Goal: Task Accomplishment & Management: Manage account settings

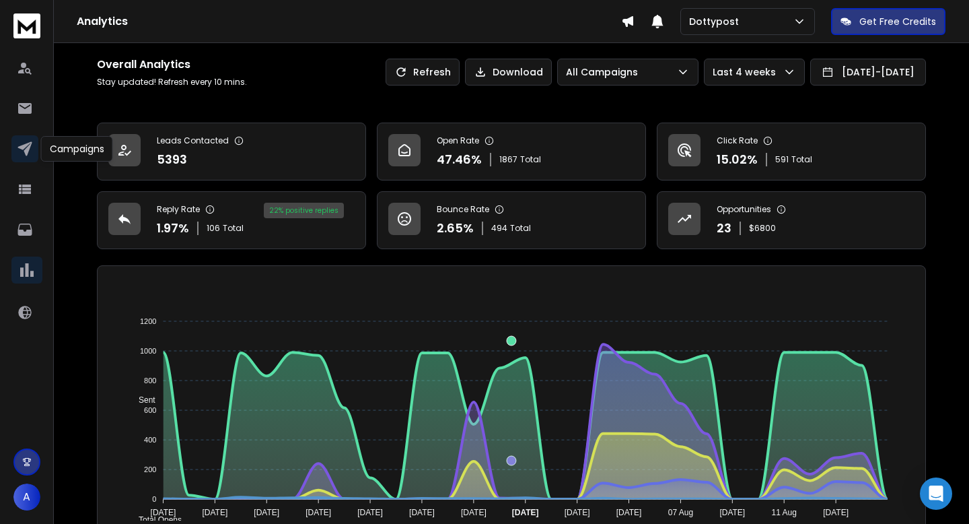
click at [25, 147] on icon at bounding box center [24, 148] width 14 height 14
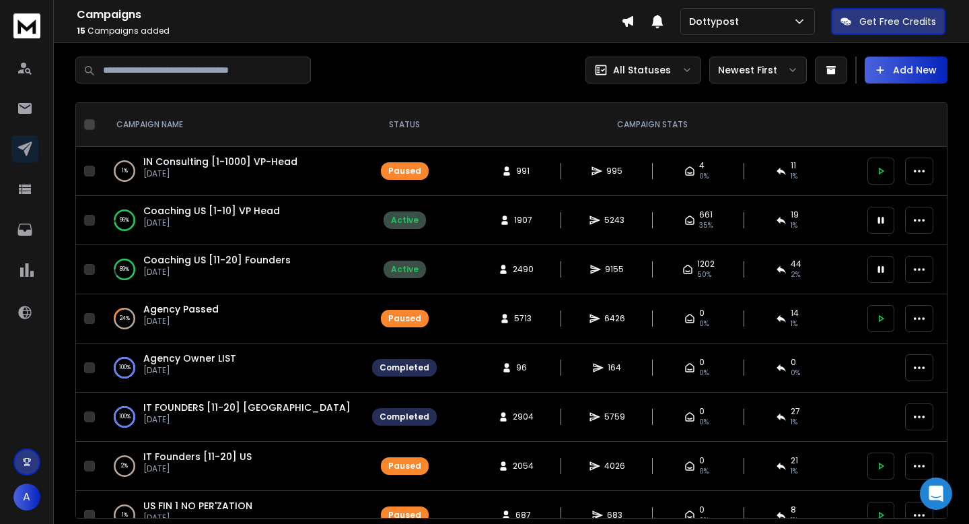
click at [223, 160] on span "IN Consulting [1-1000] VP-Head" at bounding box center [220, 161] width 154 height 13
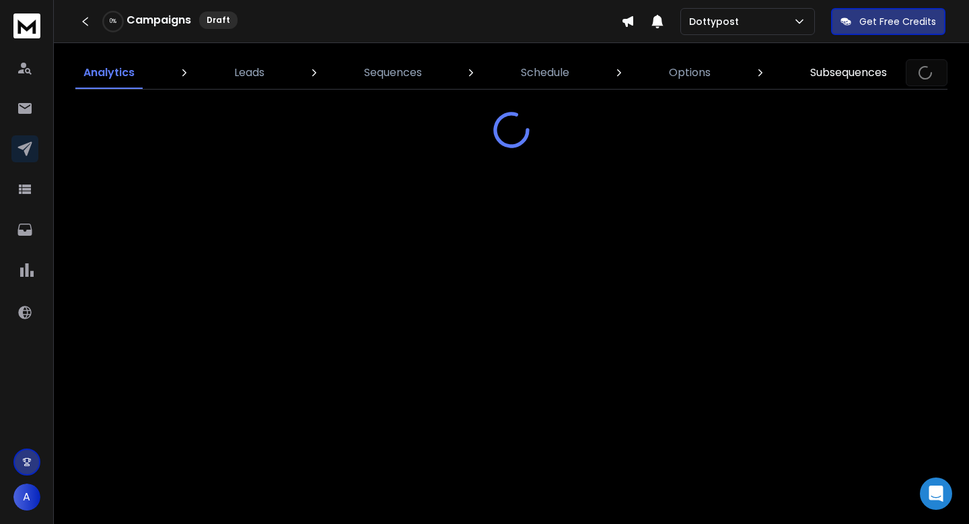
click at [845, 72] on p "Subsequences" at bounding box center [848, 73] width 77 height 16
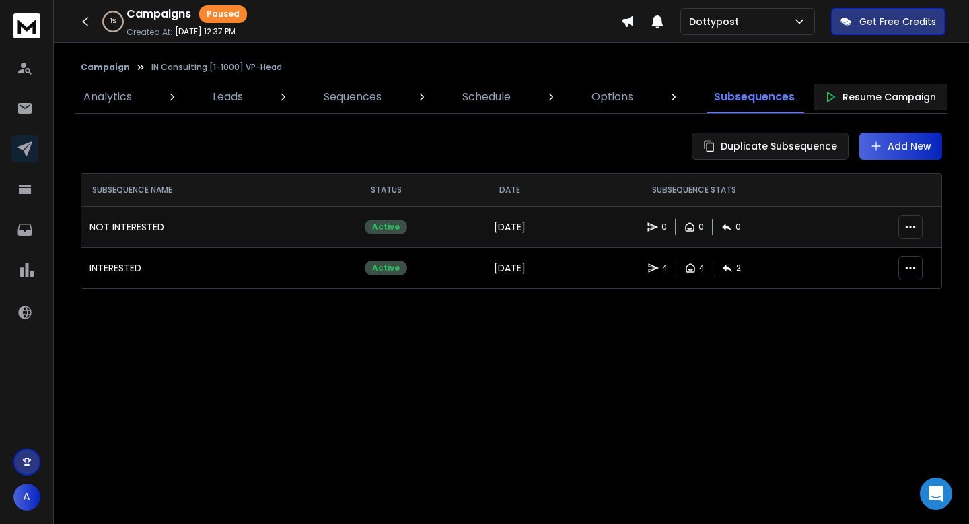
click at [223, 232] on td "NOT INTERESTED" at bounding box center [199, 226] width 237 height 41
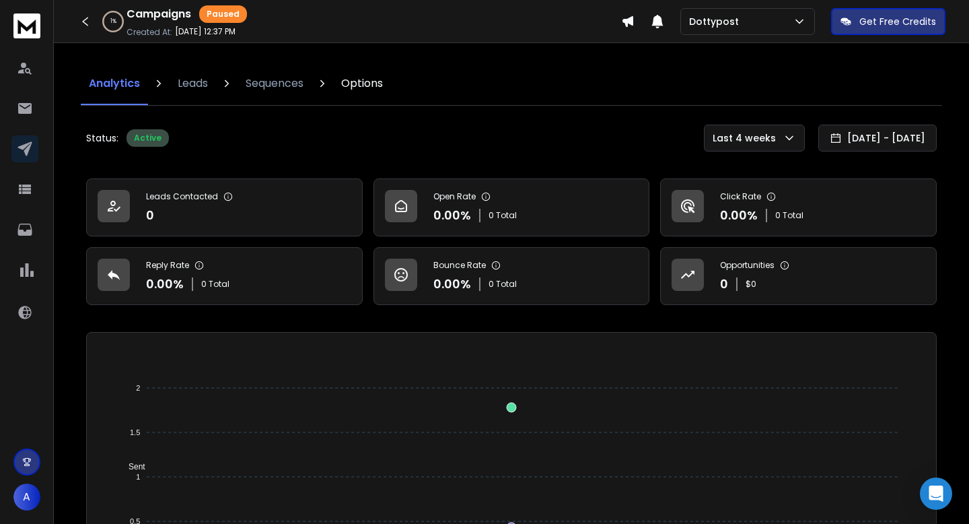
click at [363, 83] on p "Options" at bounding box center [362, 83] width 42 height 16
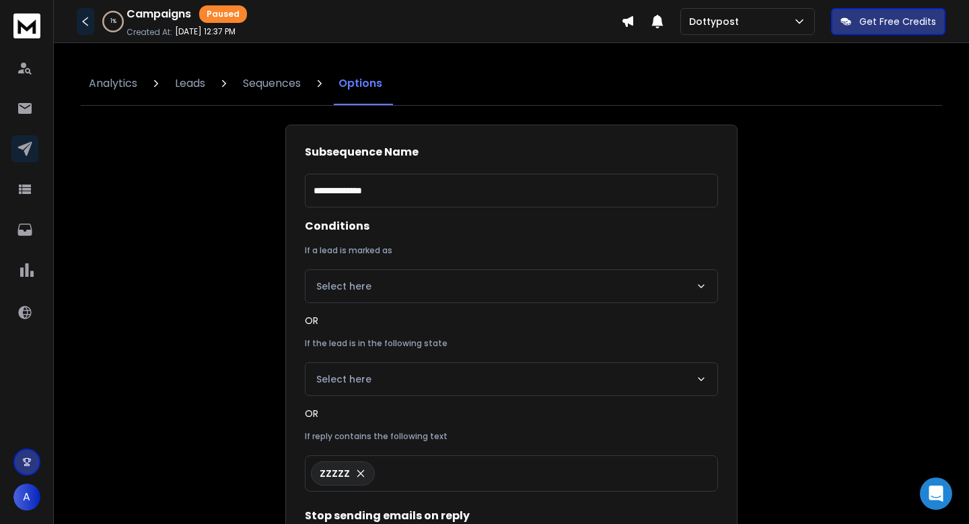
click at [85, 20] on icon at bounding box center [85, 21] width 12 height 12
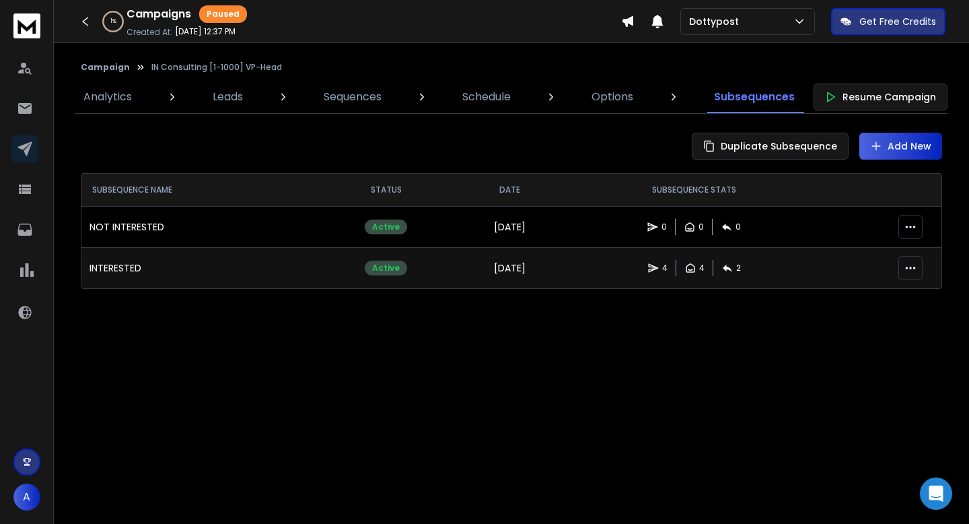
click at [303, 262] on td "INTERESTED" at bounding box center [199, 267] width 237 height 41
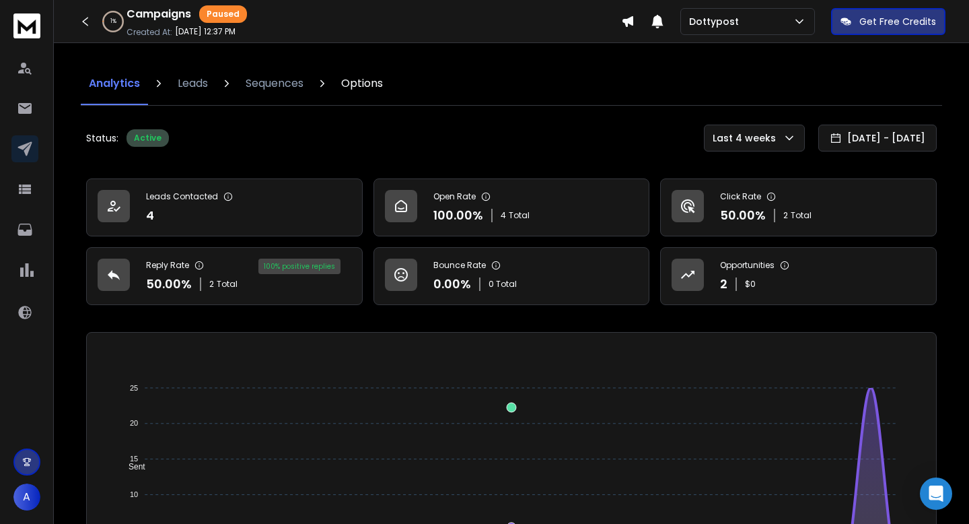
click at [372, 85] on p "Options" at bounding box center [362, 83] width 42 height 16
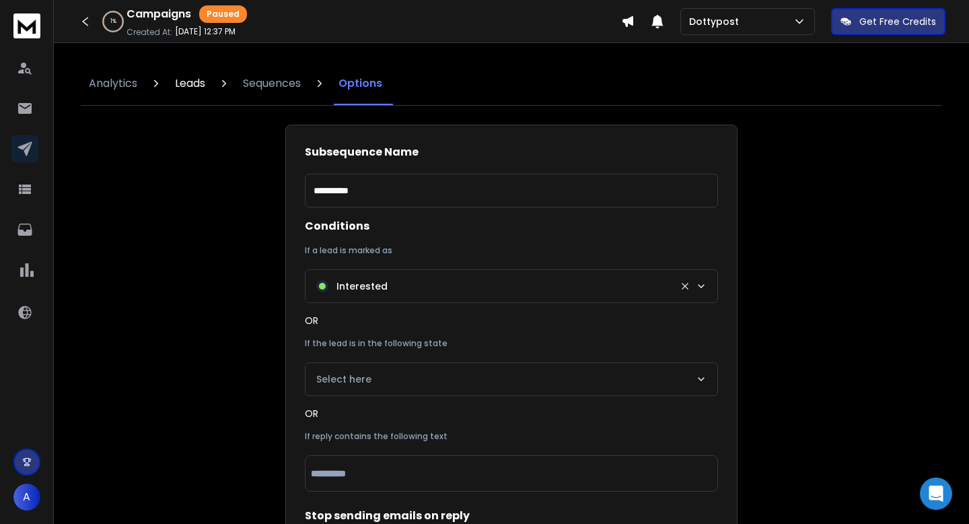
click at [198, 80] on p "Leads" at bounding box center [190, 83] width 30 height 16
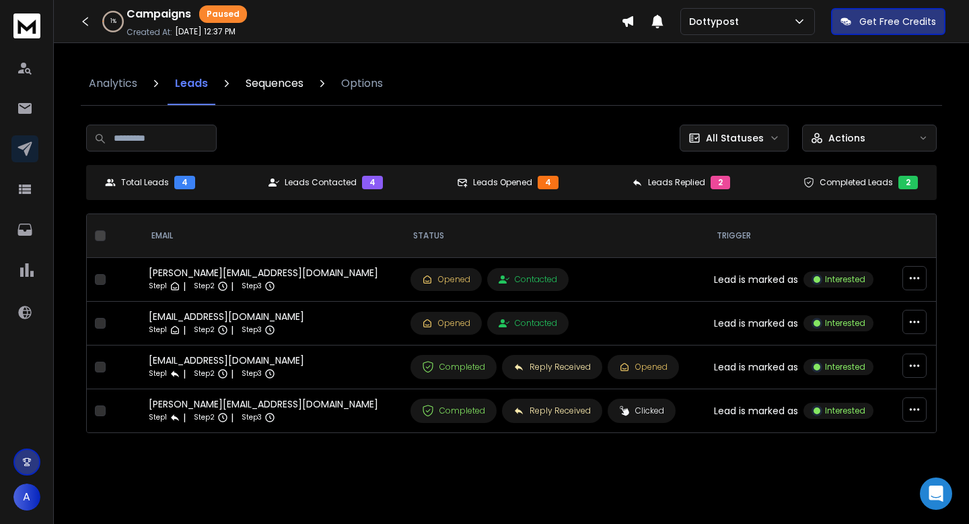
click at [273, 83] on p "Sequences" at bounding box center [275, 83] width 58 height 16
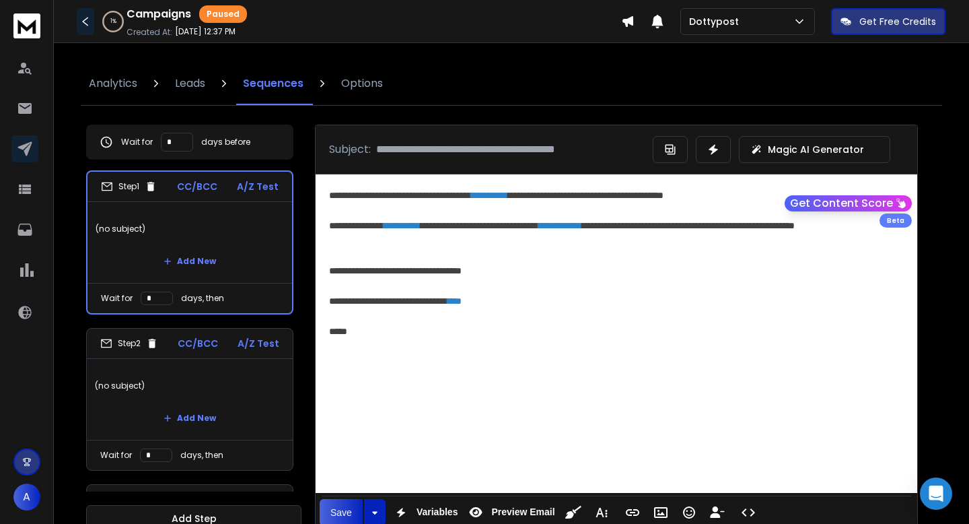
click at [84, 21] on icon at bounding box center [85, 21] width 12 height 12
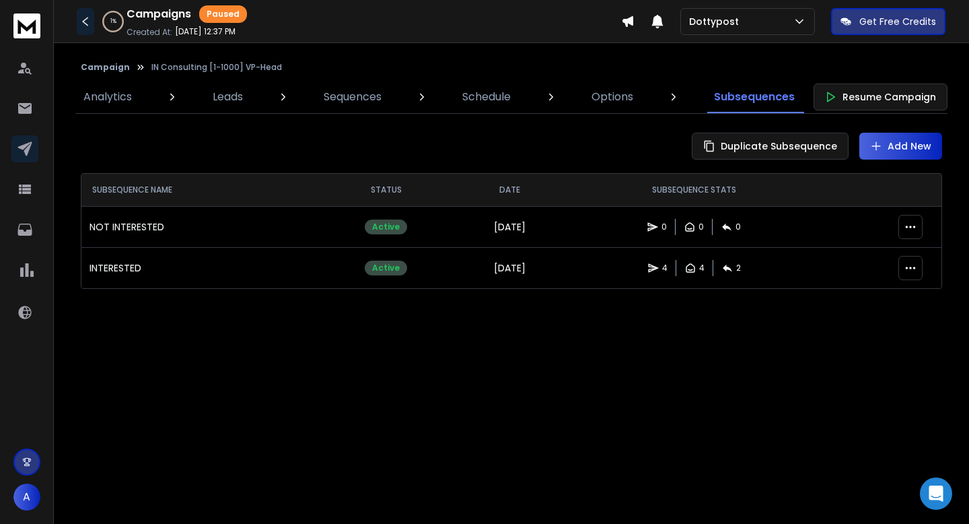
click at [84, 21] on icon at bounding box center [85, 21] width 12 height 12
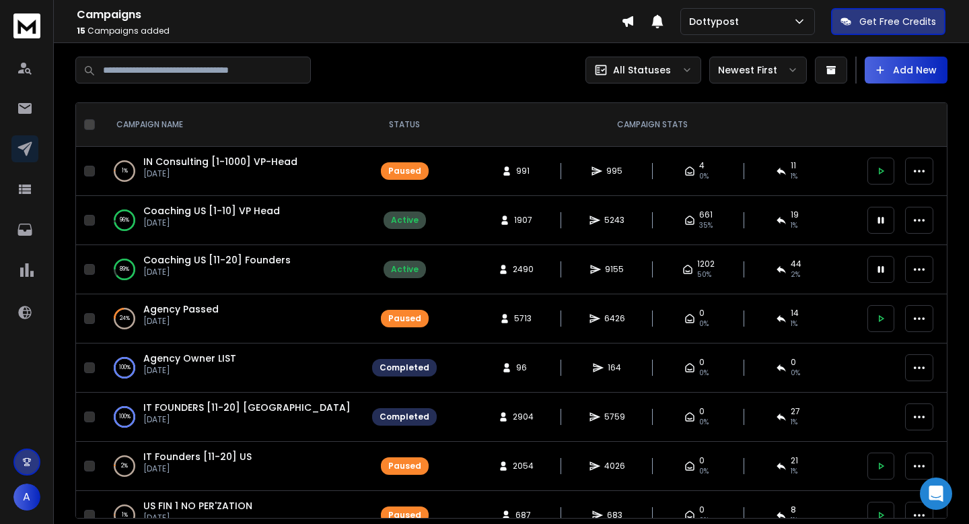
click at [526, 89] on div "Campaigns 15 Campaigns Added All Statuses Newest First Add New CAMPAIGN NAME ST…" at bounding box center [511, 288] width 872 height 462
click at [489, 91] on div "Campaigns 15 Campaigns Added All Statuses Newest First Add New CAMPAIGN NAME ST…" at bounding box center [511, 288] width 872 height 462
click at [921, 177] on icon "button" at bounding box center [918, 170] width 13 height 13
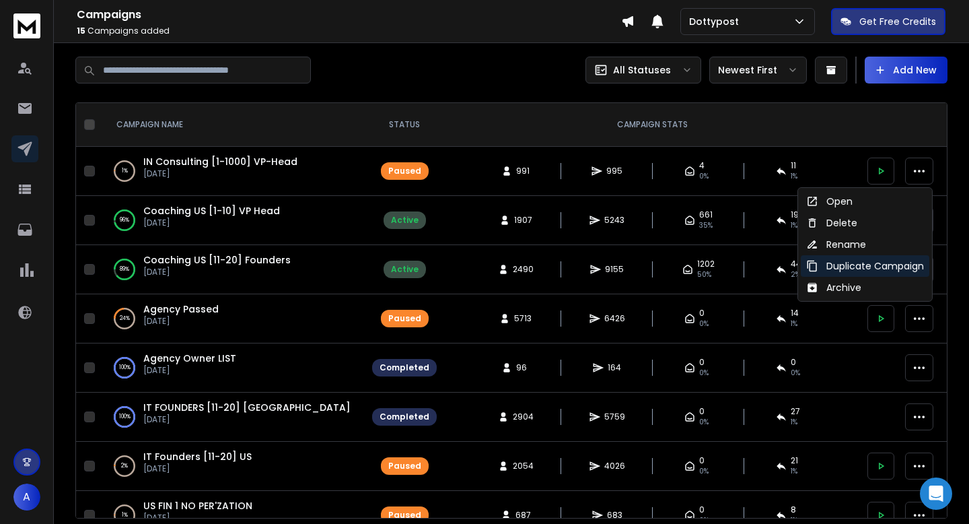
click at [854, 264] on div "Duplicate Campaign" at bounding box center [865, 265] width 118 height 13
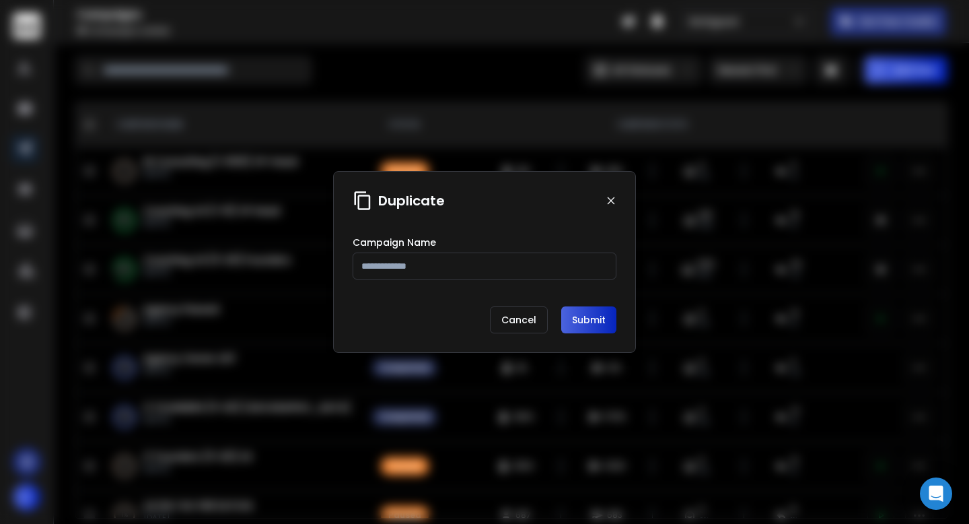
click at [481, 258] on input "text" at bounding box center [485, 265] width 264 height 27
type input "**********"
click at [596, 320] on button "Submit" at bounding box center [588, 319] width 55 height 27
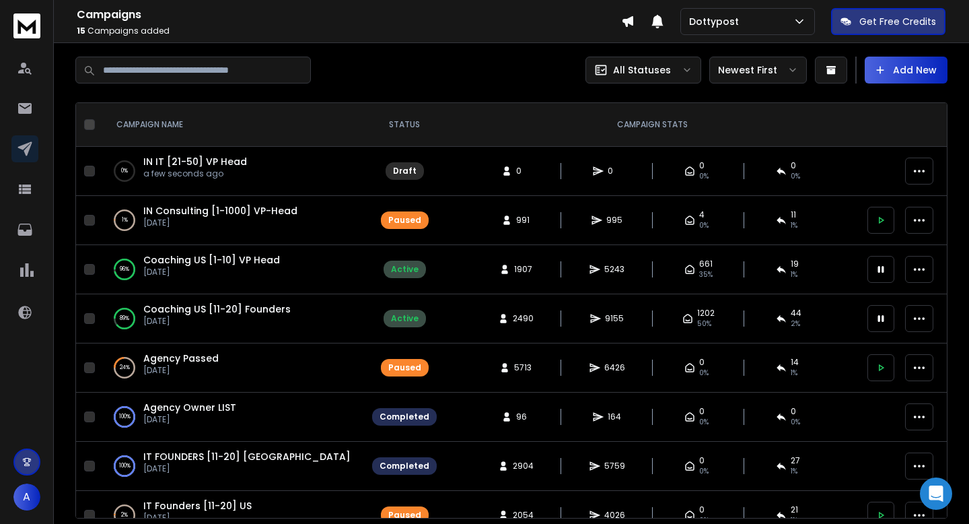
click at [235, 159] on span "IN IT [21-50] VP Head" at bounding box center [195, 161] width 104 height 13
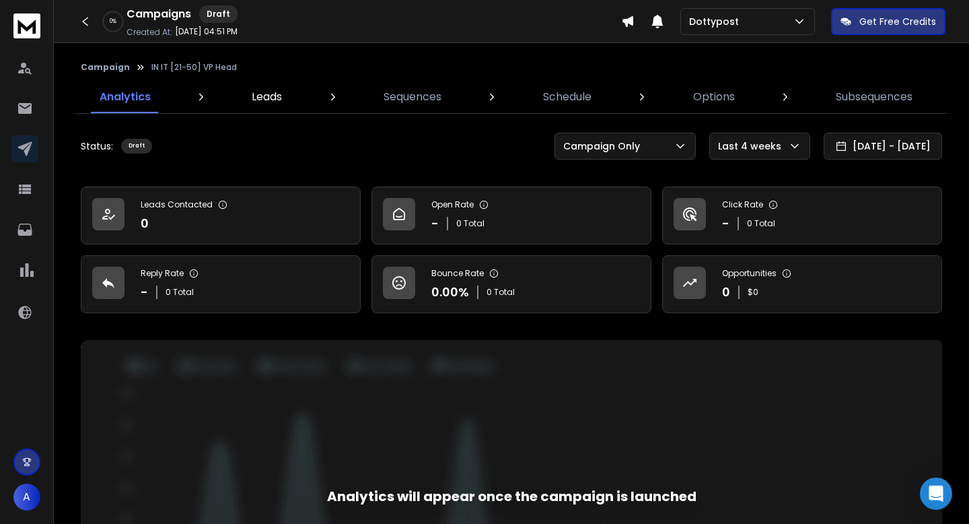
click at [259, 98] on p "Leads" at bounding box center [267, 97] width 30 height 16
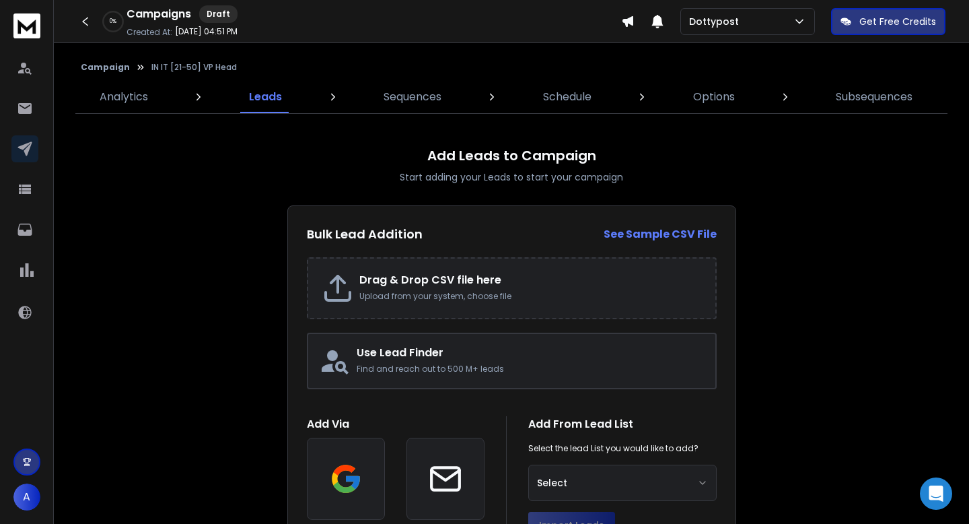
click at [462, 286] on h2 "Drag & Drop CSV file here" at bounding box center [530, 280] width 343 height 16
type input "**********"
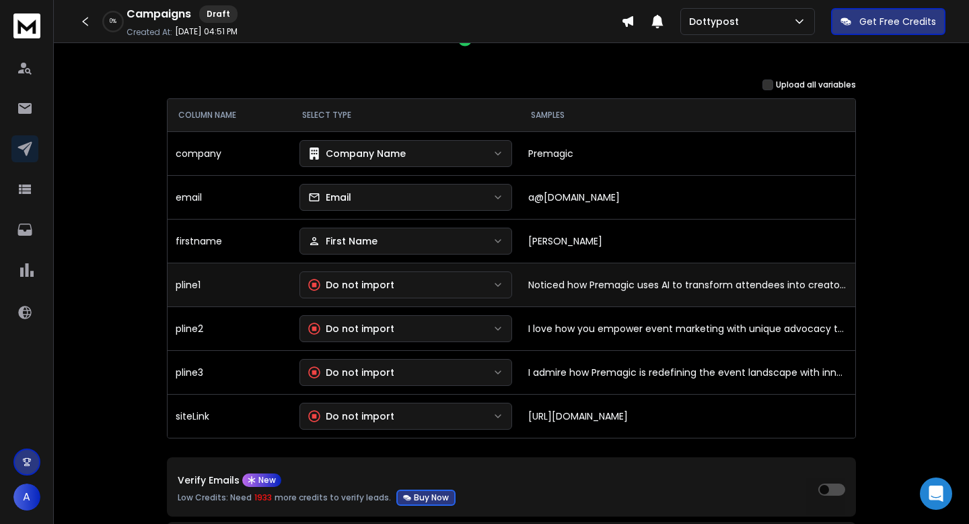
scroll to position [162, 0]
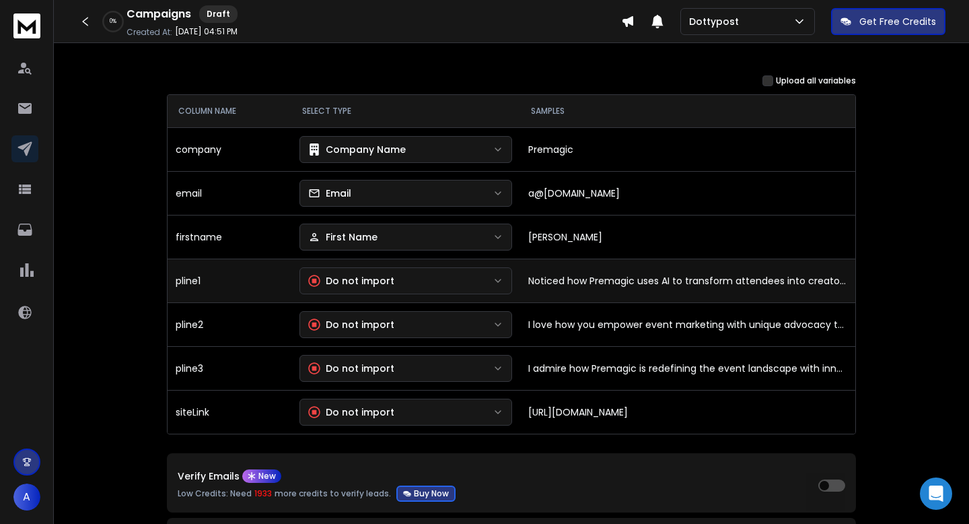
click at [367, 274] on div "Do not import" at bounding box center [351, 280] width 86 height 13
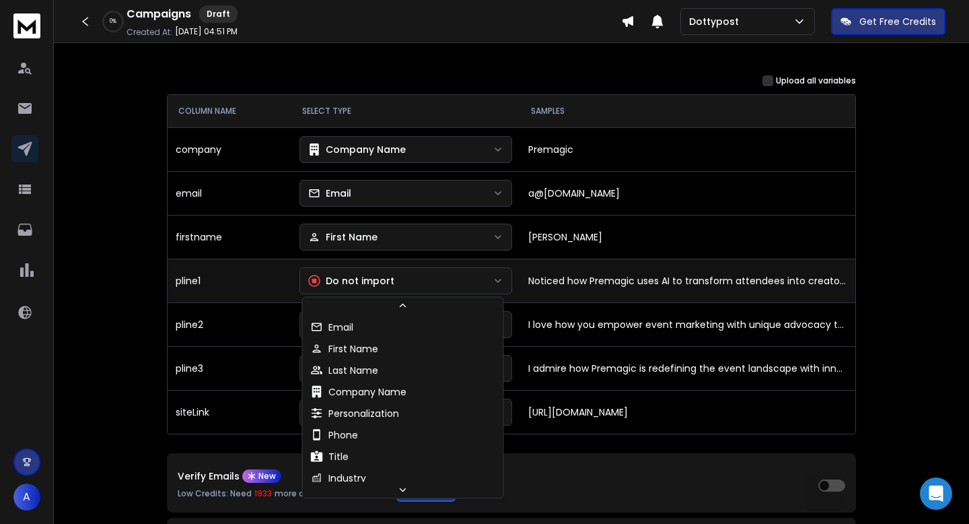
scroll to position [136, 0]
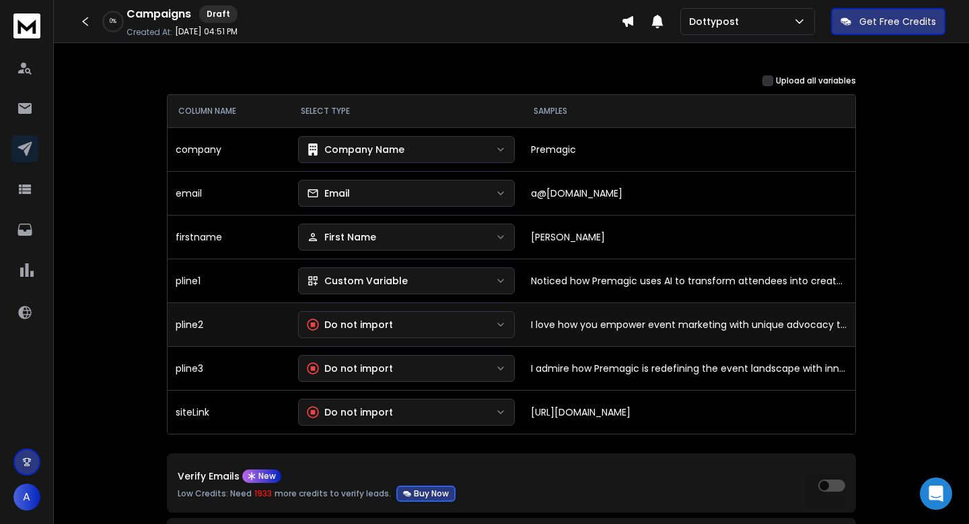
click at [371, 320] on div "Do not import" at bounding box center [350, 324] width 86 height 13
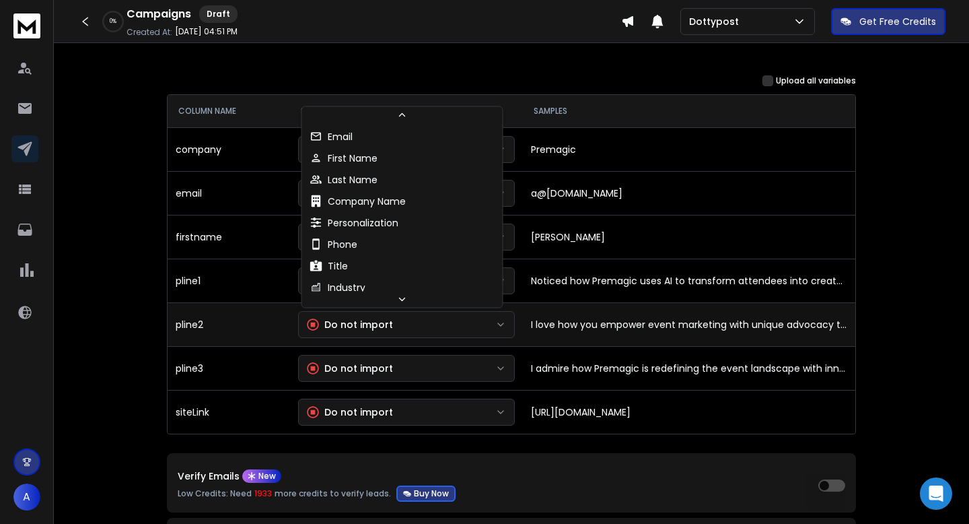
scroll to position [0, 3]
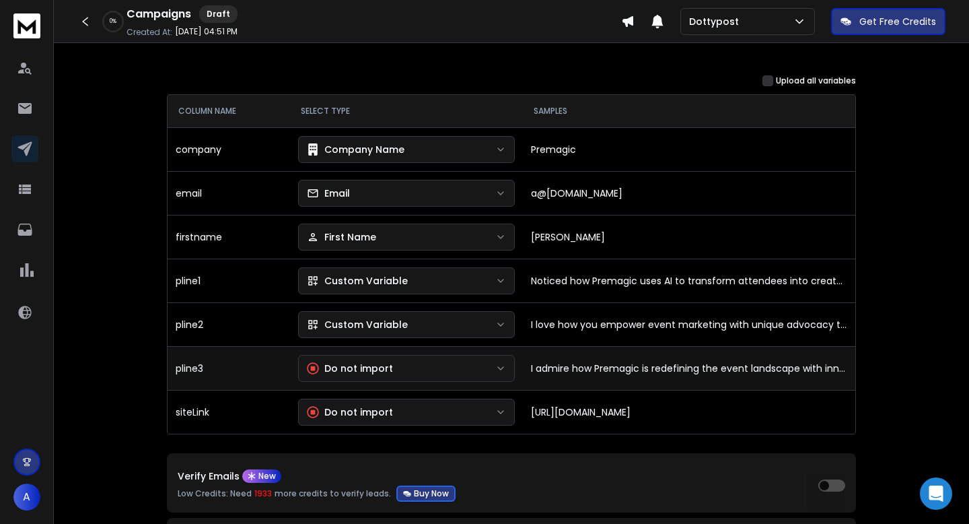
click at [363, 373] on div "Do not import" at bounding box center [350, 367] width 86 height 13
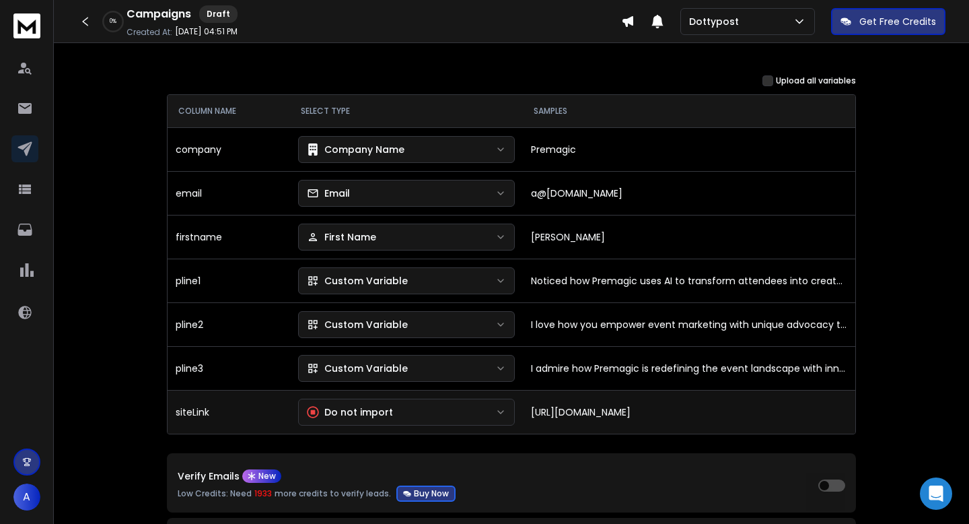
click at [360, 416] on div "Do not import" at bounding box center [350, 411] width 86 height 13
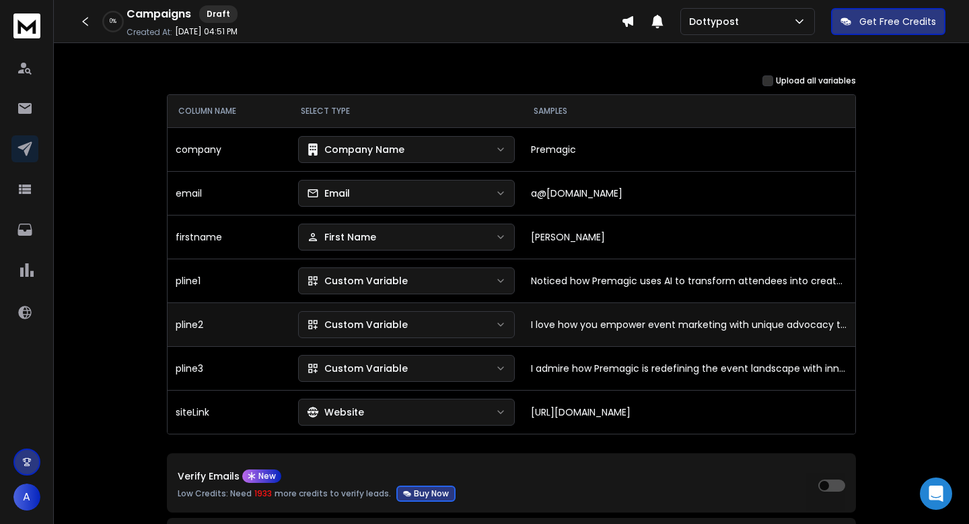
scroll to position [280, 0]
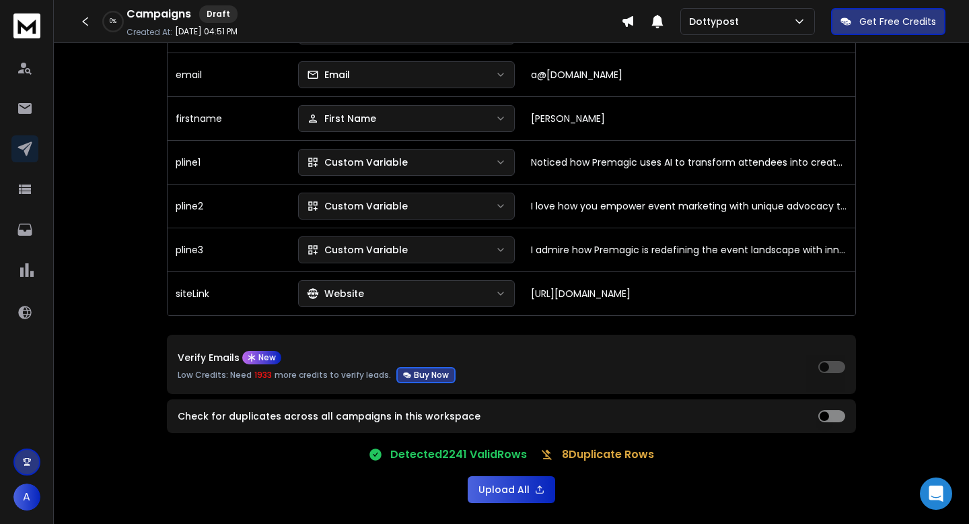
click at [830, 420] on button "Check for duplicates across all campaigns in this workspace" at bounding box center [831, 416] width 27 height 12
click at [528, 491] on button "Upload All" at bounding box center [511, 489] width 87 height 27
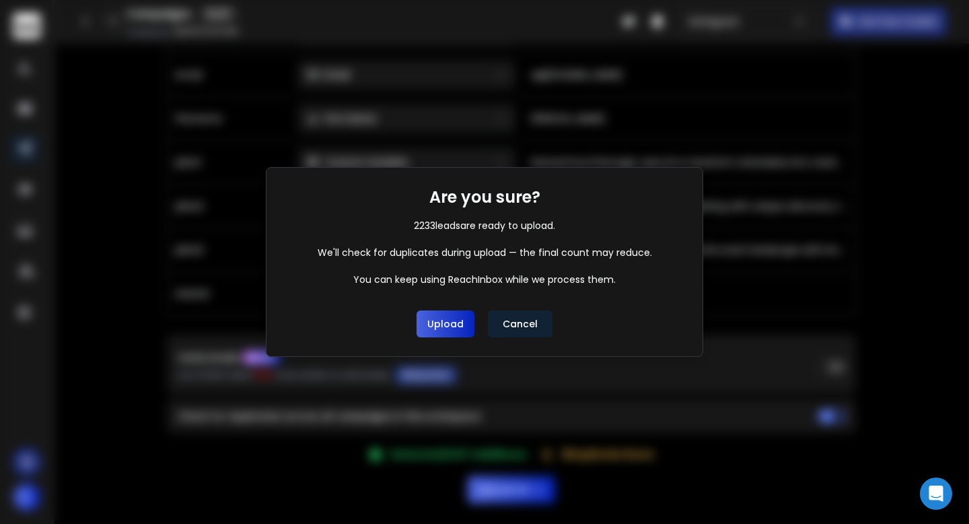
click at [449, 327] on button "Upload" at bounding box center [446, 323] width 58 height 27
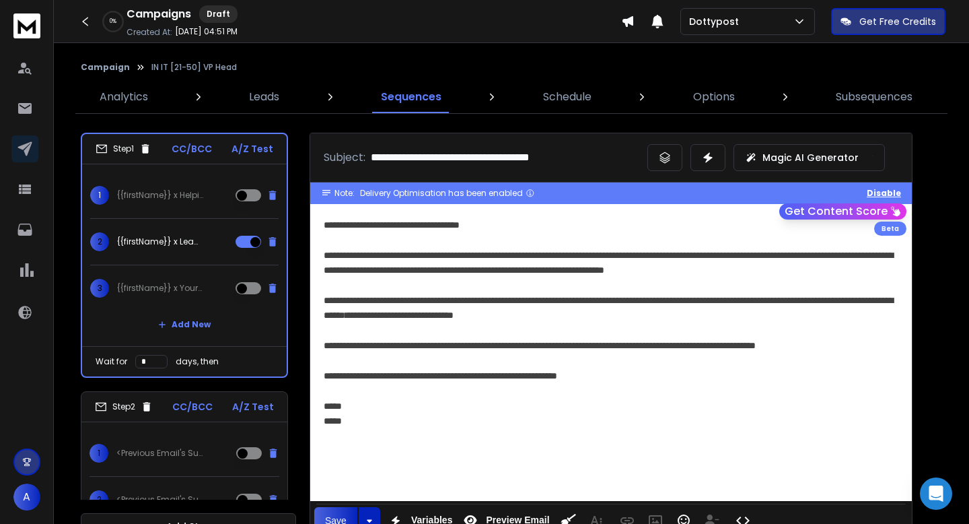
scroll to position [34, 0]
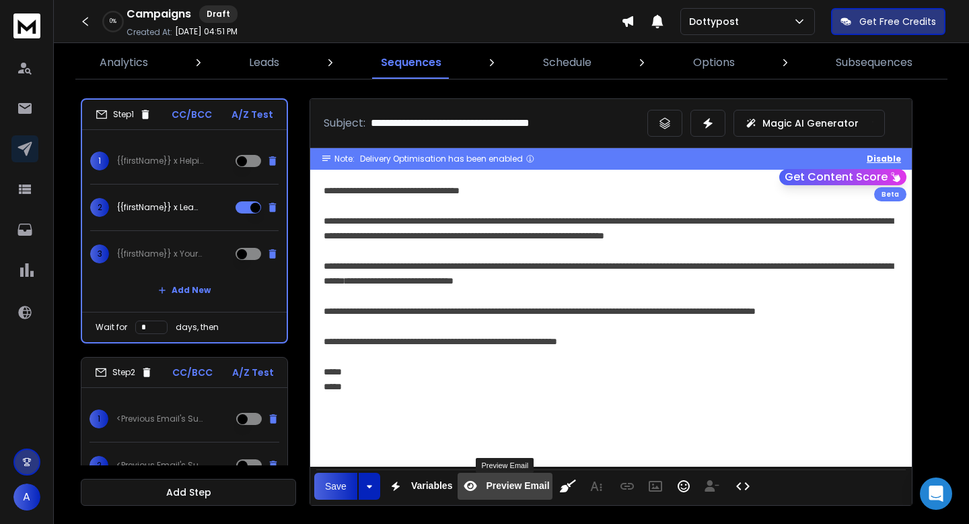
click at [519, 491] on span "Preview Email" at bounding box center [517, 485] width 69 height 11
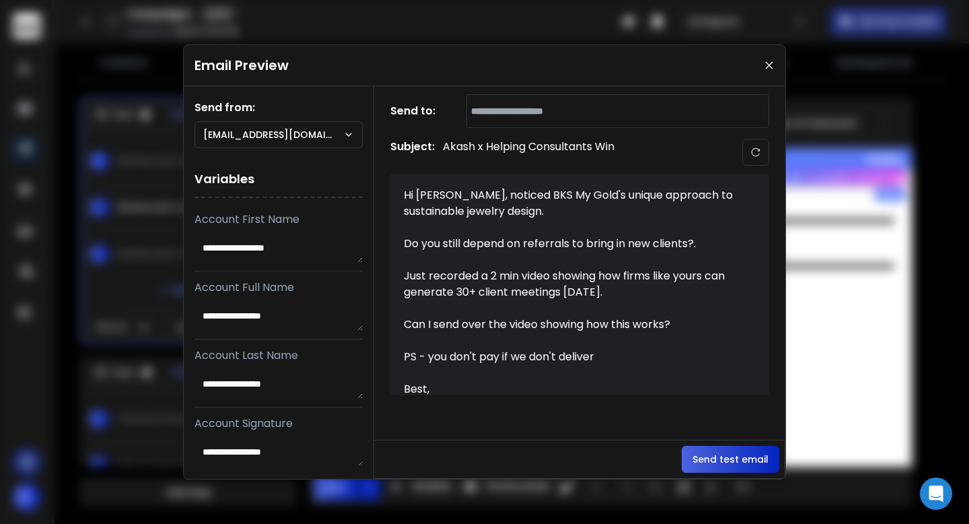
click at [773, 63] on icon at bounding box center [769, 65] width 11 height 11
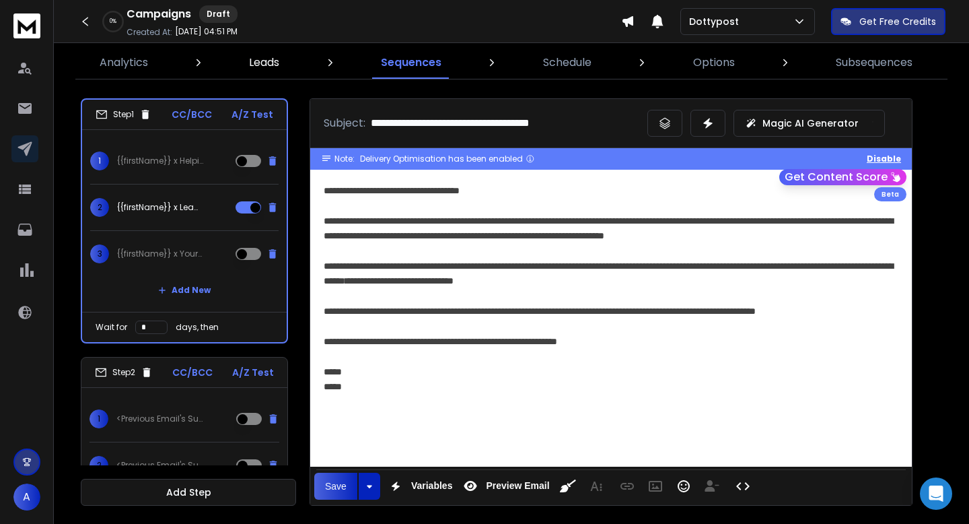
click at [245, 69] on link "Leads" at bounding box center [264, 62] width 46 height 32
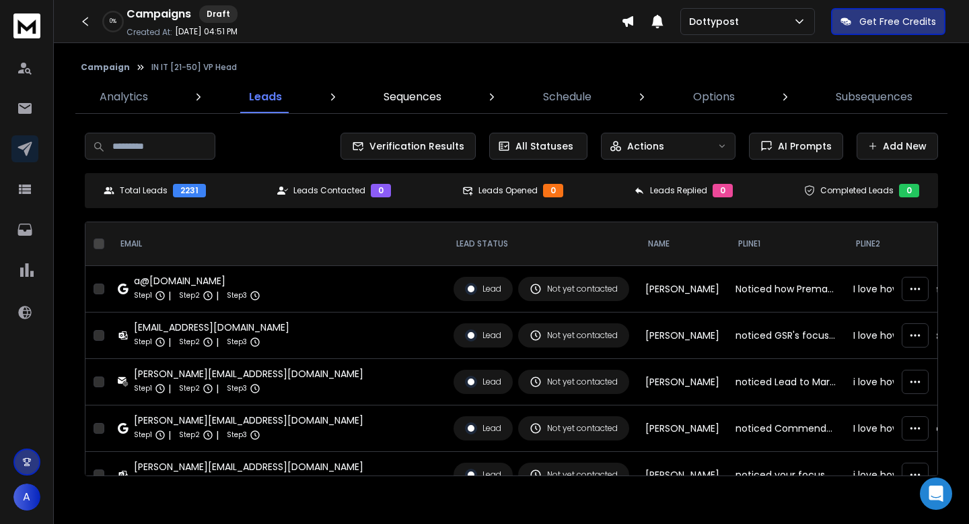
click at [410, 100] on p "Sequences" at bounding box center [413, 97] width 58 height 16
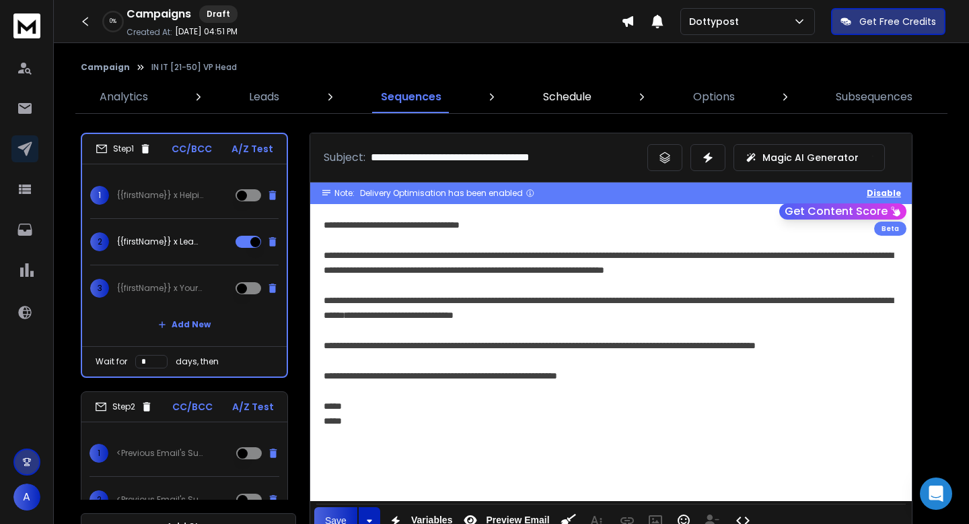
click at [583, 102] on p "Schedule" at bounding box center [567, 97] width 48 height 16
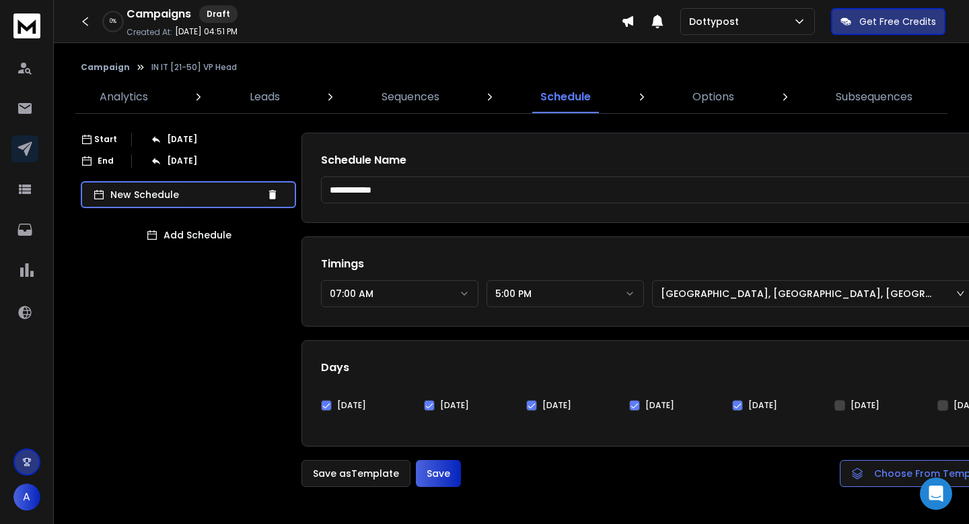
click at [402, 289] on button "07:00 AM" at bounding box center [399, 293] width 157 height 27
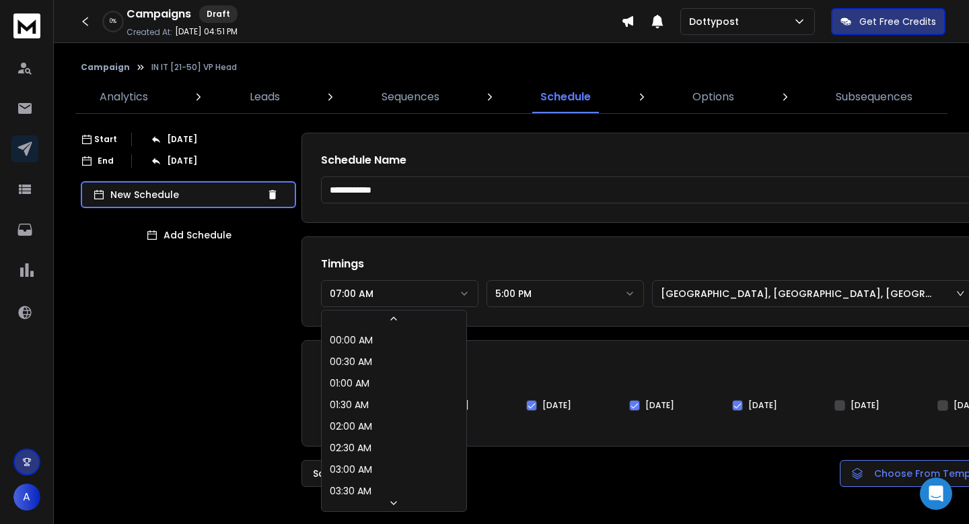
scroll to position [157, 0]
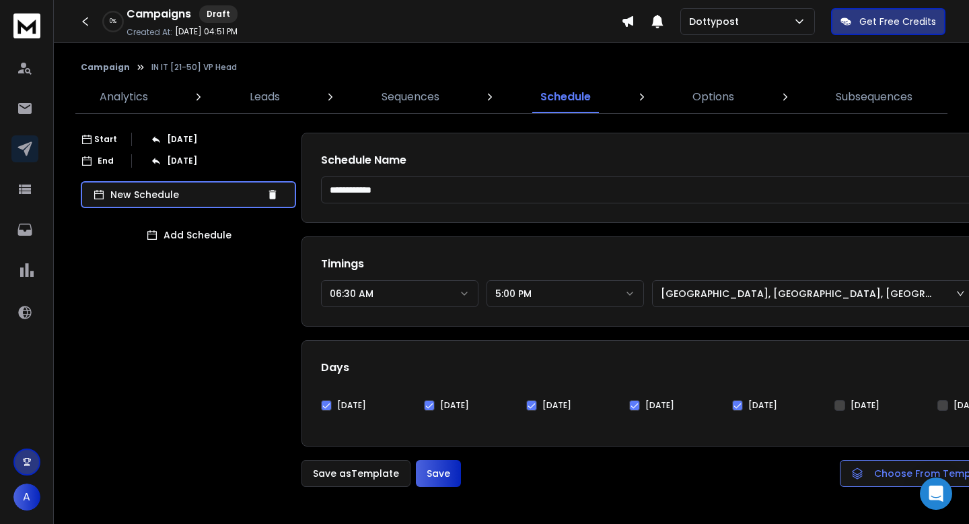
click at [443, 471] on button "Save" at bounding box center [438, 473] width 45 height 27
click at [419, 292] on button "06:30 AM" at bounding box center [399, 293] width 157 height 27
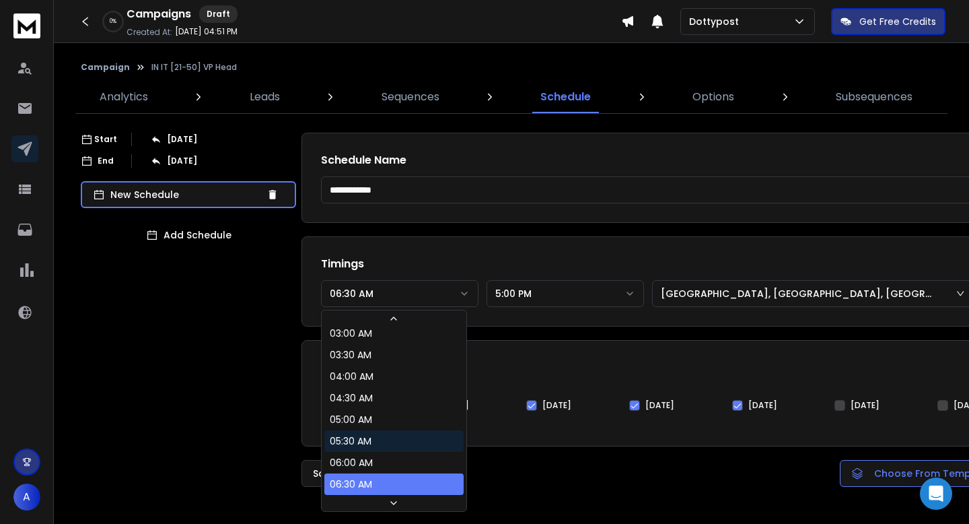
scroll to position [166, 0]
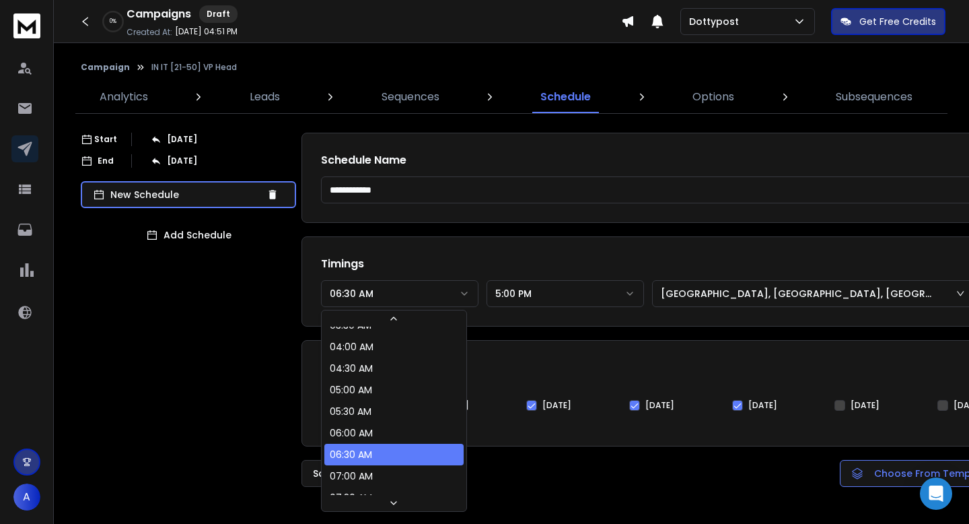
select select "********"
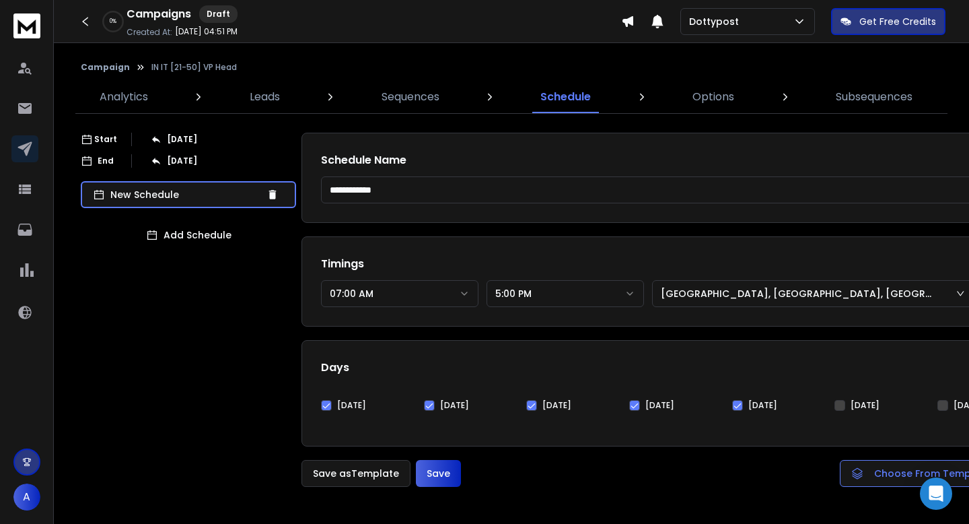
click at [436, 478] on button "Save" at bounding box center [438, 473] width 45 height 27
click at [424, 96] on p "Sequences" at bounding box center [411, 97] width 58 height 16
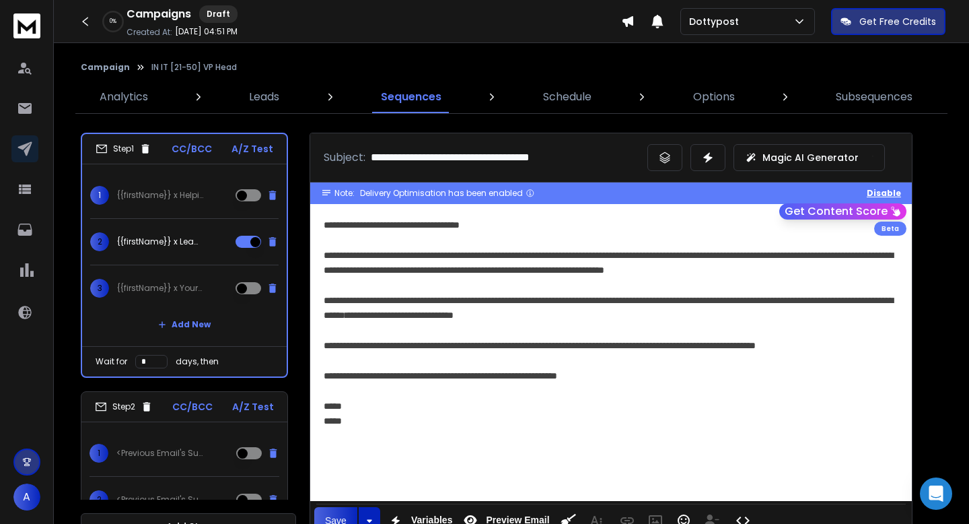
click at [429, 258] on div "**********" at bounding box center [611, 285] width 575 height 75
click at [186, 244] on p "{{firstName}} x Leadplus Intro" at bounding box center [160, 241] width 86 height 11
type input "**********"
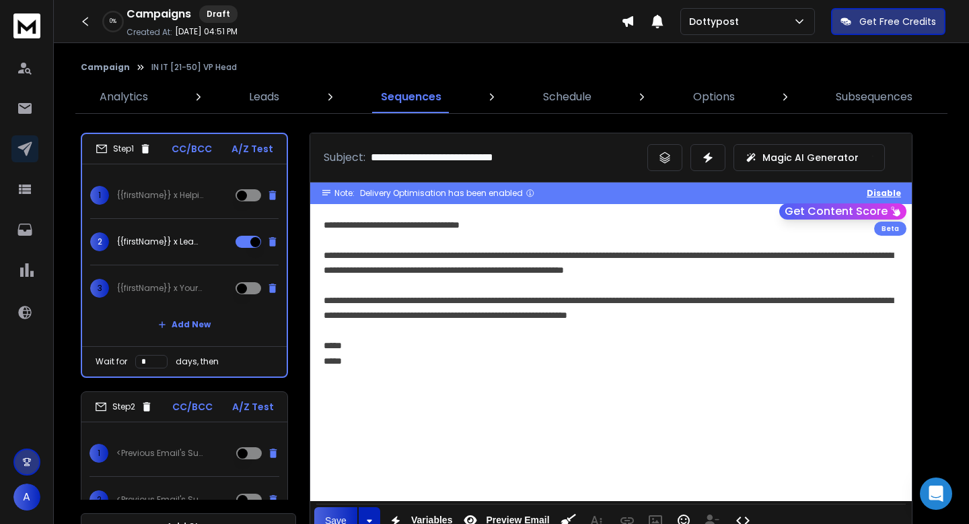
click at [374, 258] on div "**********" at bounding box center [611, 263] width 575 height 30
click at [361, 273] on div "**********" at bounding box center [611, 263] width 575 height 30
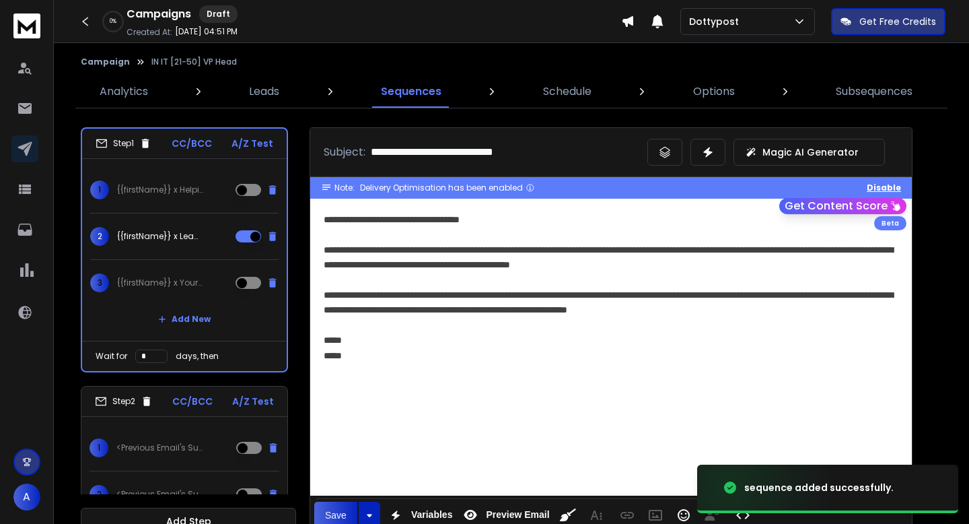
scroll to position [1, 0]
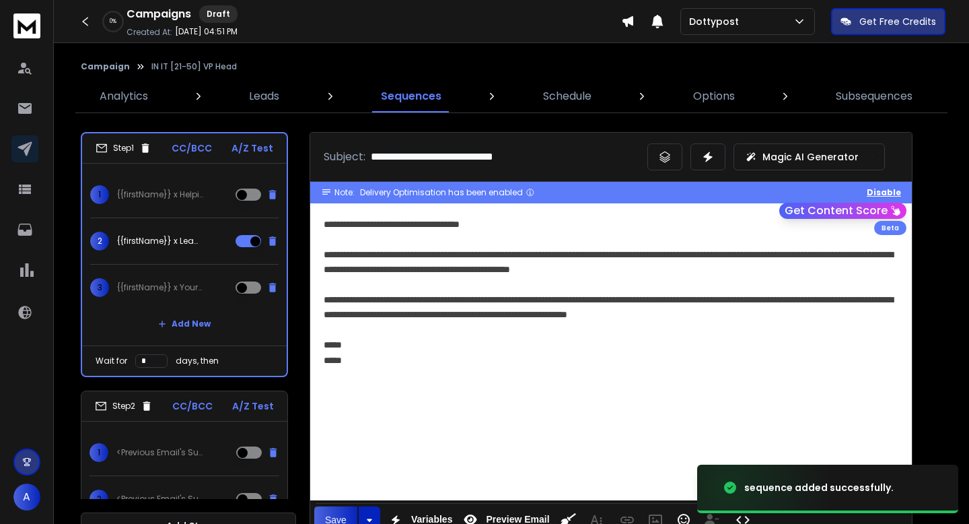
click at [180, 283] on p "{{firstName}} x Your Clients" at bounding box center [160, 287] width 86 height 11
type input "**********"
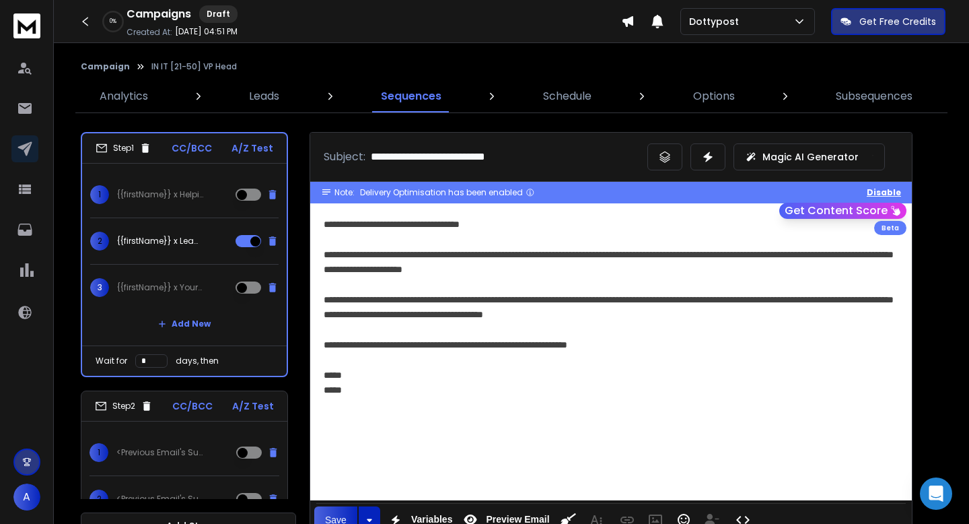
click at [618, 300] on div "**********" at bounding box center [611, 307] width 575 height 30
click at [478, 315] on div "**********" at bounding box center [611, 307] width 575 height 30
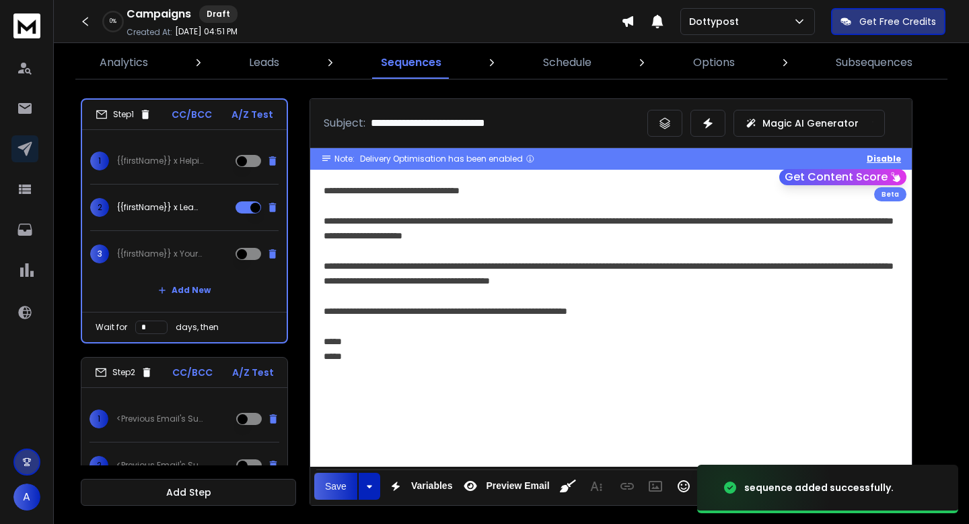
click at [240, 254] on button "button" at bounding box center [249, 254] width 26 height 12
click at [190, 171] on div "1 {{firstName}} x Helping Consultants Win" at bounding box center [184, 161] width 188 height 46
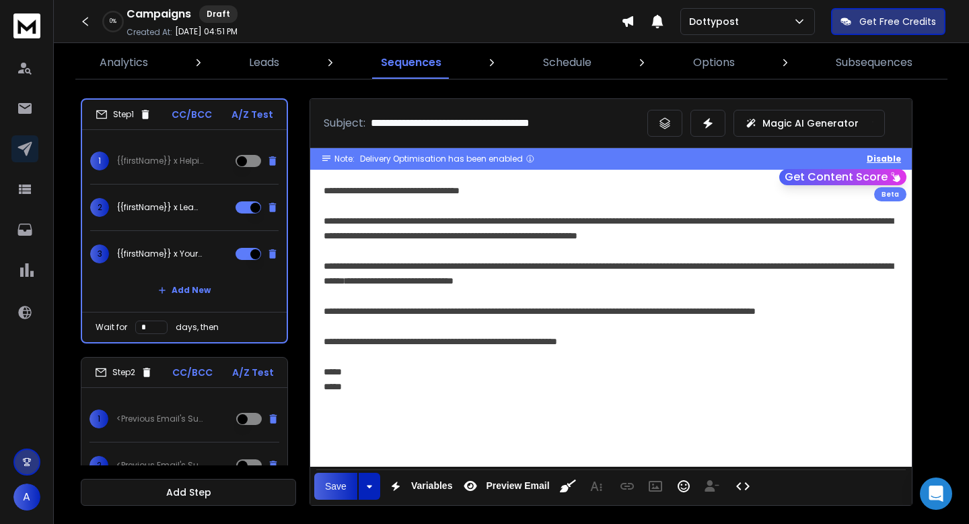
click at [172, 207] on p "{{firstName}} x Leadplus Intro" at bounding box center [160, 207] width 86 height 11
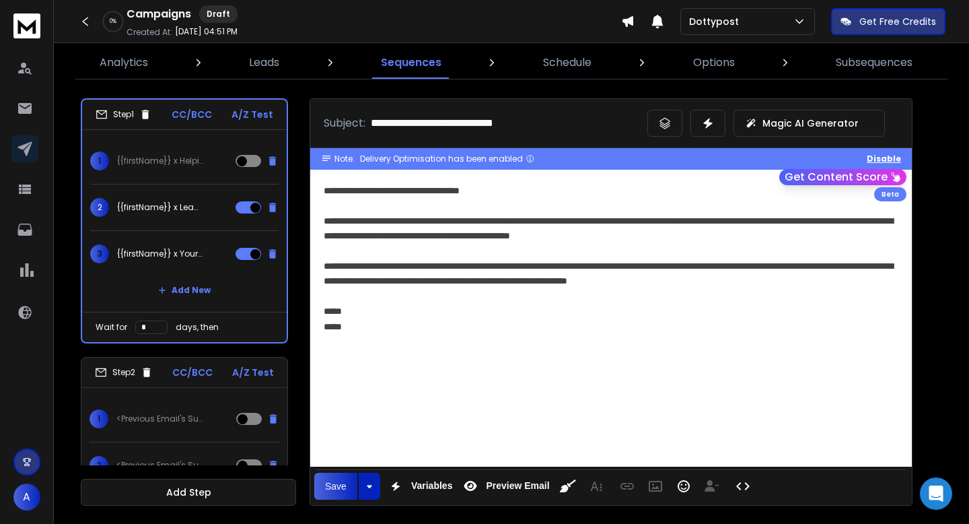
click at [154, 257] on p "{{firstName}} x Your Clients" at bounding box center [160, 253] width 86 height 11
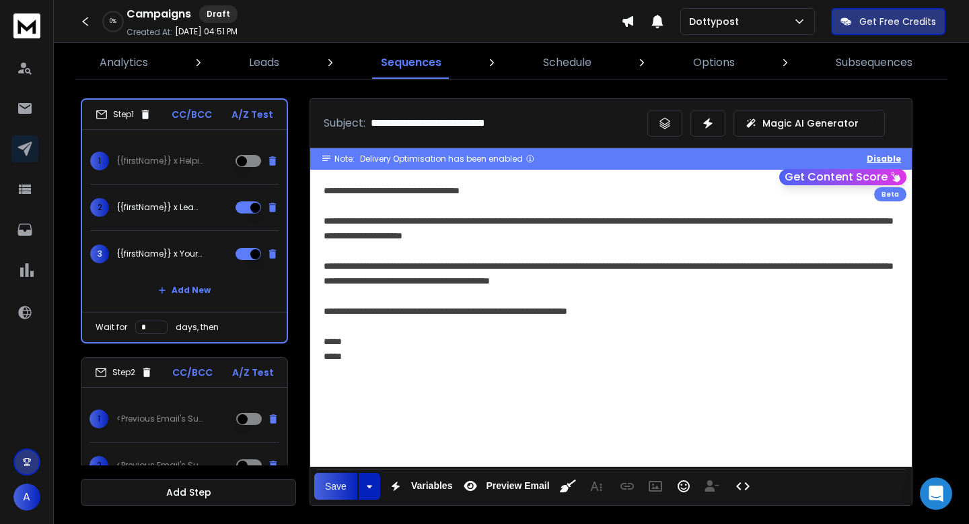
click at [172, 170] on div "1 {{firstName}} x Helping Consultants Win" at bounding box center [184, 161] width 188 height 46
type input "**********"
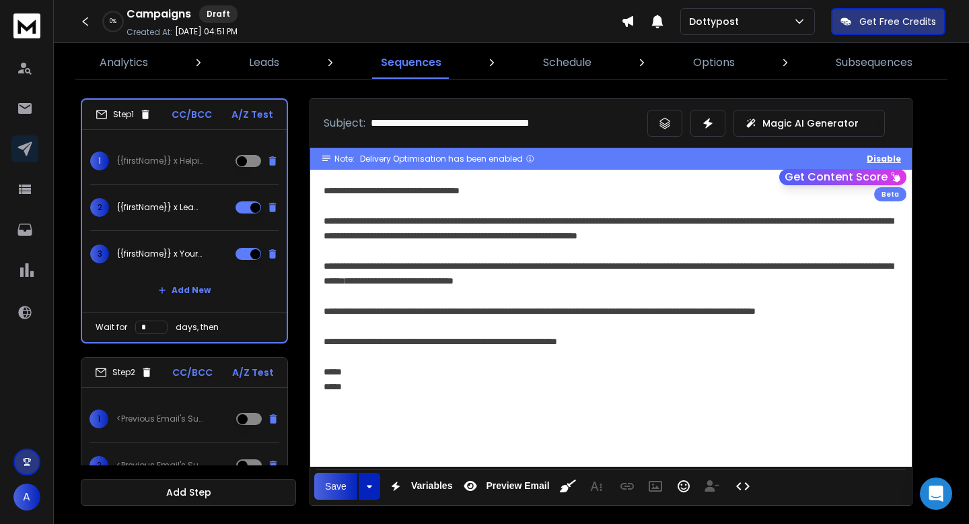
click at [538, 123] on input "**********" at bounding box center [502, 123] width 263 height 16
click at [602, 124] on input "**********" at bounding box center [502, 123] width 263 height 16
drag, startPoint x: 602, startPoint y: 124, endPoint x: 473, endPoint y: 121, distance: 128.6
click at [473, 121] on input "**********" at bounding box center [502, 123] width 263 height 16
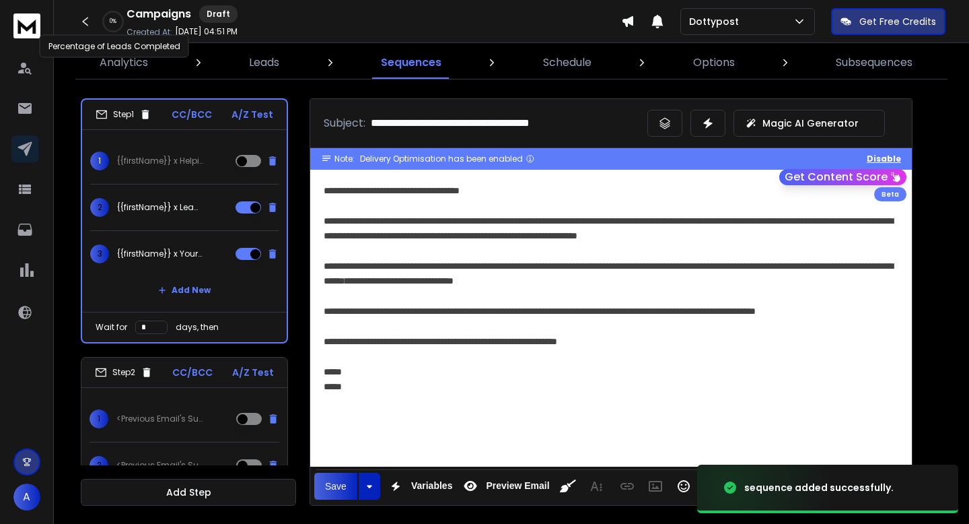
click at [97, 29] on div "0 % Campaigns Draft Created At: [DATE] 04:51 PM" at bounding box center [157, 21] width 161 height 32
click at [80, 20] on icon at bounding box center [85, 21] width 12 height 12
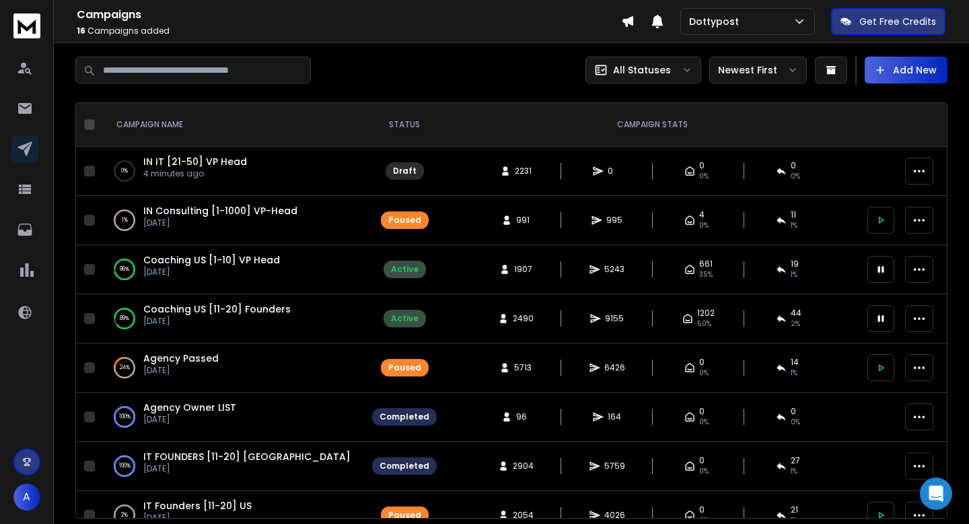
click at [223, 207] on span "IN Consulting [1-1000] VP-Head" at bounding box center [220, 210] width 154 height 13
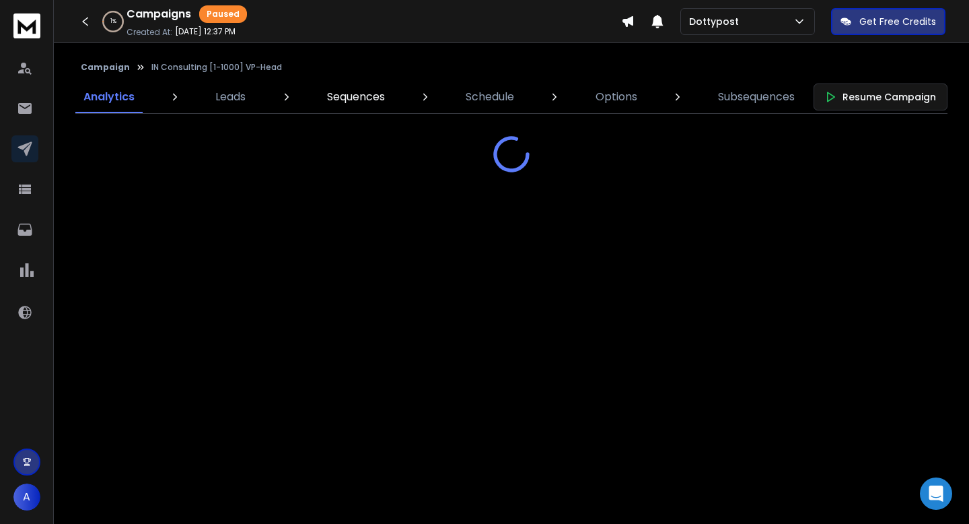
click at [339, 104] on p "Sequences" at bounding box center [356, 97] width 58 height 16
click at [97, 98] on p "Analytics" at bounding box center [107, 97] width 48 height 16
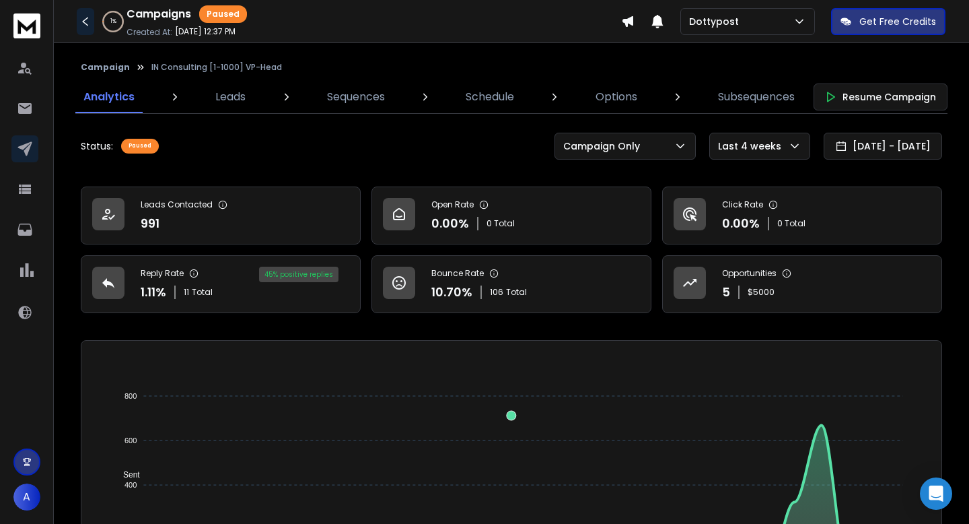
click at [90, 20] on icon at bounding box center [85, 21] width 12 height 12
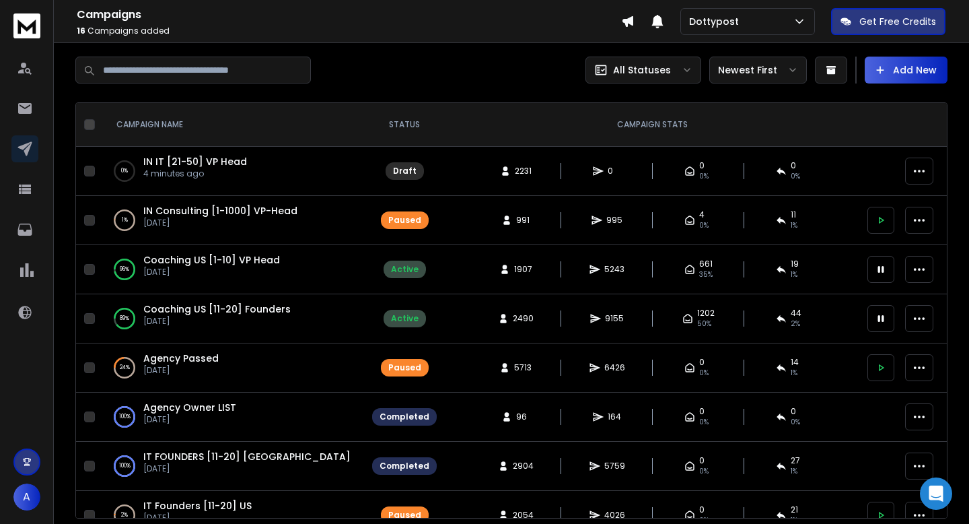
click at [211, 162] on span "IN IT [21-50] VP Head" at bounding box center [195, 161] width 104 height 13
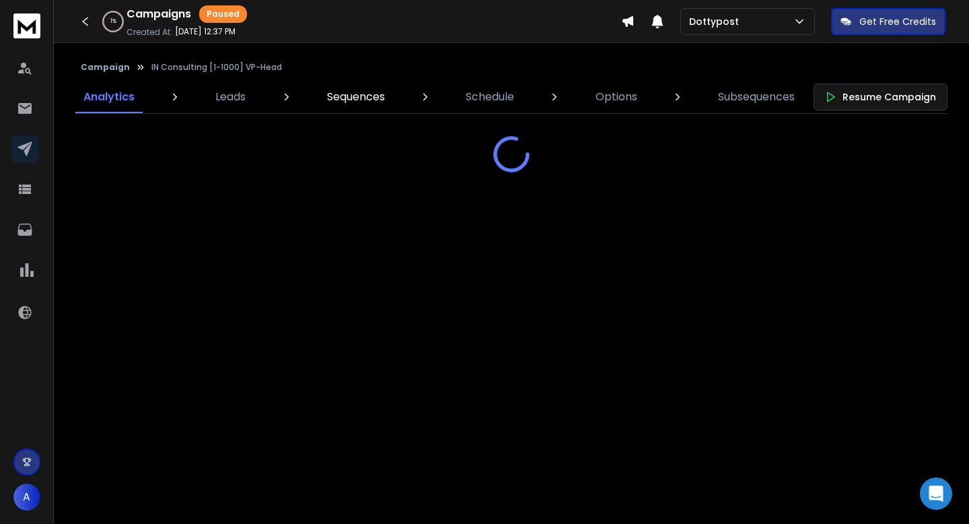
click at [345, 99] on p "Sequences" at bounding box center [356, 97] width 58 height 16
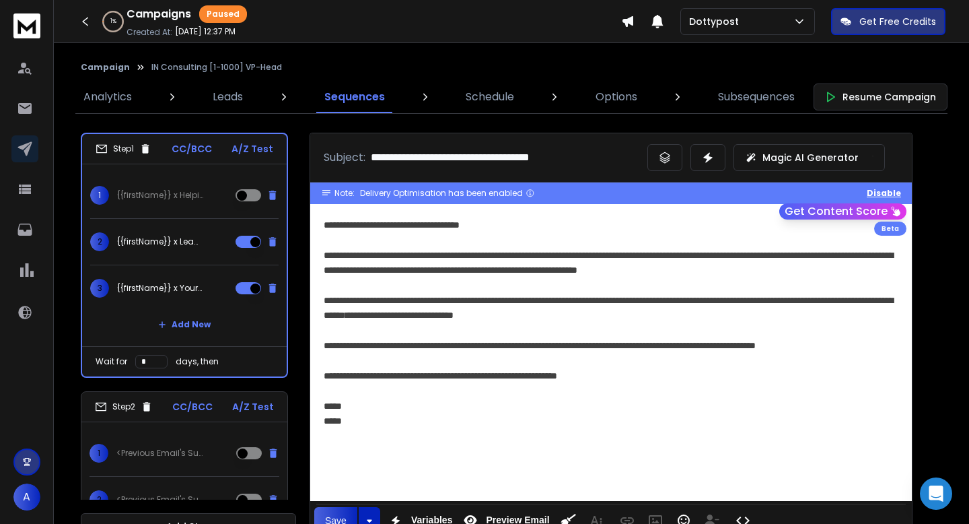
click at [165, 194] on p "{{firstName}} x Helping Consultants Win" at bounding box center [160, 195] width 86 height 11
click at [476, 159] on input "**********" at bounding box center [502, 157] width 263 height 16
click at [471, 155] on input "**********" at bounding box center [502, 157] width 263 height 16
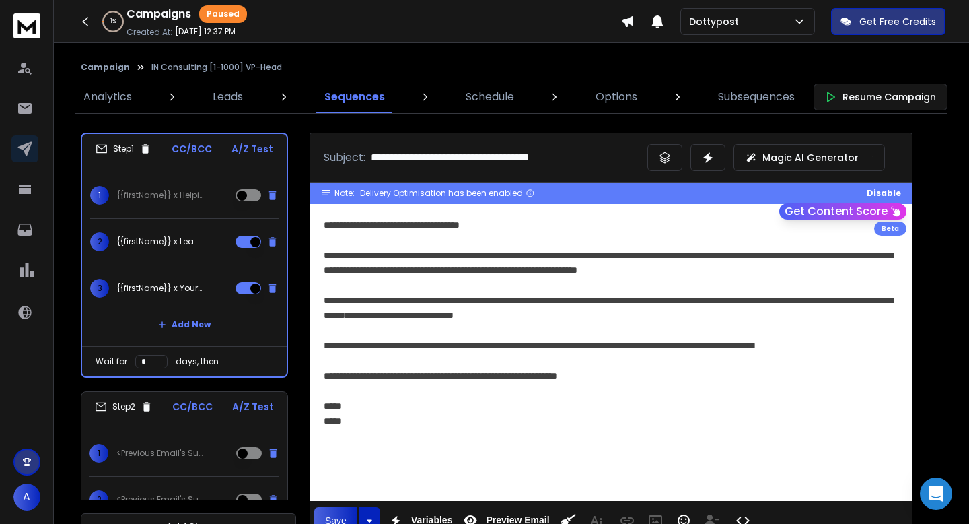
click at [471, 155] on input "**********" at bounding box center [502, 157] width 263 height 16
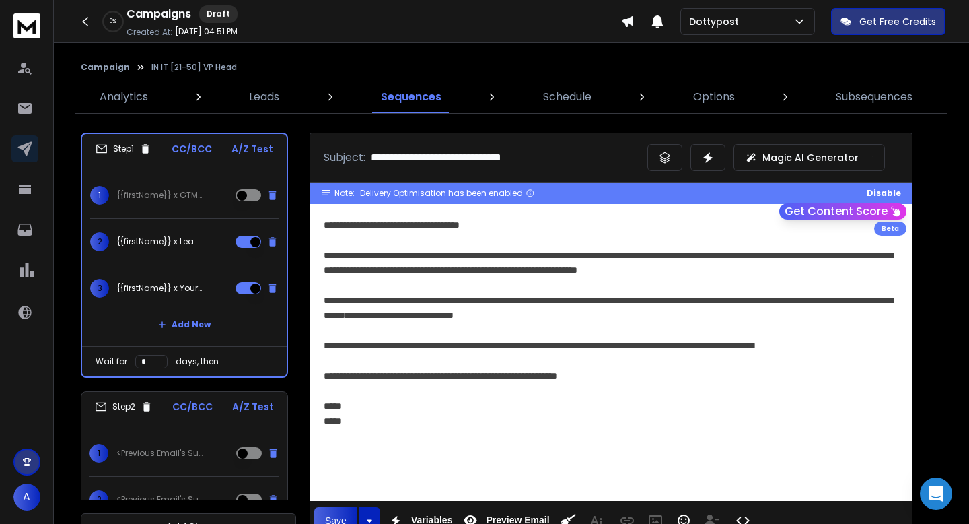
click at [537, 158] on input "**********" at bounding box center [502, 157] width 263 height 16
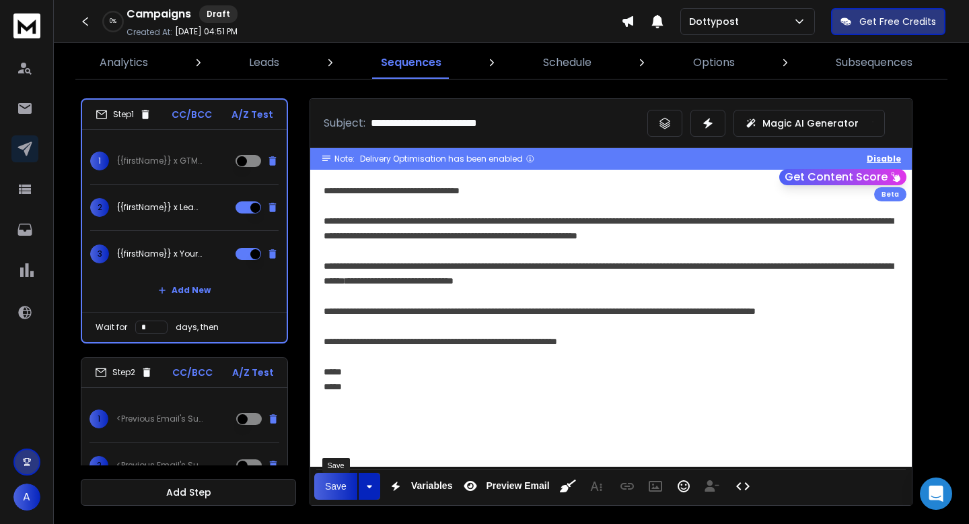
type input "**********"
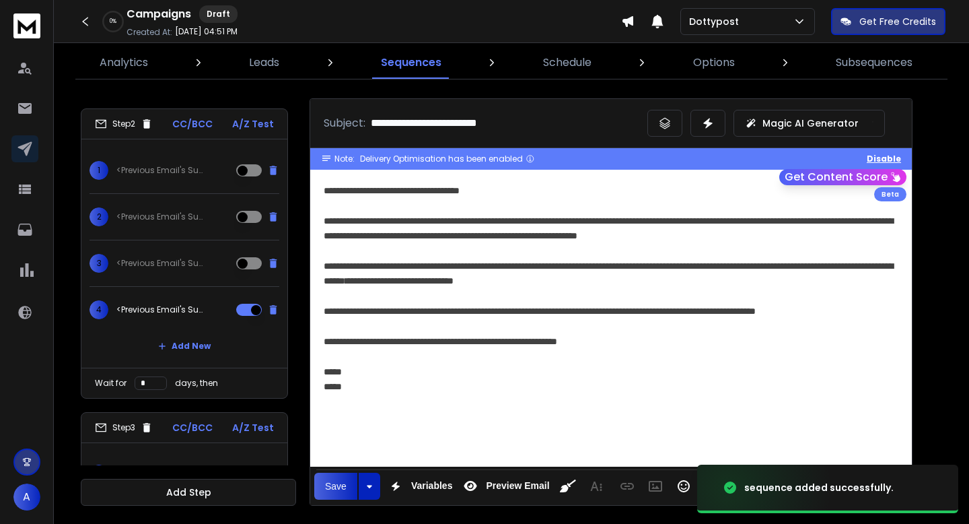
scroll to position [180, 0]
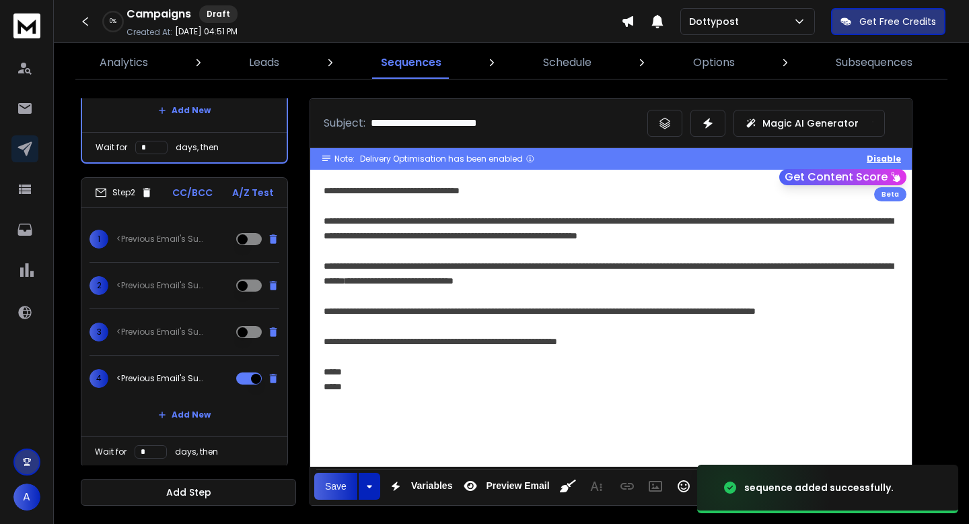
click at [172, 234] on p "<Previous Email's Subject>" at bounding box center [159, 239] width 86 height 11
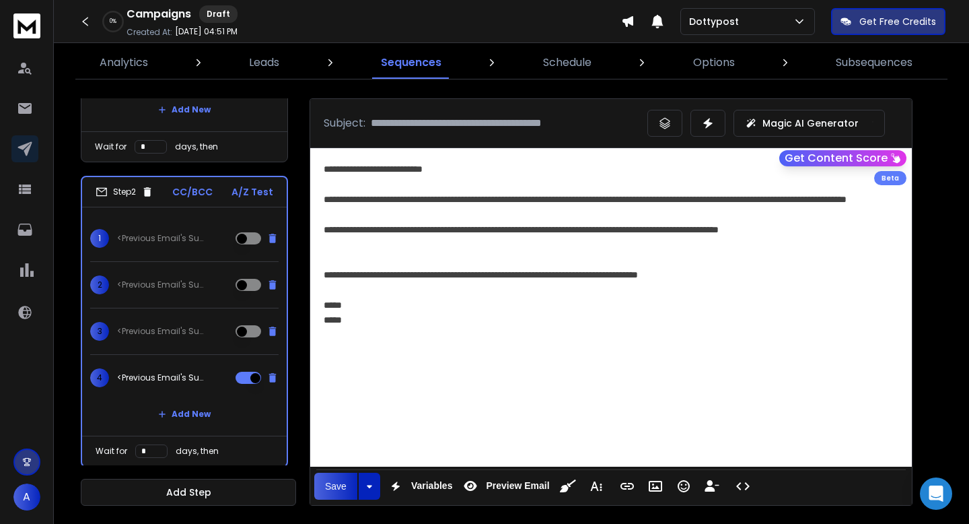
click at [166, 381] on p "<Previous Email's Subject>" at bounding box center [160, 377] width 86 height 11
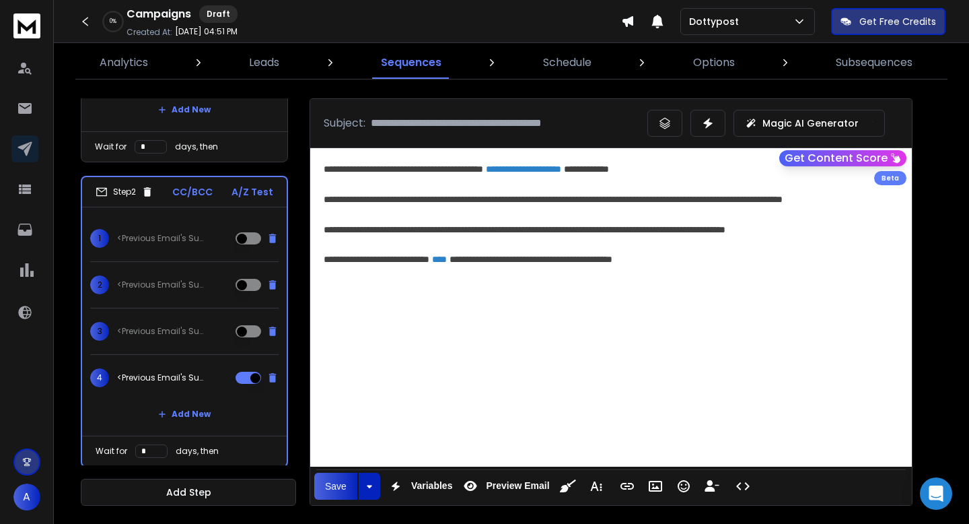
click at [172, 246] on div "1 <Previous Email's Subject>" at bounding box center [146, 238] width 113 height 19
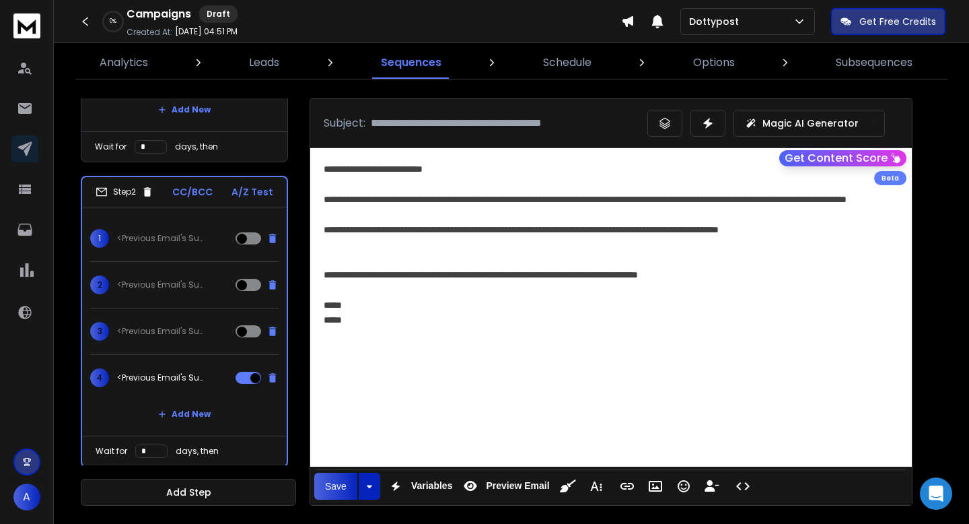
click at [266, 235] on icon at bounding box center [272, 238] width 12 height 12
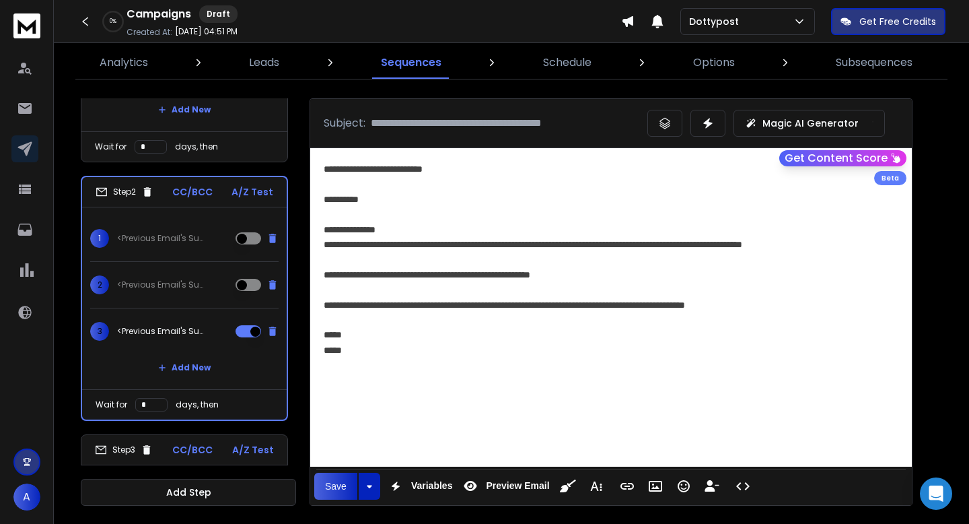
click at [266, 235] on icon at bounding box center [272, 238] width 12 height 12
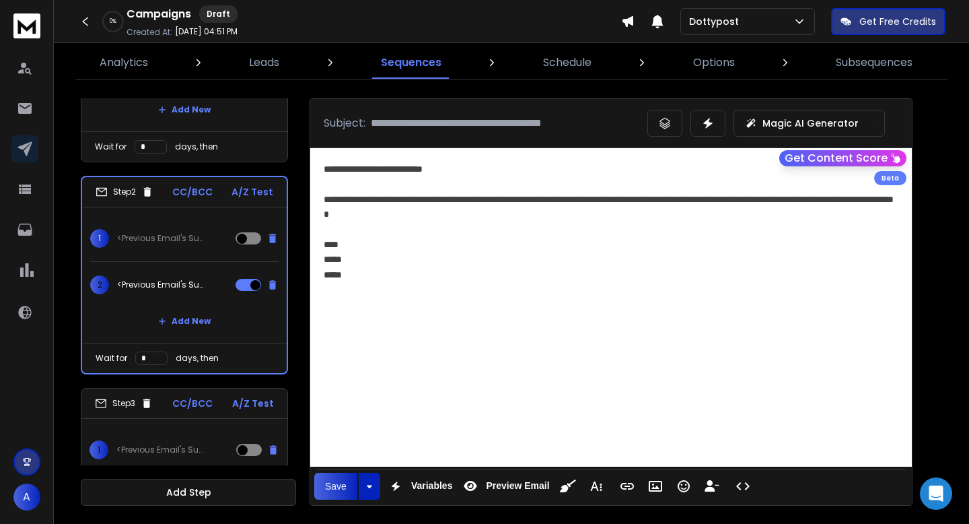
click at [266, 235] on icon at bounding box center [272, 238] width 12 height 12
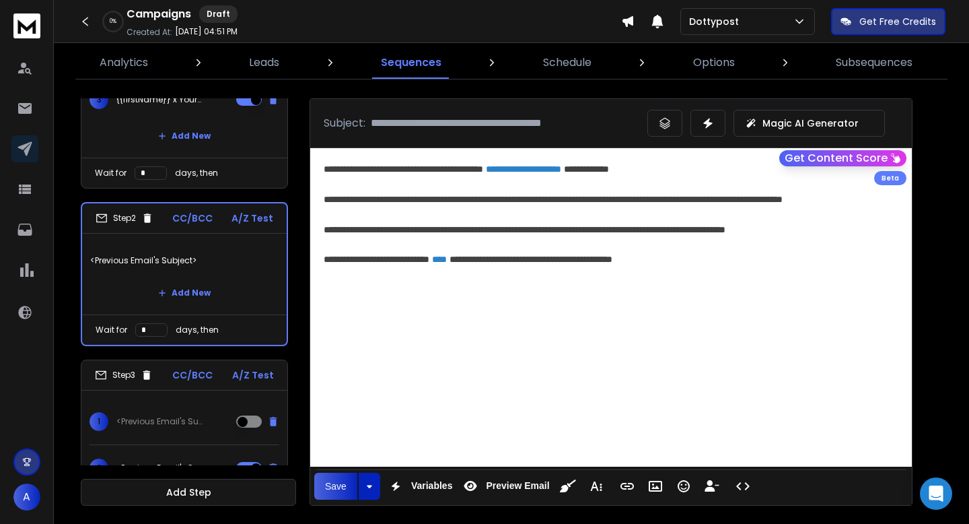
click at [231, 259] on p "<Previous Email's Subject>" at bounding box center [184, 261] width 188 height 38
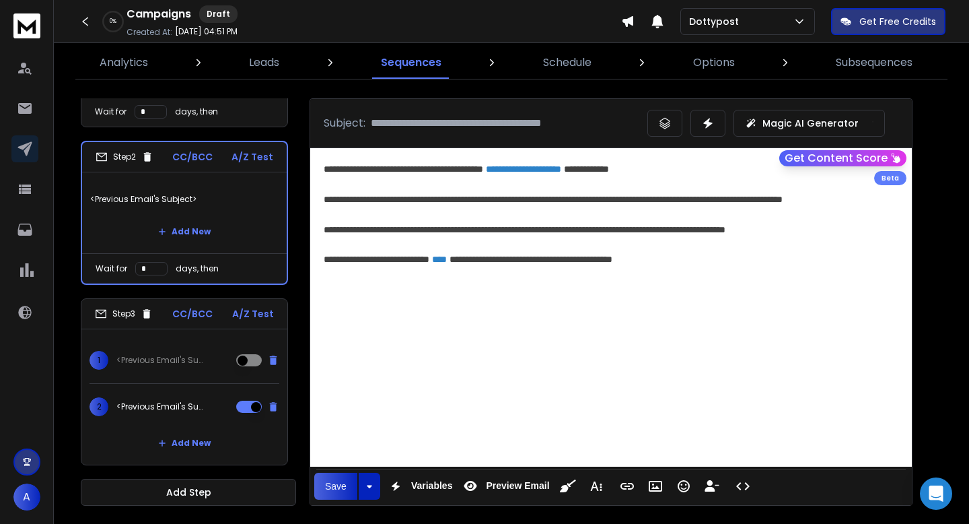
click at [176, 355] on p "<Previous Email's Subject>" at bounding box center [159, 360] width 86 height 11
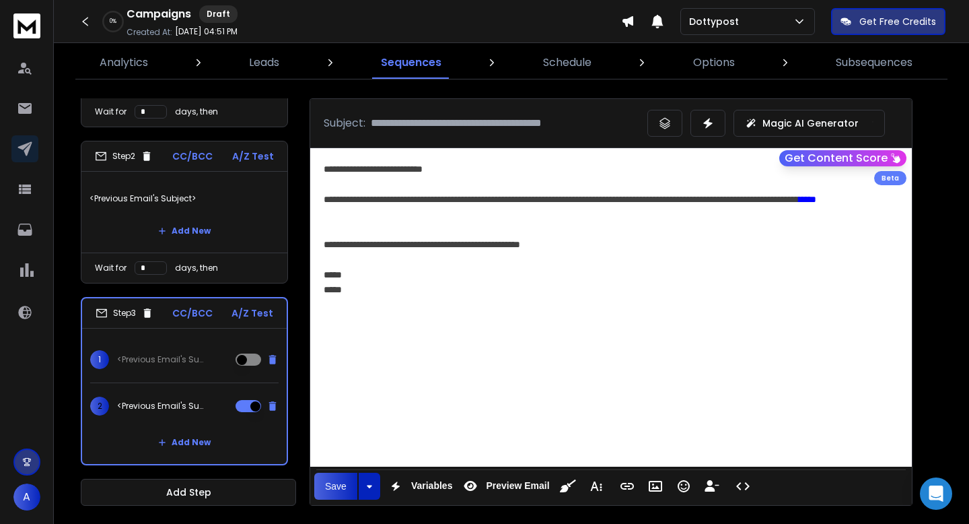
click at [174, 406] on p "<Previous Email's Subject>" at bounding box center [160, 405] width 86 height 11
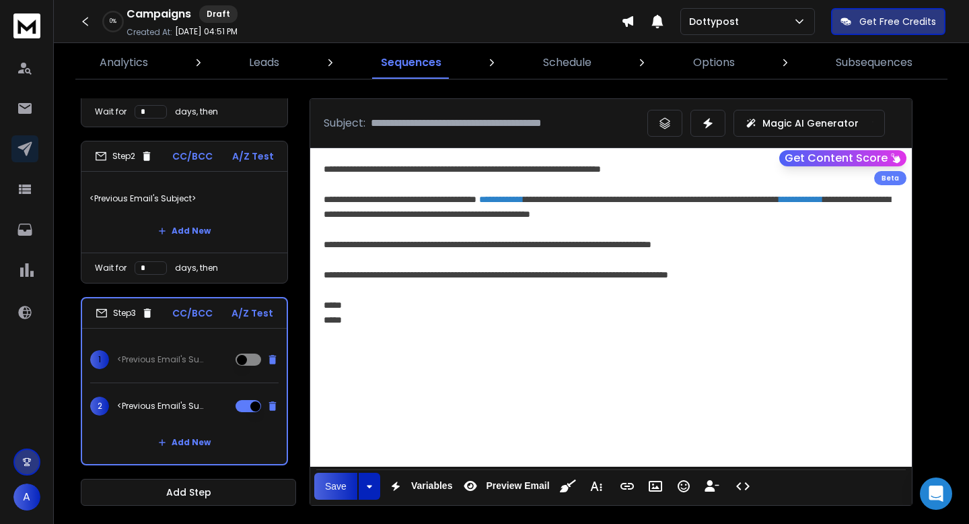
click at [181, 360] on p "<Previous Email's Subject>" at bounding box center [160, 359] width 86 height 11
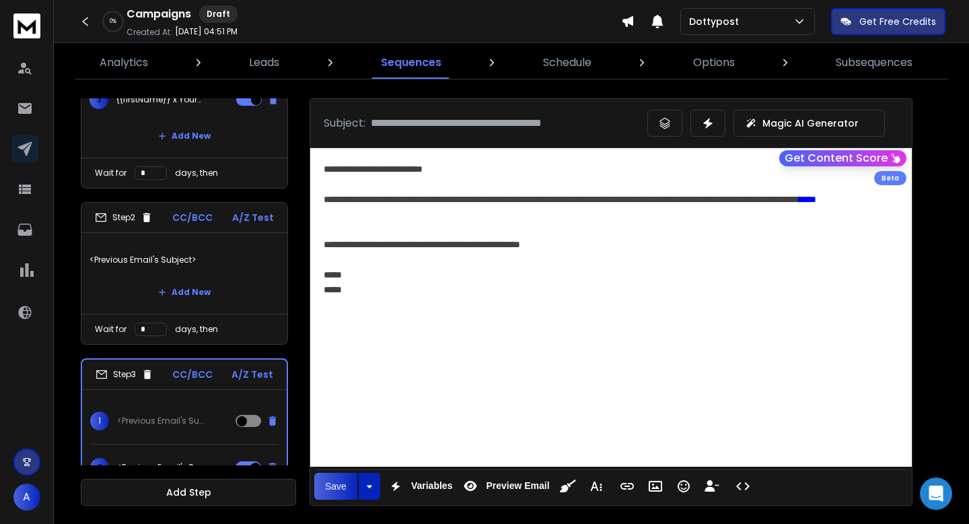
scroll to position [137, 0]
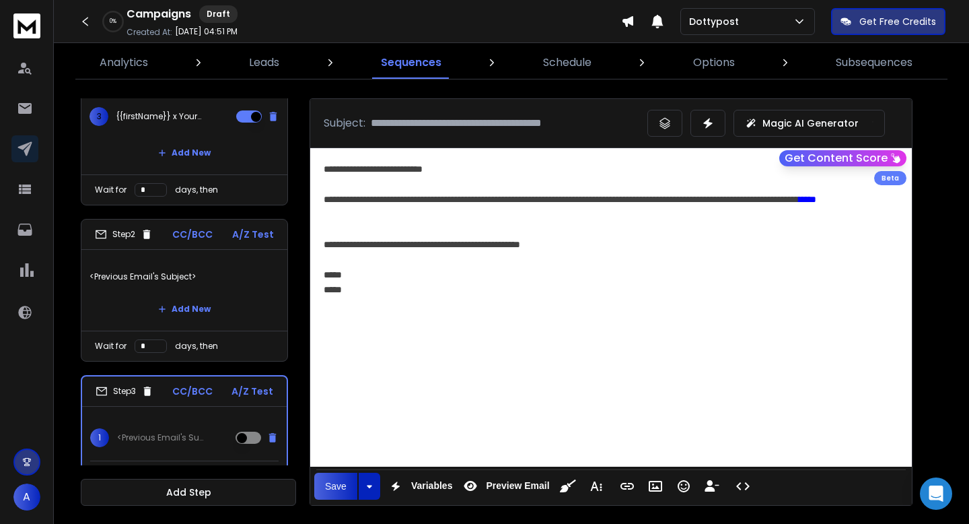
click at [180, 275] on p "<Previous Email's Subject>" at bounding box center [184, 277] width 190 height 38
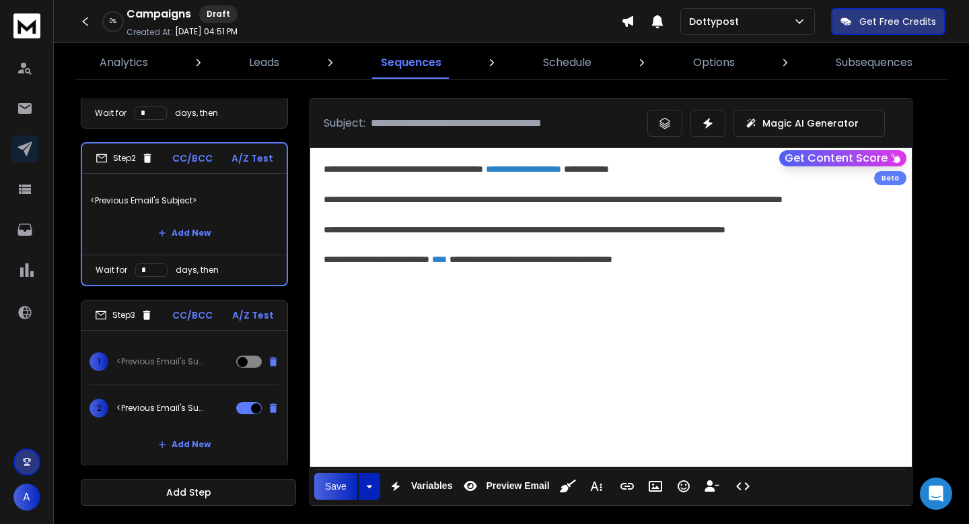
scroll to position [215, 0]
click at [178, 355] on p "<Previous Email's Subject>" at bounding box center [159, 360] width 86 height 11
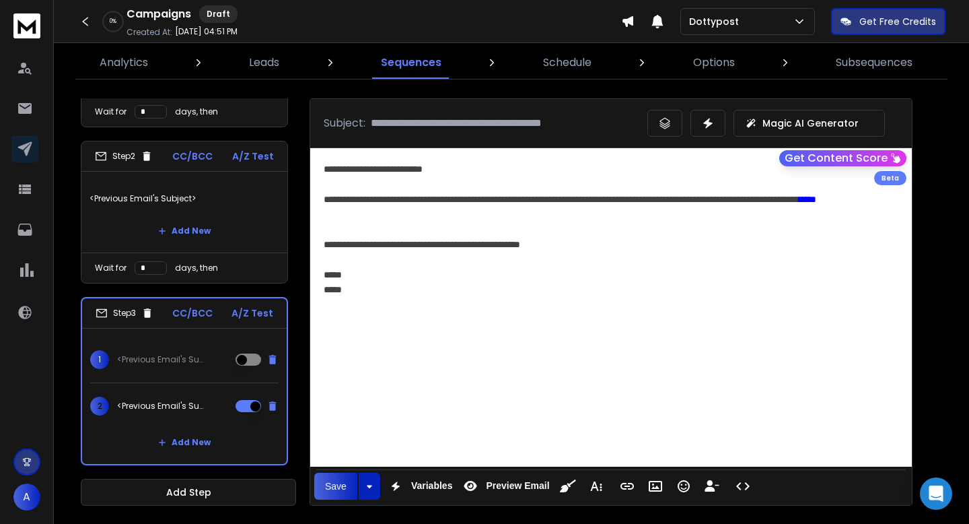
click at [269, 357] on icon at bounding box center [272, 359] width 7 height 9
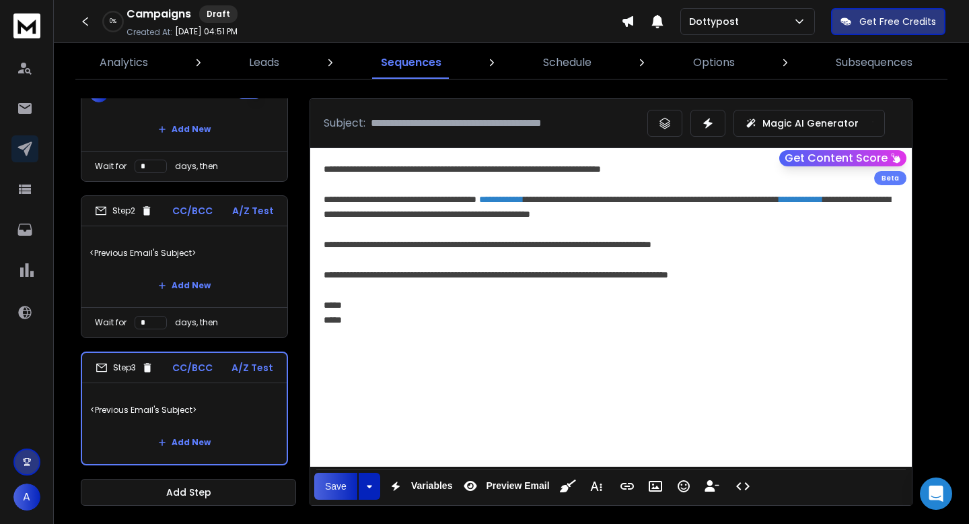
click at [460, 202] on div "**********" at bounding box center [611, 207] width 575 height 30
click at [425, 216] on div "**********" at bounding box center [611, 207] width 575 height 30
click at [461, 229] on div at bounding box center [611, 229] width 575 height 15
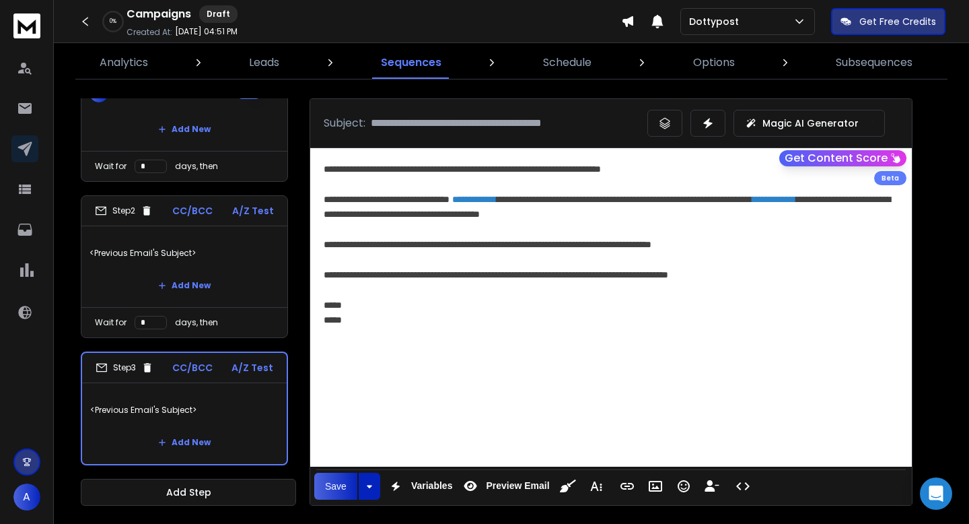
click at [430, 259] on div at bounding box center [611, 259] width 575 height 15
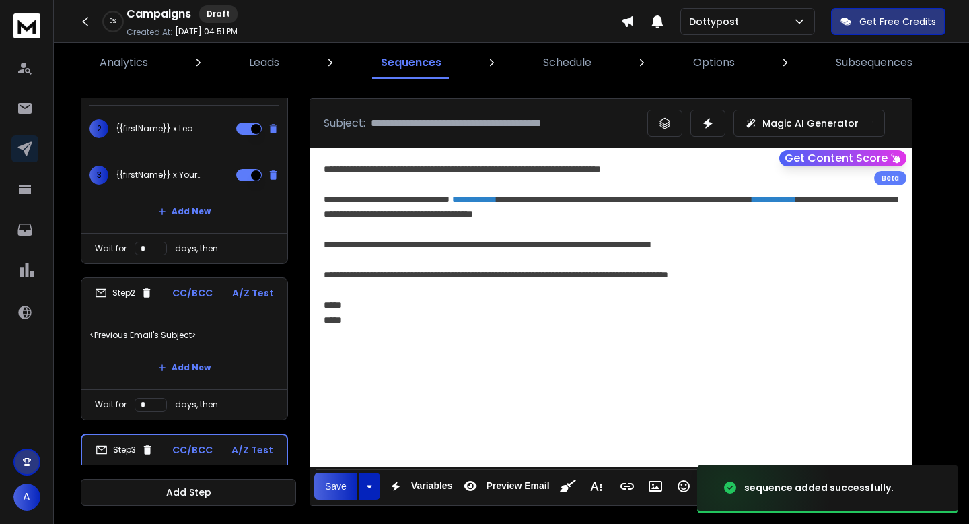
scroll to position [73, 0]
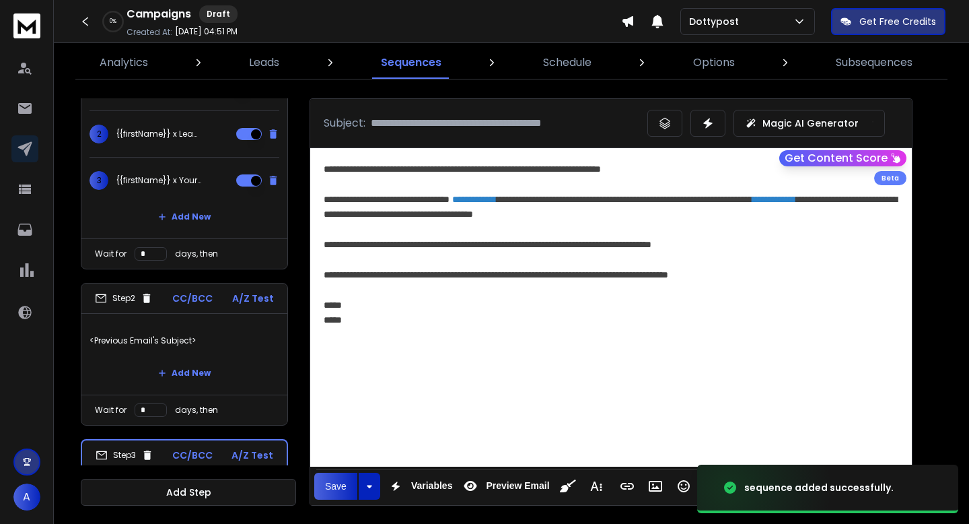
click at [248, 360] on div "Add New" at bounding box center [184, 372] width 190 height 27
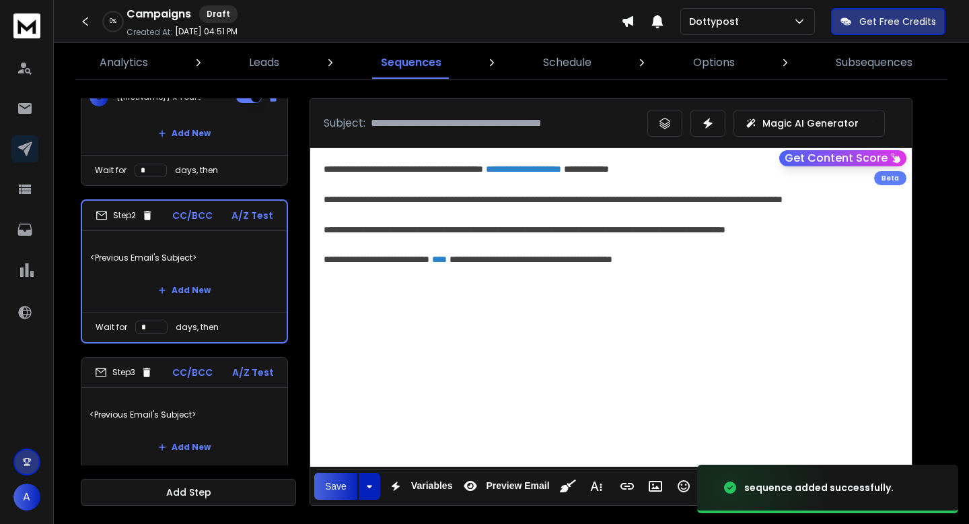
scroll to position [160, 0]
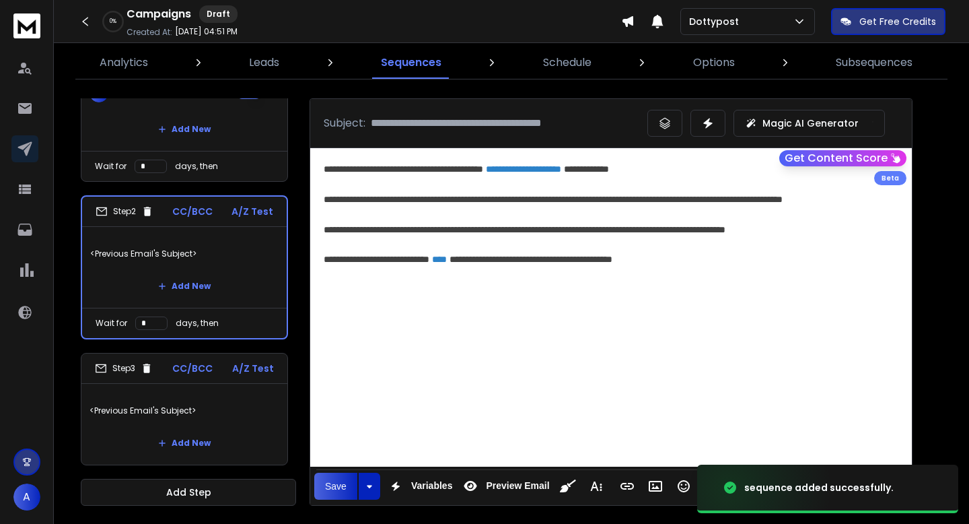
click at [238, 407] on p "<Previous Email's Subject>" at bounding box center [184, 411] width 190 height 38
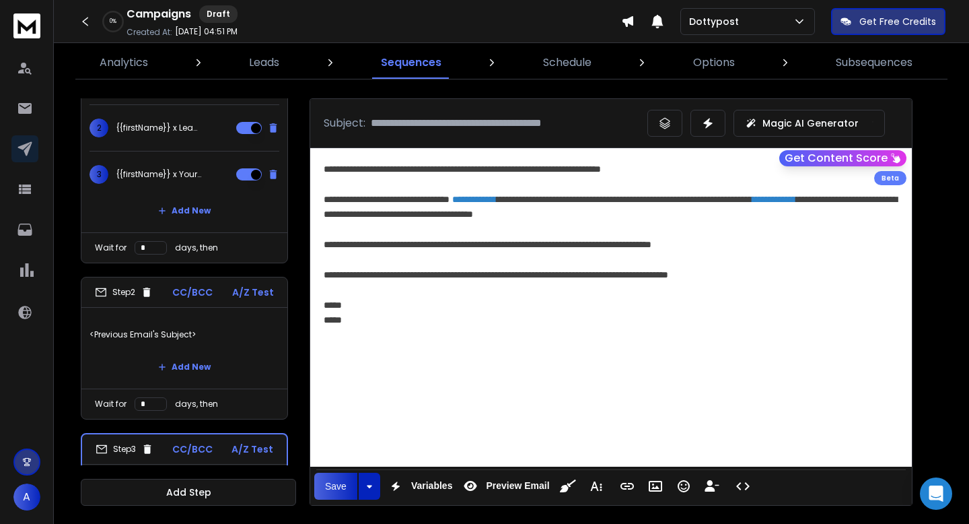
scroll to position [69, 0]
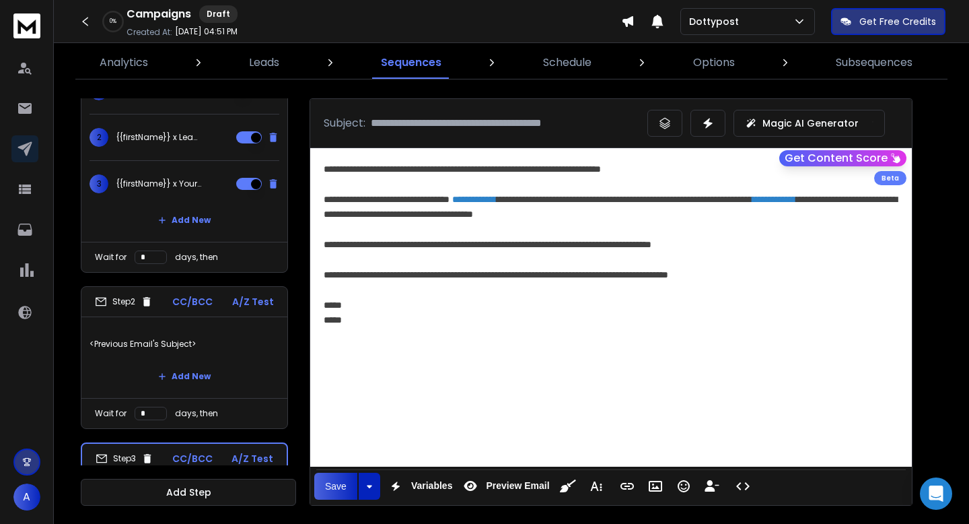
click at [231, 350] on p "<Previous Email's Subject>" at bounding box center [184, 344] width 190 height 38
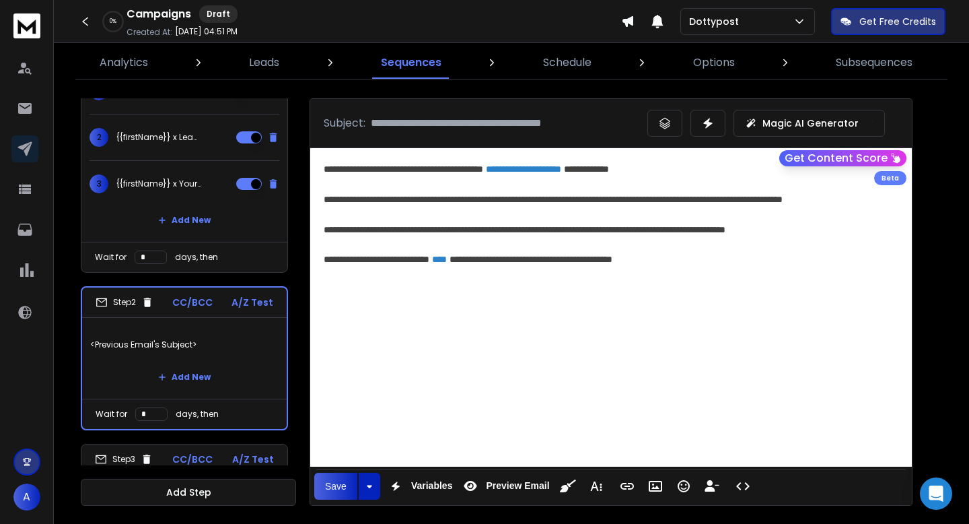
scroll to position [160, 0]
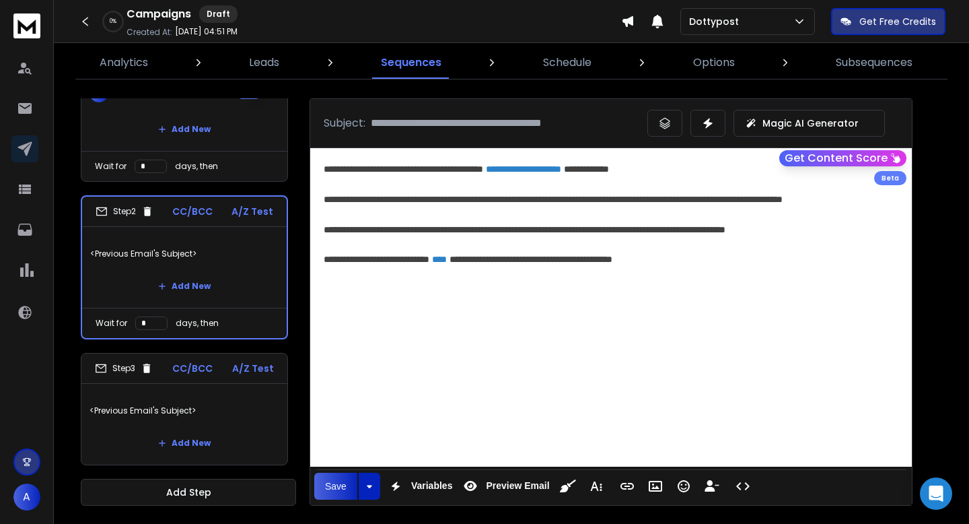
click at [221, 403] on p "<Previous Email's Subject>" at bounding box center [184, 411] width 190 height 38
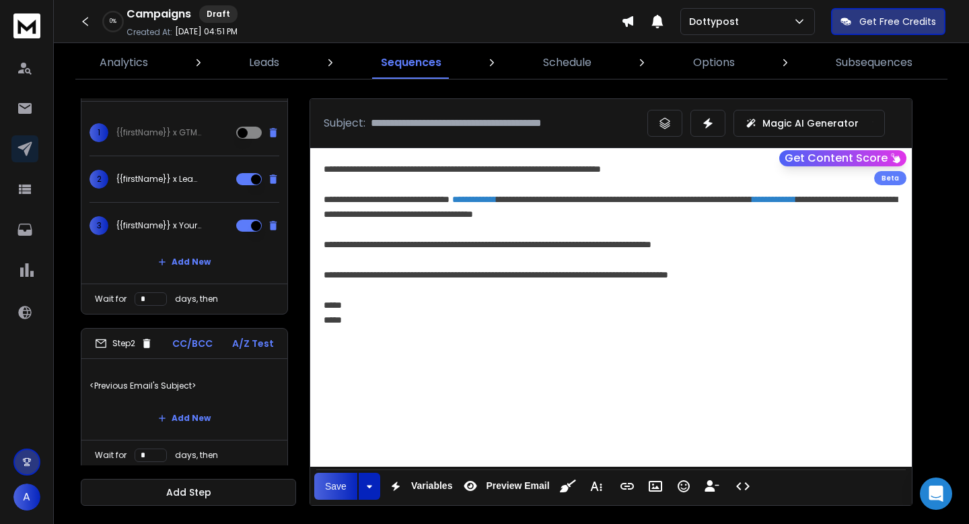
scroll to position [0, 0]
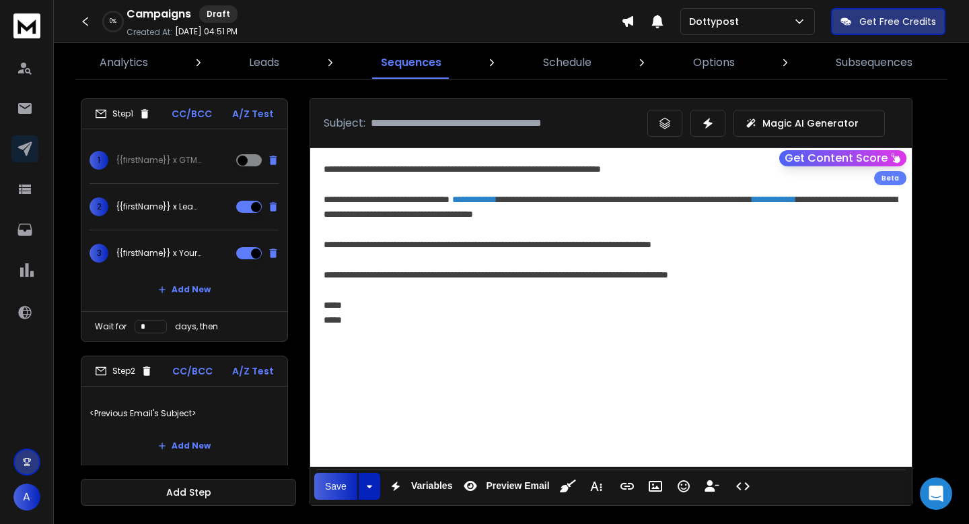
click at [175, 215] on div "2 {{firstName}} x Leadplus Intro" at bounding box center [184, 207] width 190 height 46
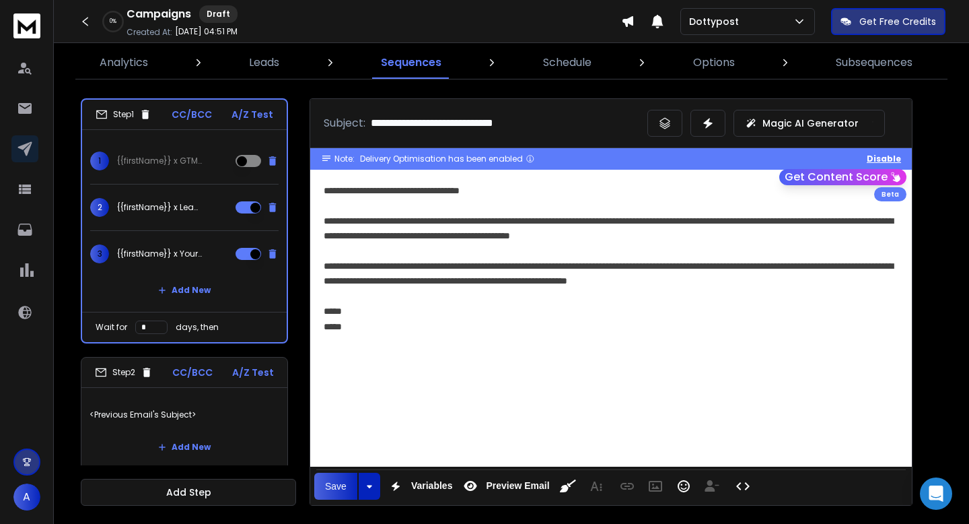
click at [186, 152] on div "1 {{firstName}} x GTM System" at bounding box center [146, 160] width 113 height 19
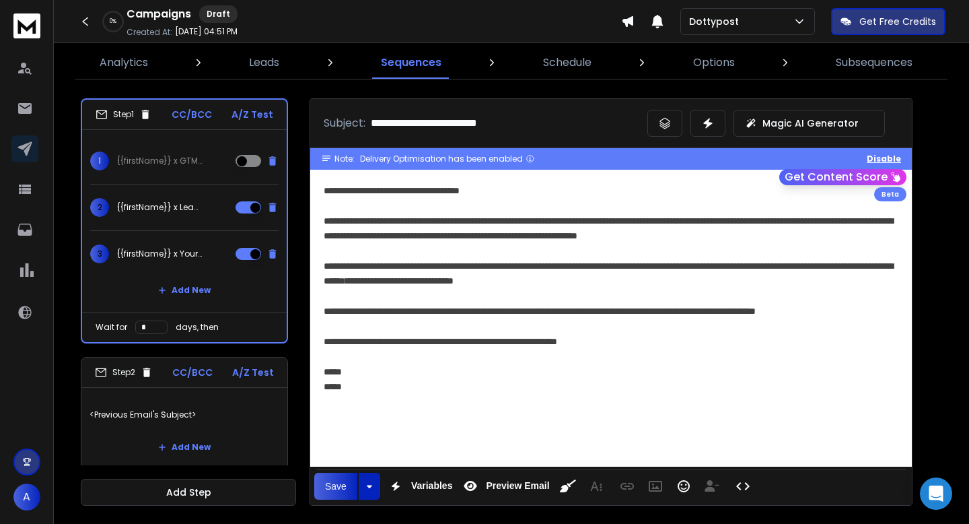
click at [247, 162] on button "button" at bounding box center [249, 161] width 26 height 12
click at [531, 126] on input "**********" at bounding box center [502, 123] width 263 height 16
click at [159, 200] on div "2 {{firstName}} x Leadplus Intro" at bounding box center [146, 207] width 113 height 19
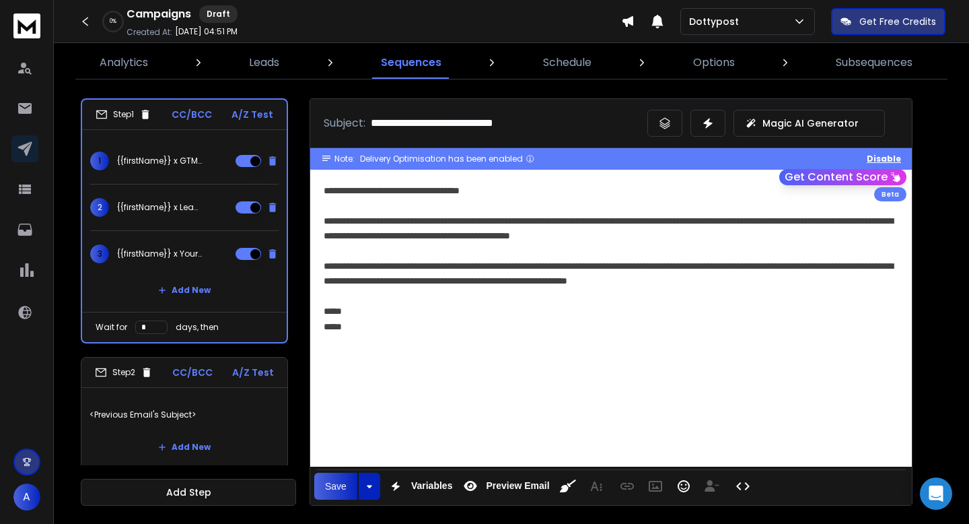
click at [162, 252] on p "{{firstName}} x Your Clients" at bounding box center [160, 253] width 86 height 11
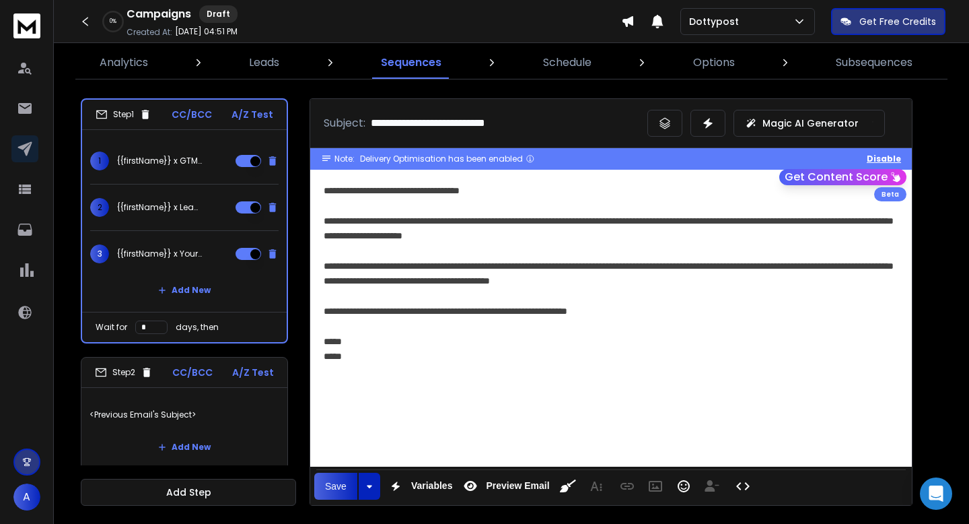
click at [177, 163] on p "{{firstName}} x GTM System" at bounding box center [160, 160] width 86 height 11
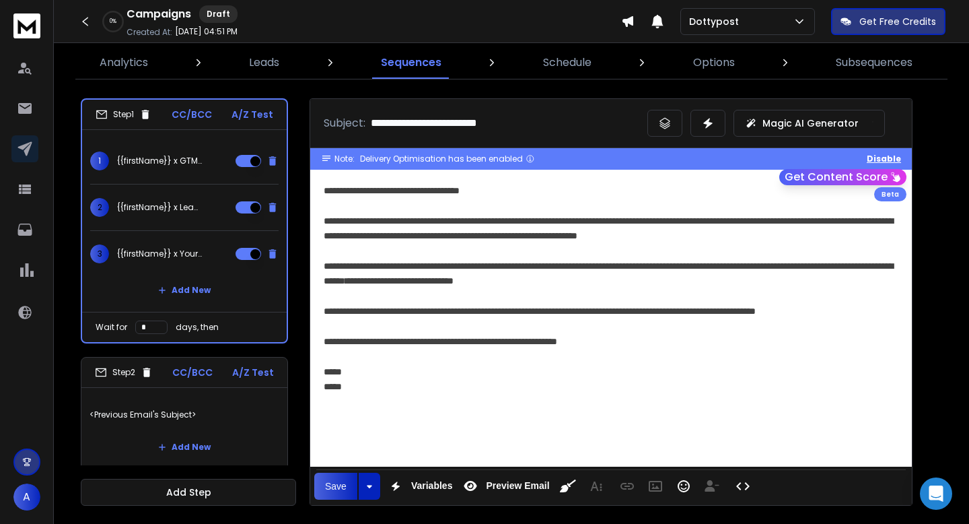
click at [468, 122] on input "**********" at bounding box center [502, 123] width 263 height 16
click at [468, 123] on input "**********" at bounding box center [502, 123] width 263 height 16
type input "**********"
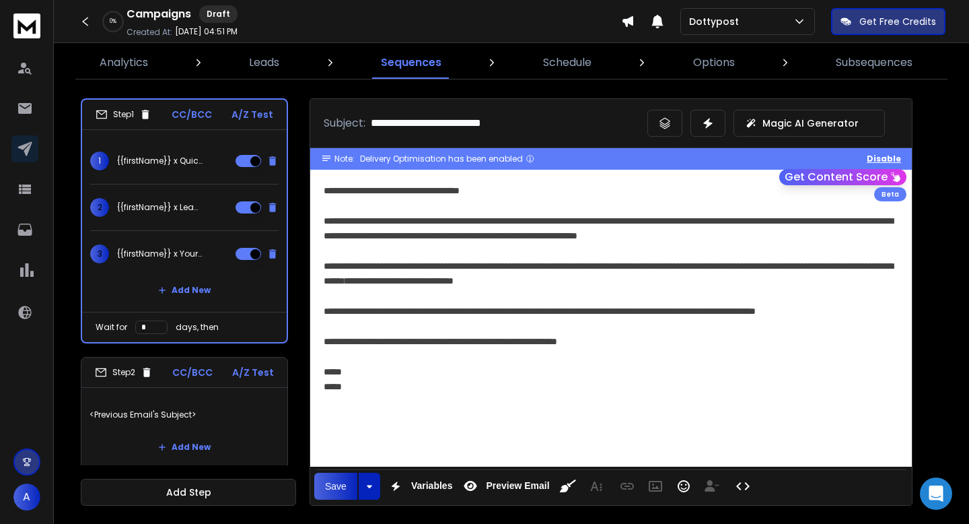
click at [525, 201] on div at bounding box center [611, 205] width 575 height 15
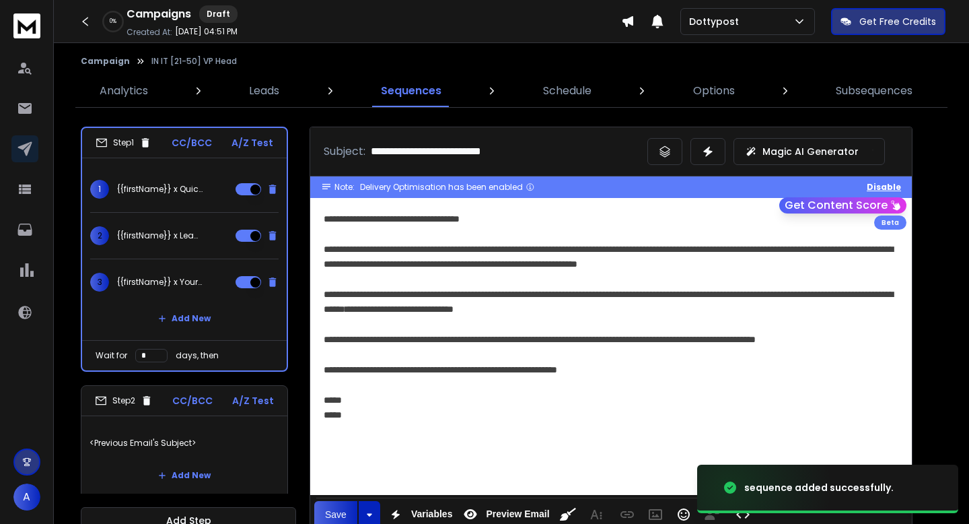
scroll to position [34, 0]
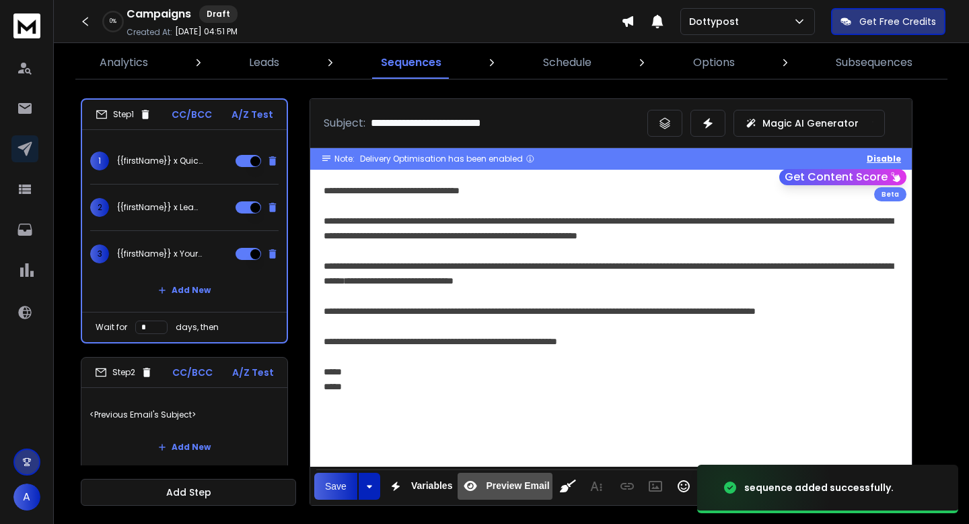
click at [505, 480] on span "Preview Email" at bounding box center [517, 485] width 69 height 11
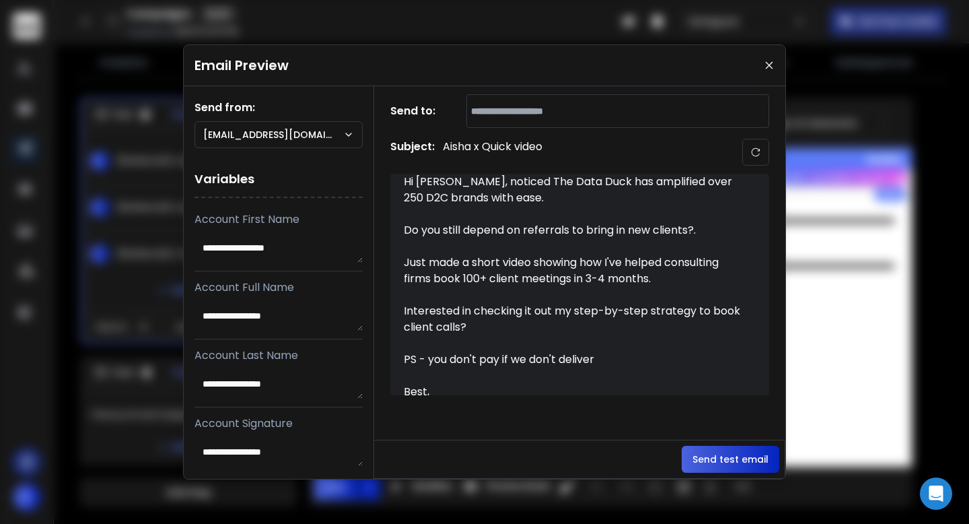
scroll to position [19, 0]
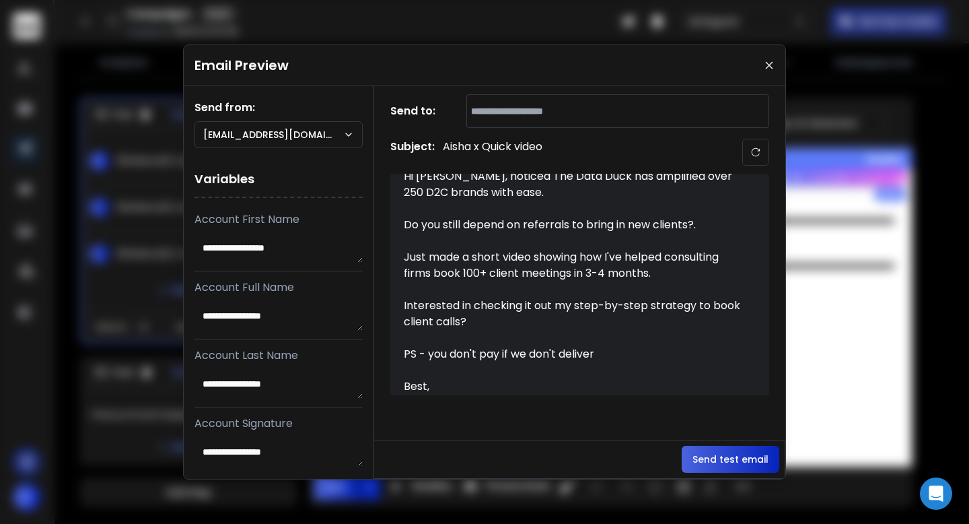
click at [769, 68] on icon at bounding box center [769, 65] width 11 height 11
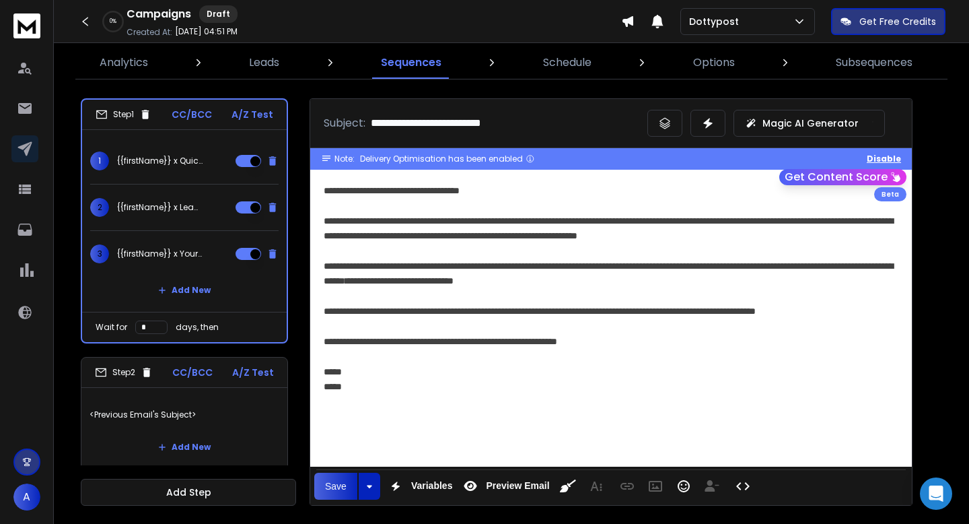
click at [410, 282] on div "**********" at bounding box center [611, 250] width 575 height 75
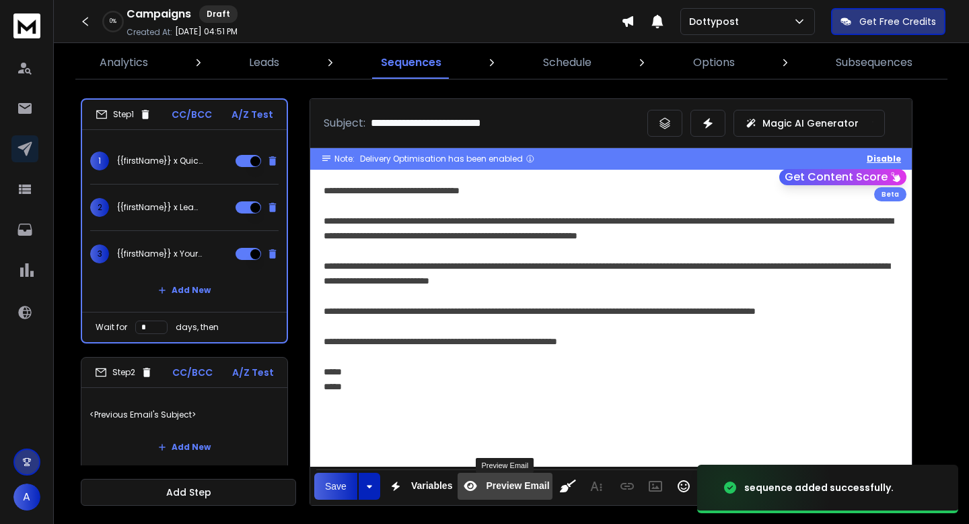
click at [506, 491] on div "Preview Email" at bounding box center [505, 485] width 94 height 22
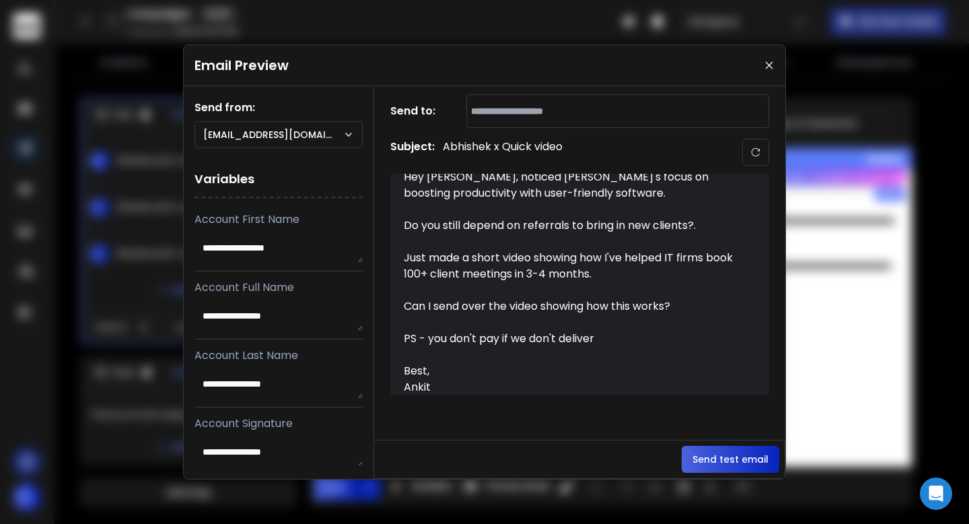
scroll to position [0, 0]
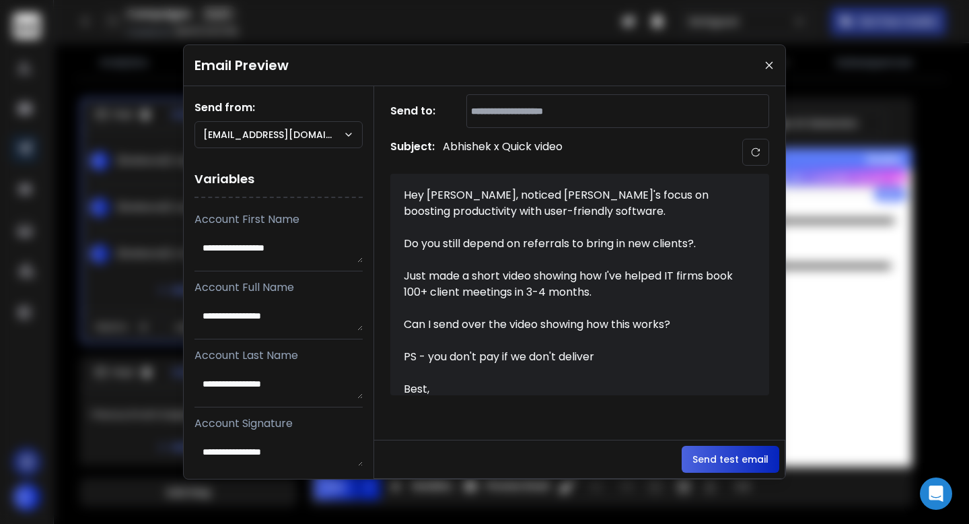
click at [766, 67] on icon at bounding box center [769, 65] width 7 height 7
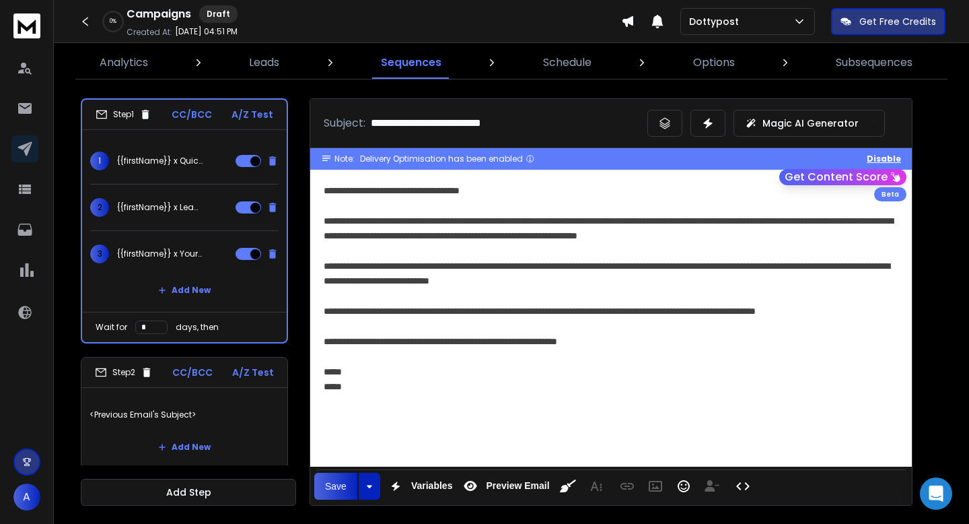
click at [425, 404] on div at bounding box center [611, 401] width 575 height 15
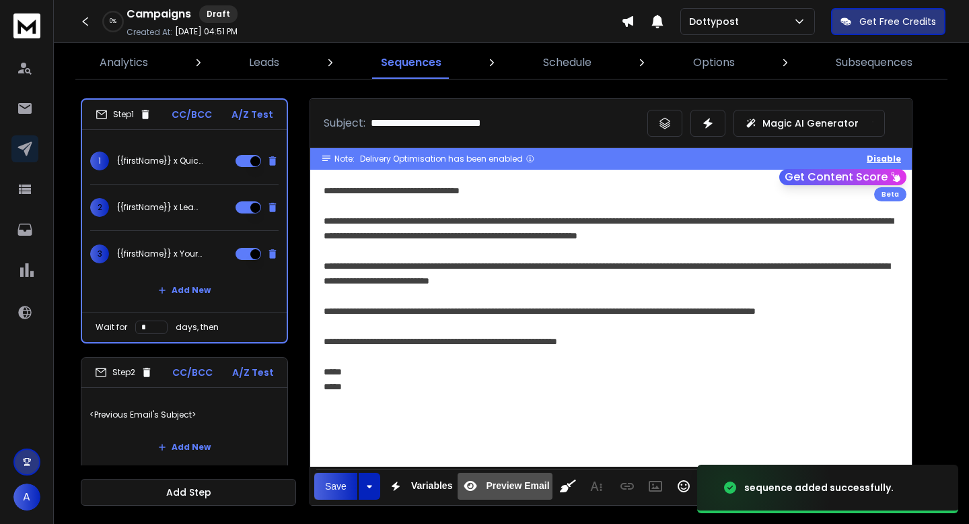
click at [515, 485] on span "Preview Email" at bounding box center [517, 485] width 69 height 11
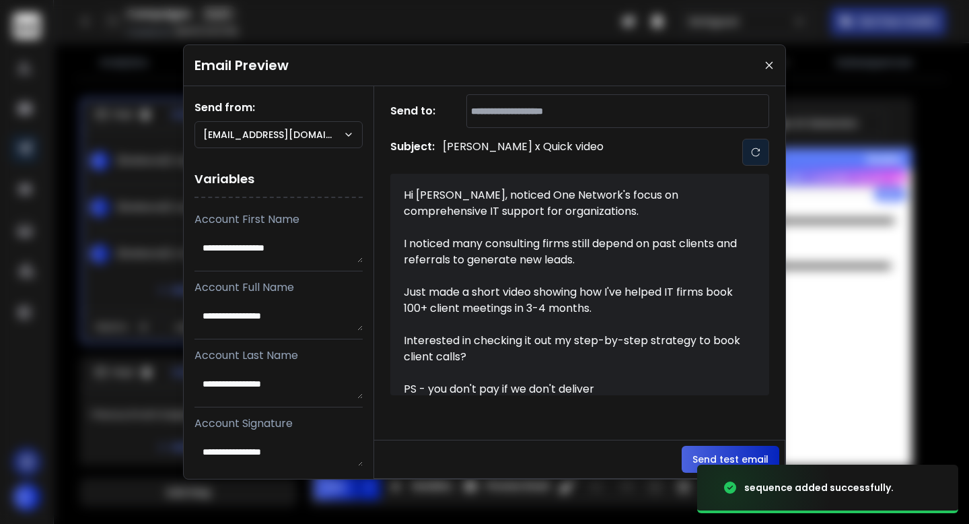
click at [755, 153] on icon at bounding box center [755, 151] width 9 height 9
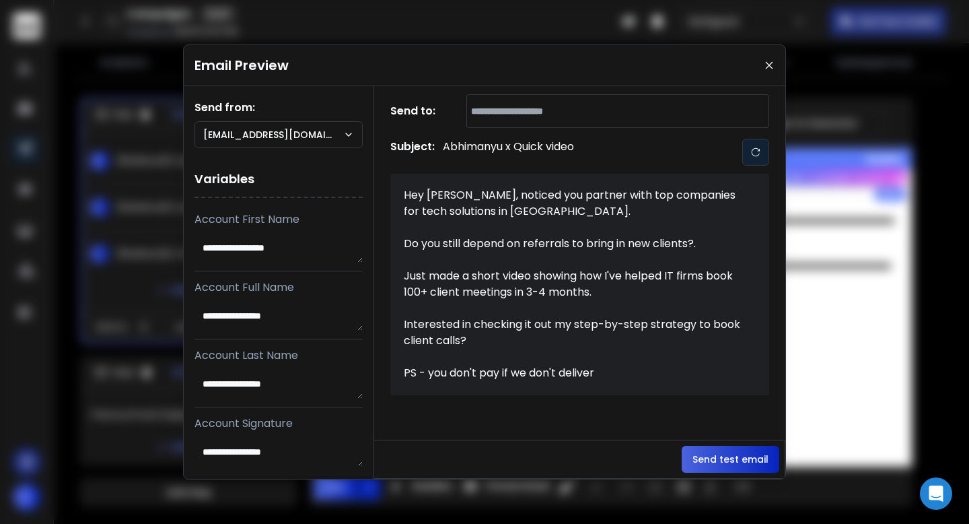
click at [755, 153] on icon at bounding box center [755, 151] width 9 height 9
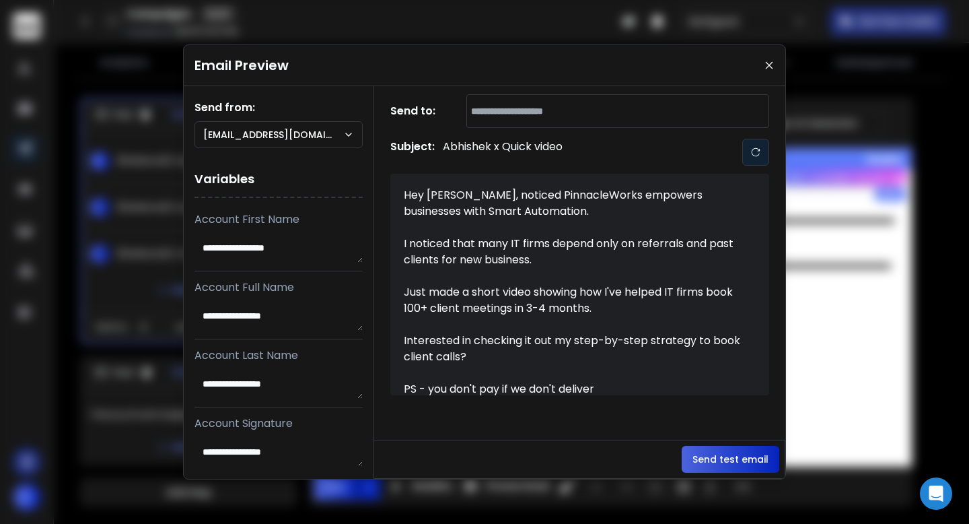
click at [761, 150] on button at bounding box center [755, 152] width 27 height 27
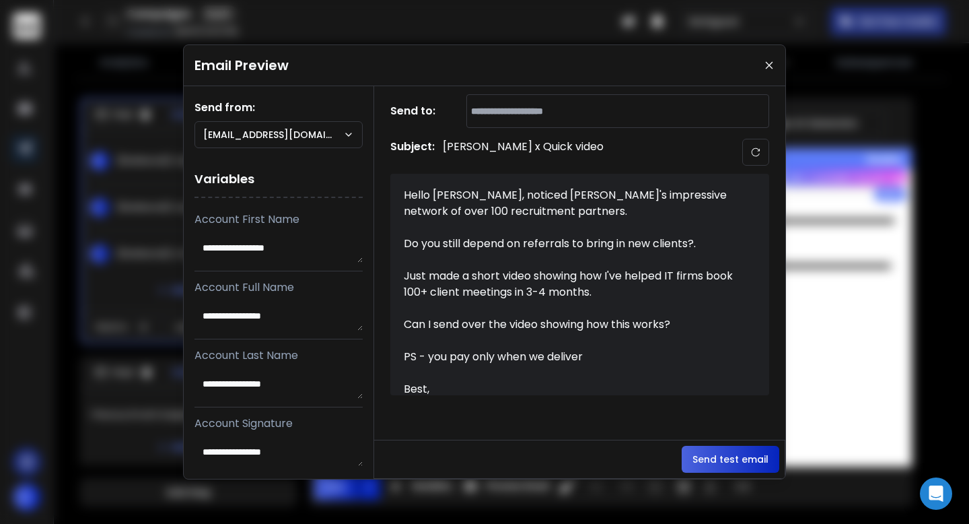
click at [771, 59] on div "Email Preview" at bounding box center [485, 65] width 602 height 40
click at [768, 64] on icon at bounding box center [769, 65] width 7 height 7
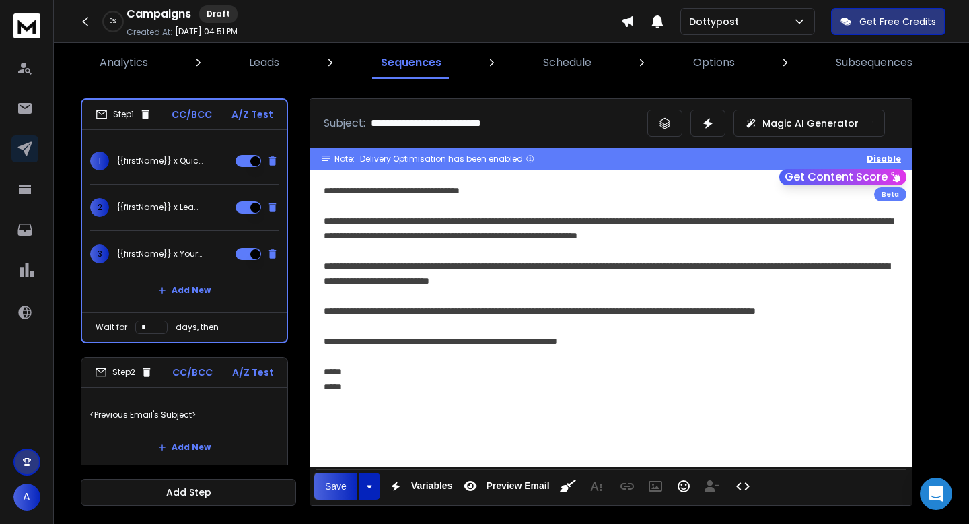
click at [706, 287] on div "**********" at bounding box center [611, 250] width 575 height 75
click at [771, 236] on div "**********" at bounding box center [611, 250] width 575 height 75
click at [505, 485] on span "Preview Email" at bounding box center [517, 485] width 69 height 11
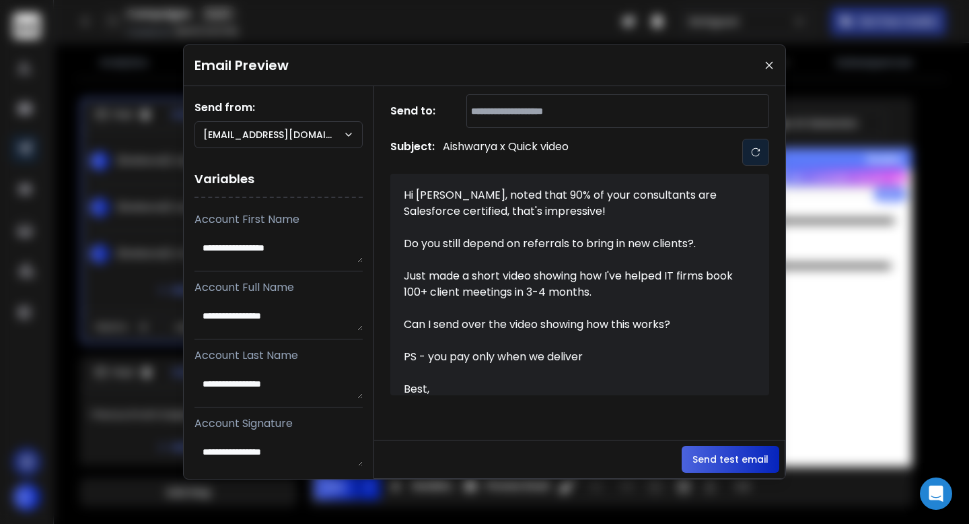
click at [754, 160] on button at bounding box center [755, 152] width 27 height 27
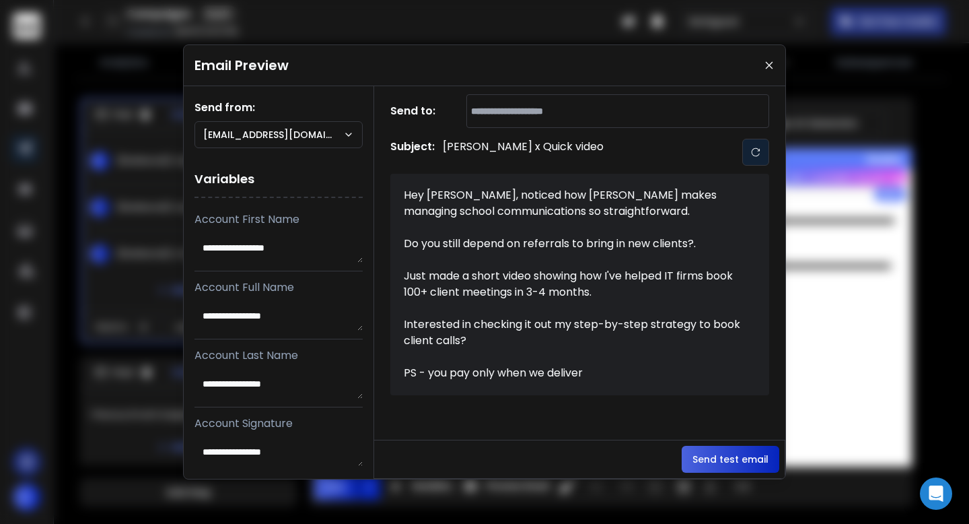
click at [754, 160] on button at bounding box center [755, 152] width 27 height 27
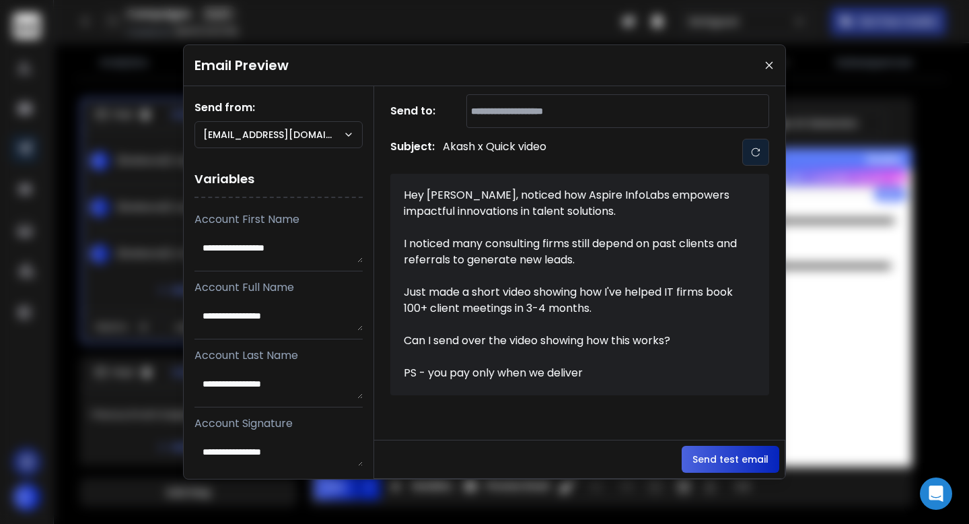
click at [754, 160] on button at bounding box center [755, 152] width 27 height 27
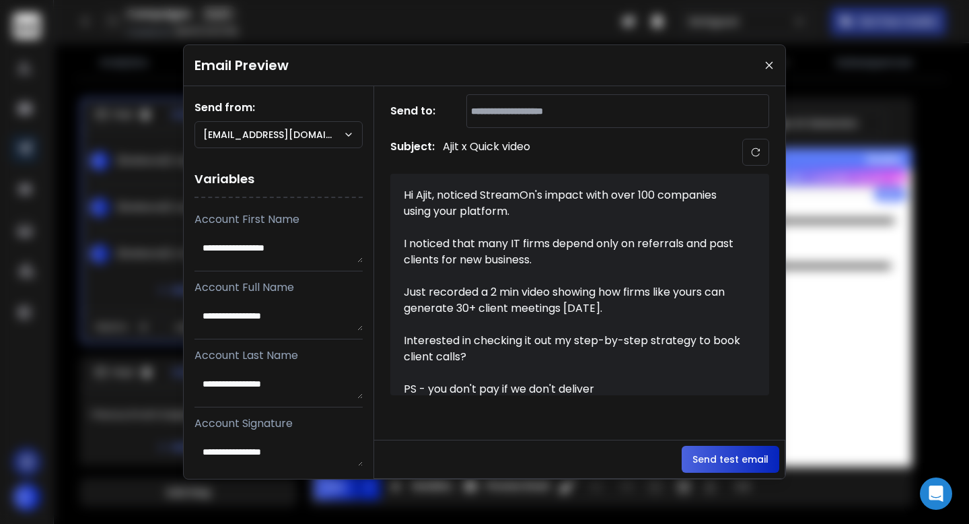
click at [766, 65] on icon at bounding box center [769, 65] width 11 height 11
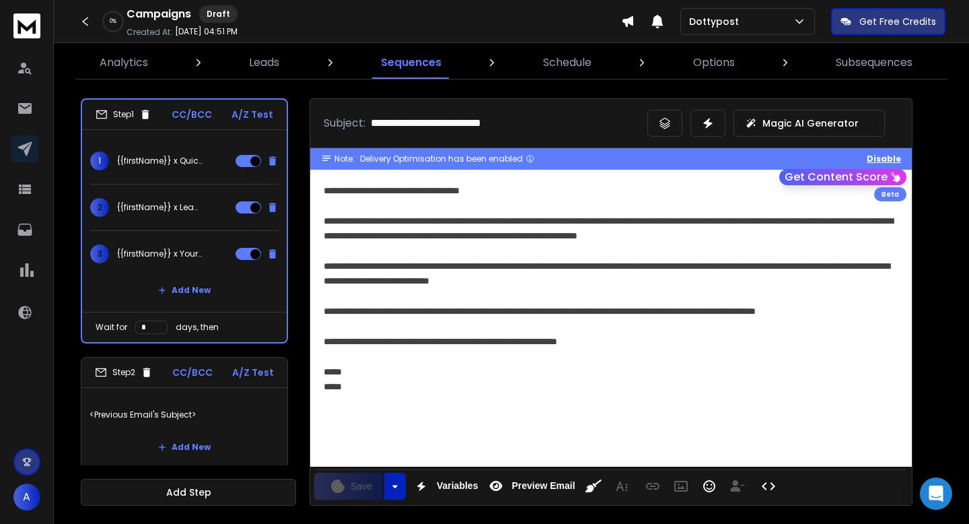
click at [236, 414] on p "<Previous Email's Subject>" at bounding box center [184, 415] width 190 height 38
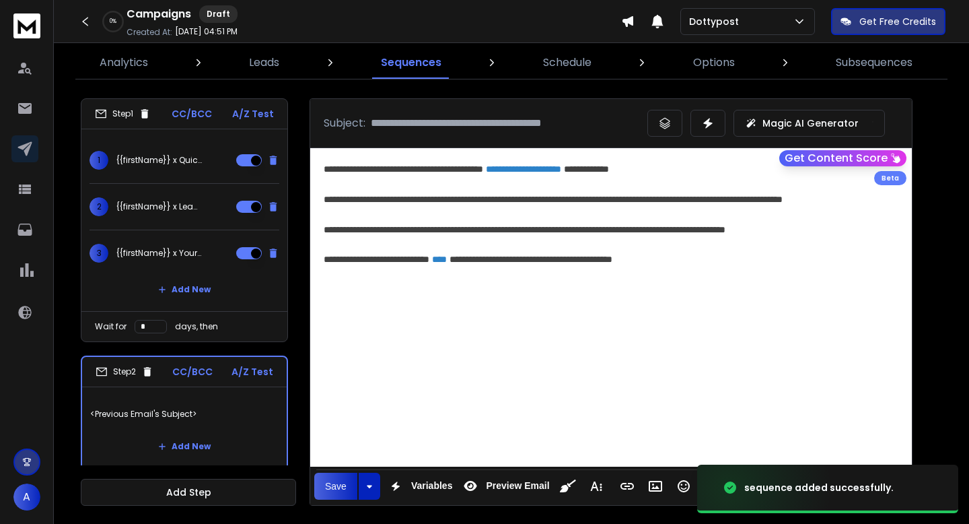
click at [699, 201] on div "**********" at bounding box center [611, 199] width 575 height 15
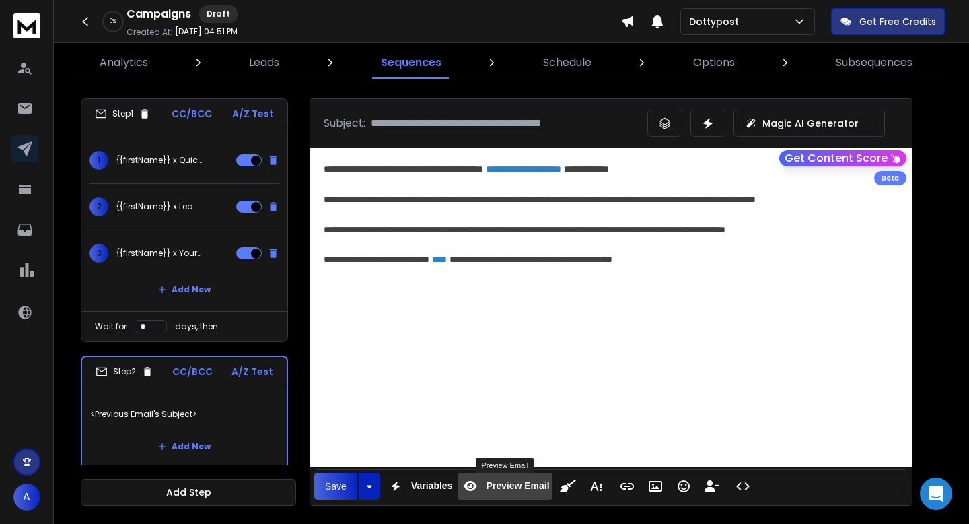
click at [522, 483] on span "Preview Email" at bounding box center [517, 485] width 69 height 11
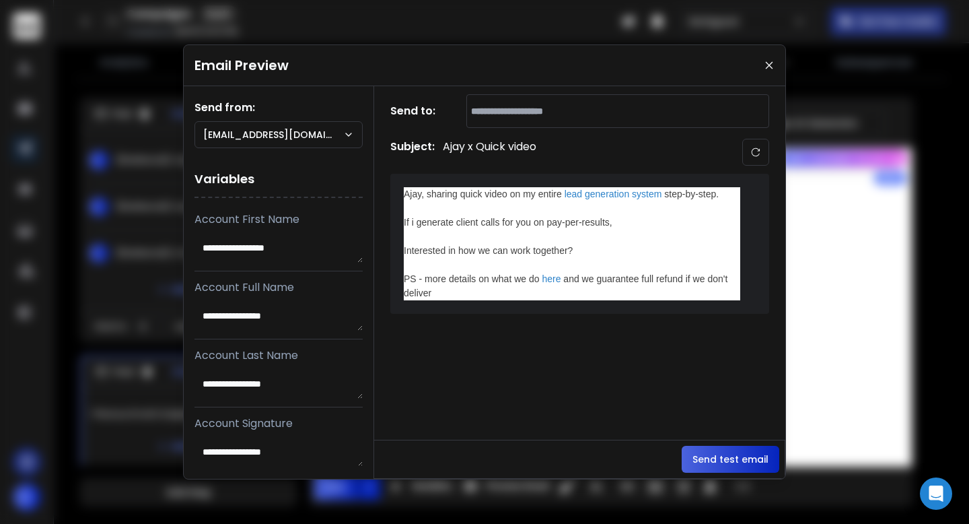
click at [769, 67] on icon at bounding box center [769, 65] width 11 height 11
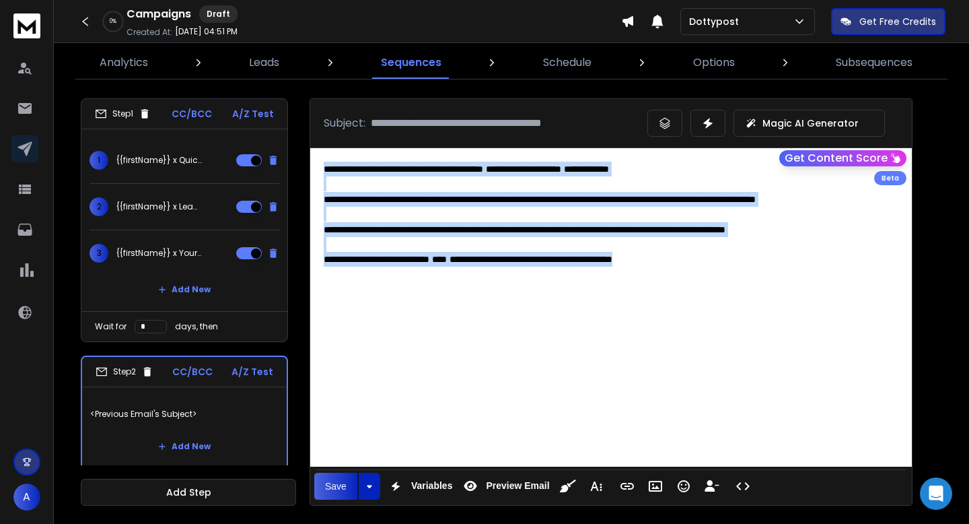
drag, startPoint x: 439, startPoint y: 310, endPoint x: 307, endPoint y: 145, distance: 212.1
click at [307, 145] on div "**********" at bounding box center [511, 301] width 861 height 407
click at [594, 487] on icon "button" at bounding box center [596, 486] width 16 height 16
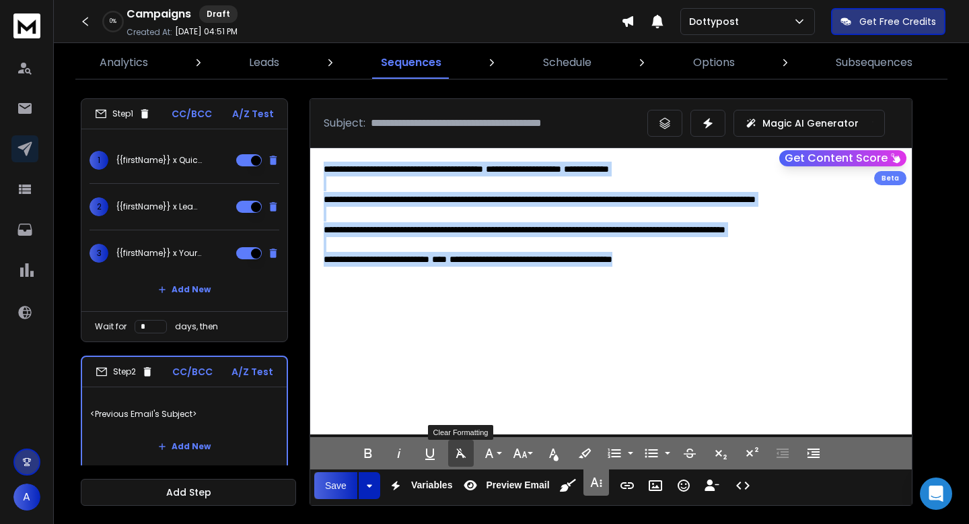
click at [458, 452] on icon "button" at bounding box center [461, 452] width 10 height 9
click at [569, 347] on div "**********" at bounding box center [611, 291] width 602 height 286
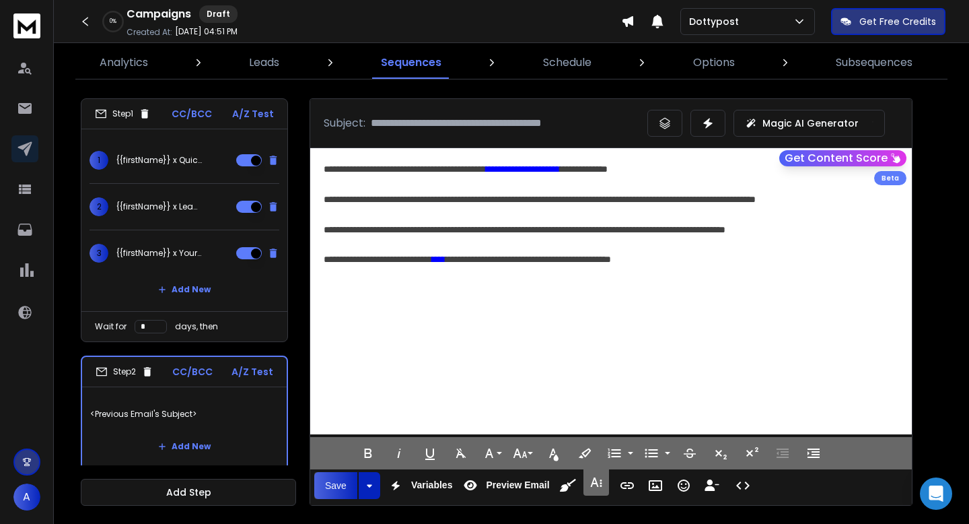
click at [445, 260] on link "****" at bounding box center [438, 258] width 13 height 9
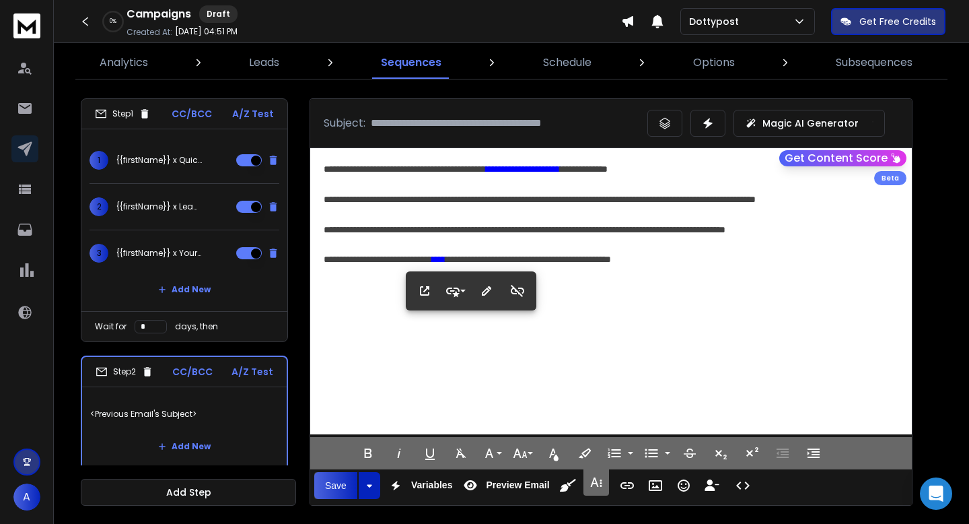
click at [445, 260] on link "****" at bounding box center [438, 258] width 13 height 9
click at [554, 458] on icon "button" at bounding box center [553, 454] width 9 height 12
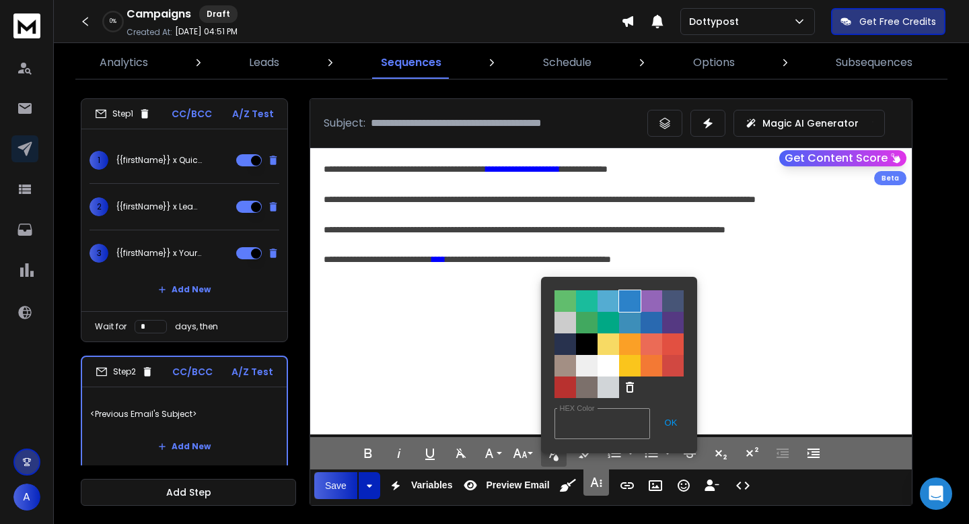
click at [634, 308] on span "Color#2C82C9" at bounding box center [630, 301] width 22 height 22
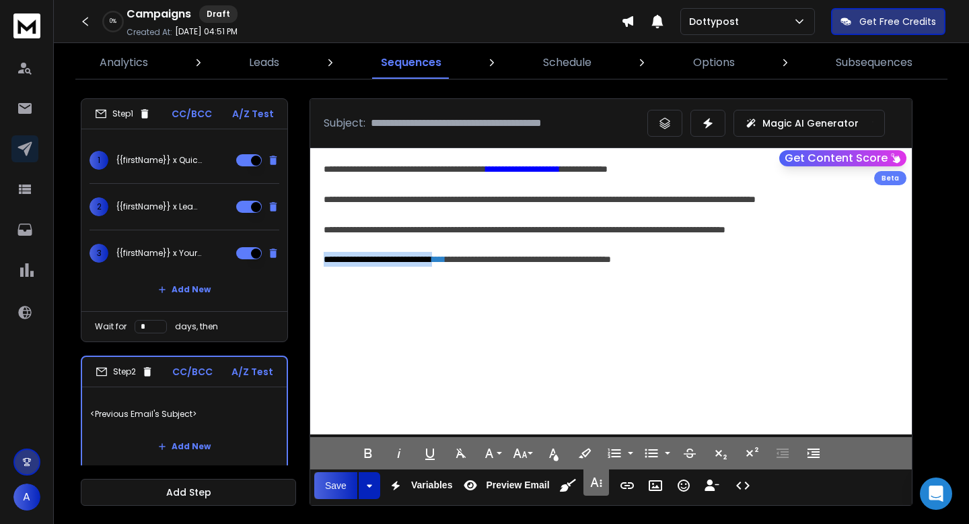
click at [528, 167] on link "**********" at bounding box center [523, 168] width 74 height 9
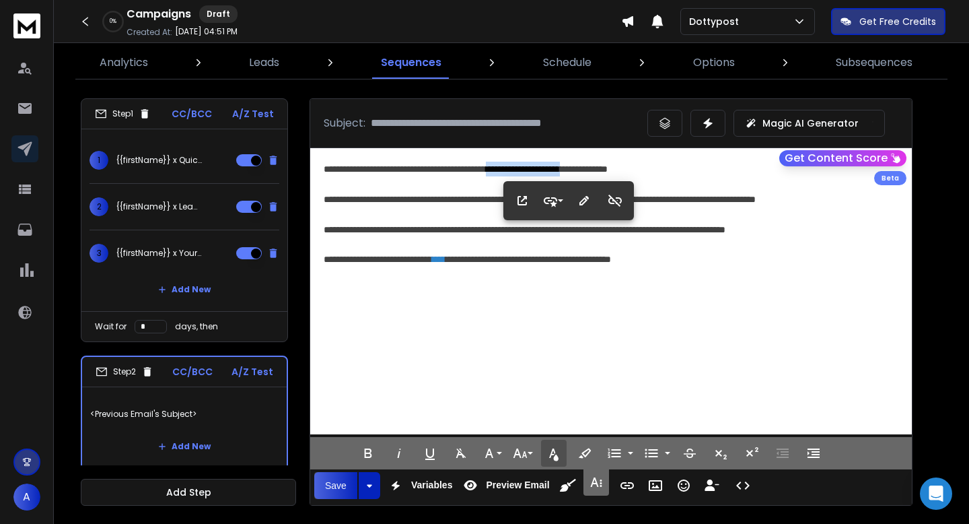
click at [548, 456] on icon "button" at bounding box center [554, 453] width 16 height 16
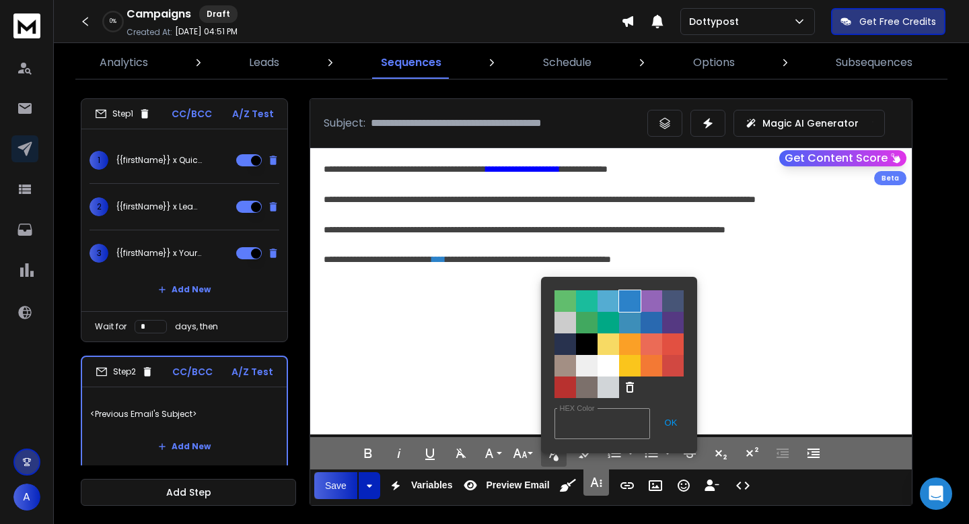
click at [630, 297] on span "Color#2C82C9" at bounding box center [630, 301] width 22 height 22
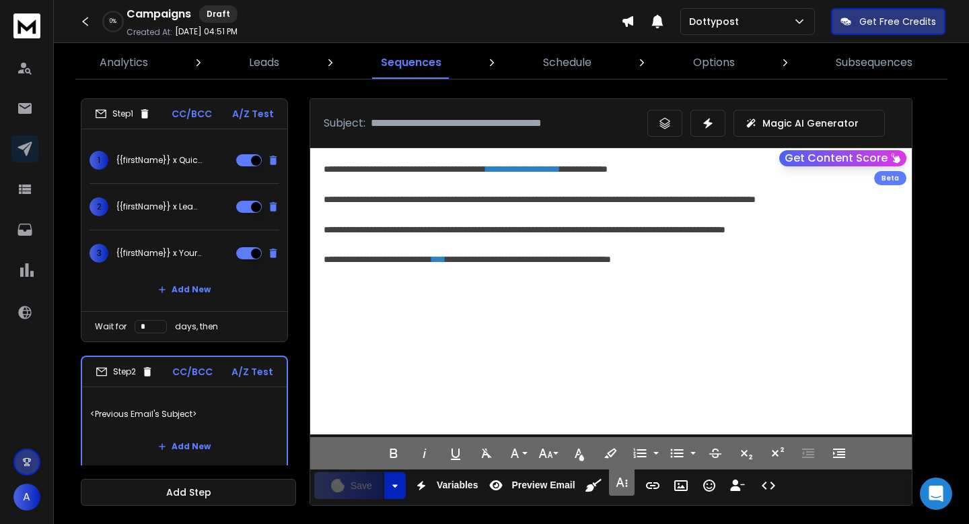
click at [448, 342] on div "**********" at bounding box center [611, 291] width 602 height 286
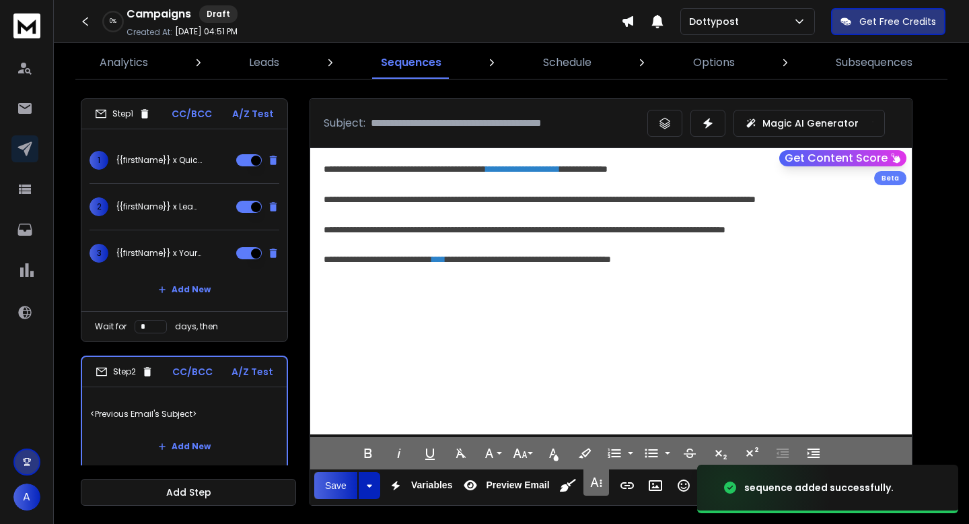
click at [448, 342] on div "**********" at bounding box center [611, 291] width 602 height 286
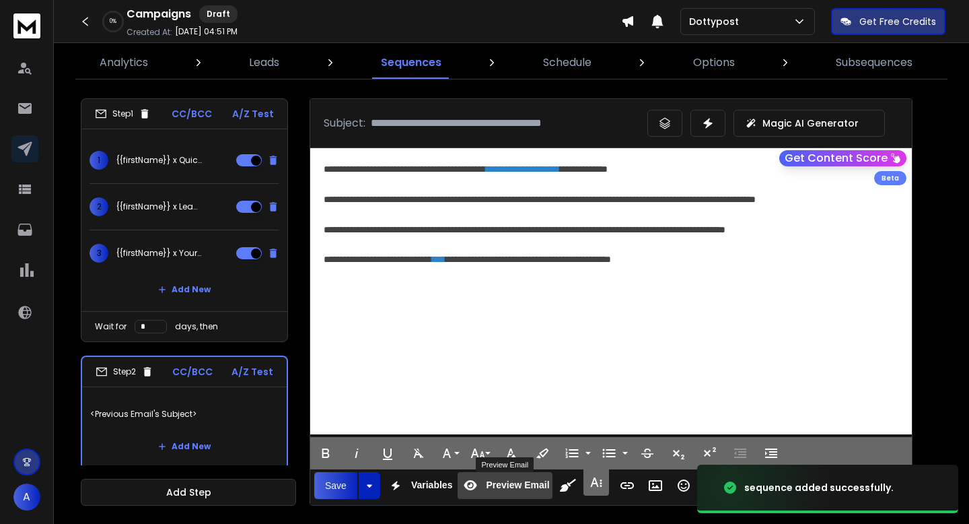
click at [519, 483] on span "Preview Email" at bounding box center [517, 484] width 69 height 11
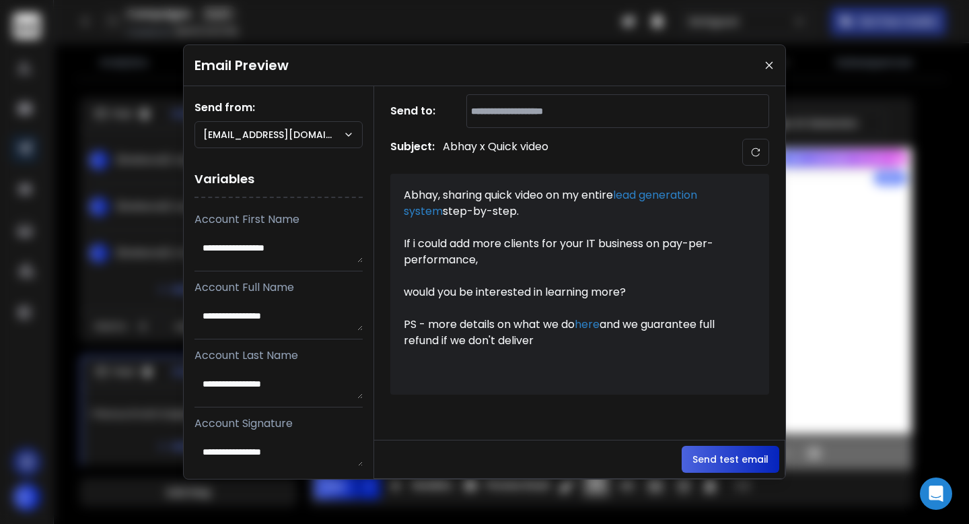
click at [768, 63] on icon at bounding box center [769, 65] width 11 height 11
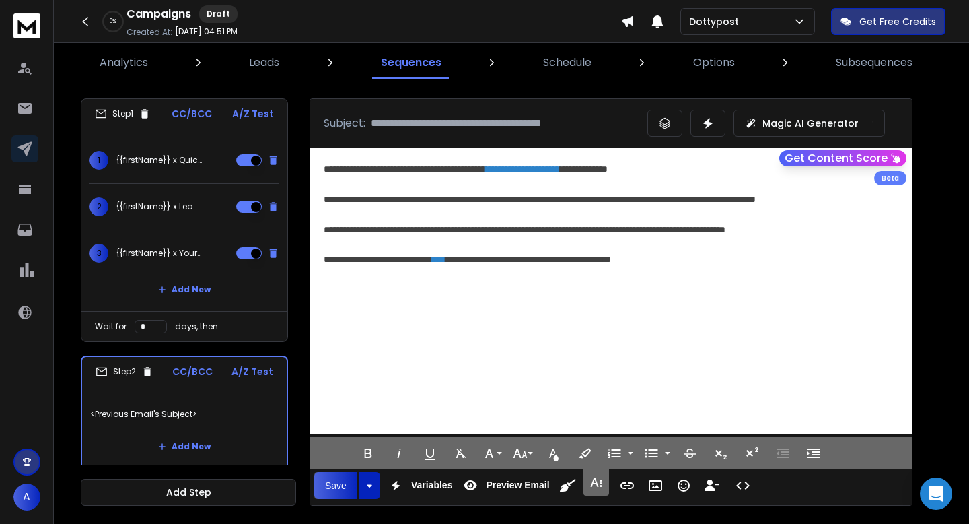
drag, startPoint x: 688, startPoint y: 196, endPoint x: 688, endPoint y: 211, distance: 14.1
click at [688, 197] on div "**********" at bounding box center [611, 199] width 575 height 15
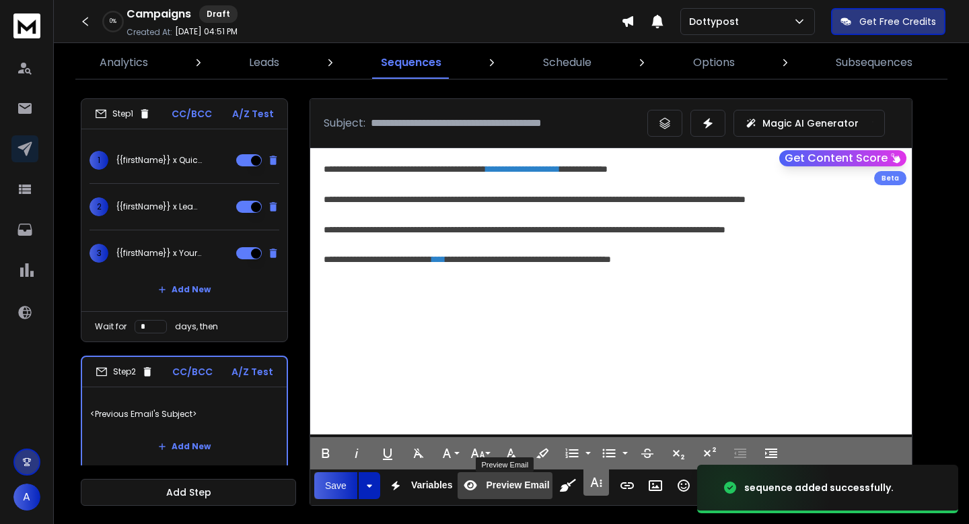
click at [512, 491] on div "Preview Email" at bounding box center [505, 485] width 94 height 22
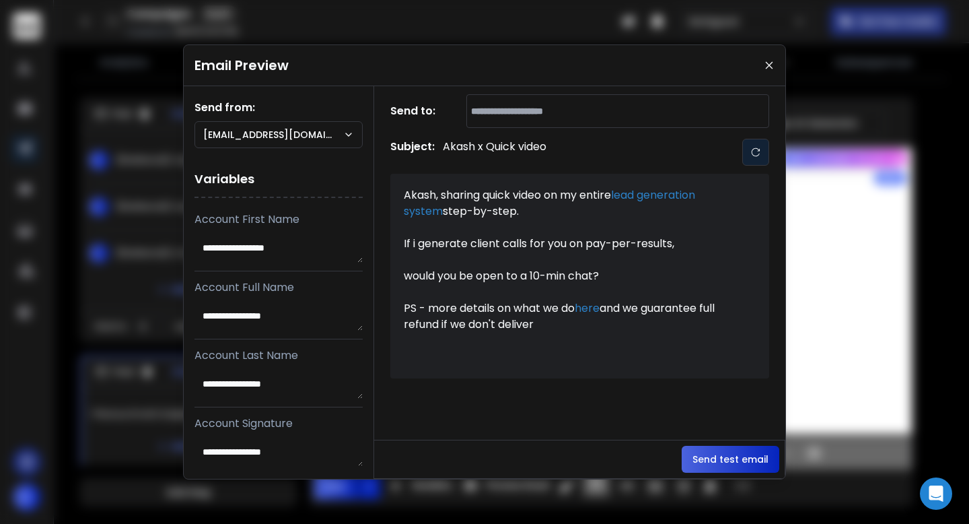
click at [753, 151] on icon at bounding box center [755, 151] width 9 height 9
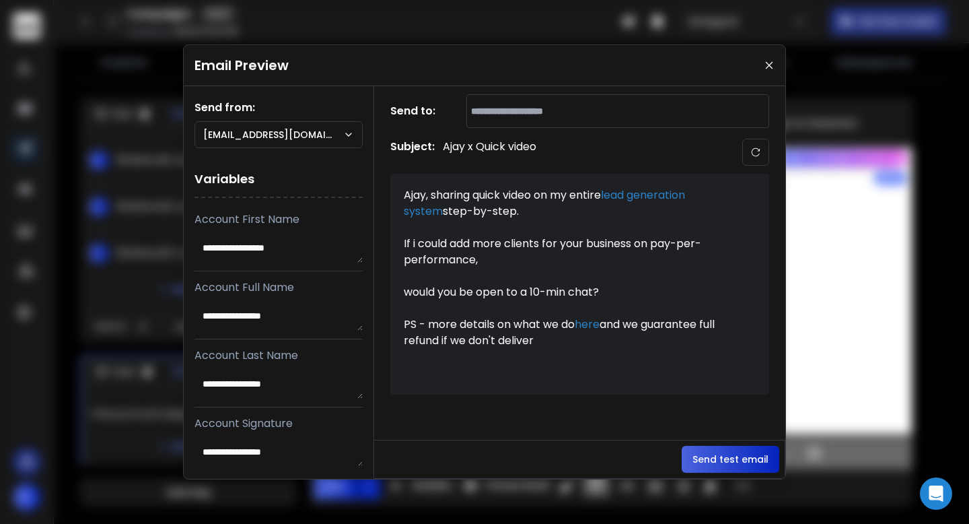
click at [768, 64] on icon at bounding box center [769, 65] width 7 height 7
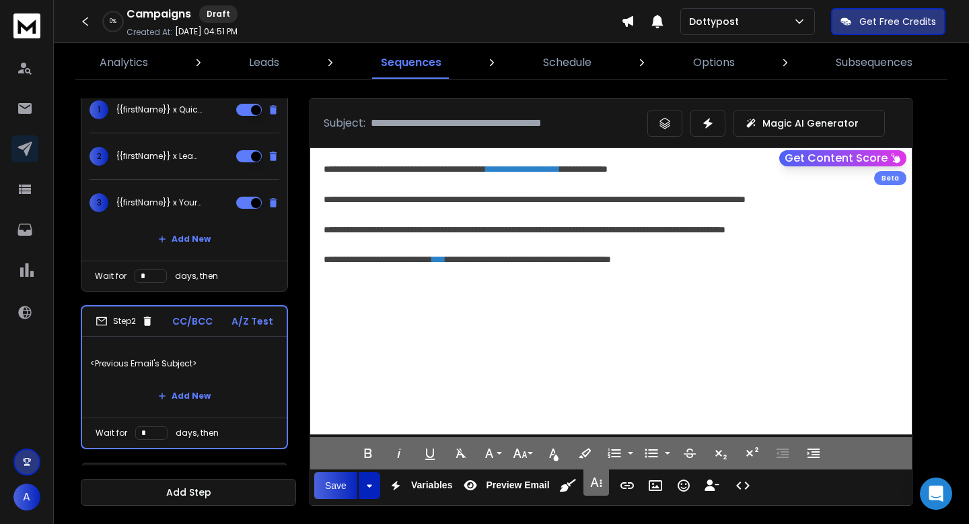
scroll to position [160, 0]
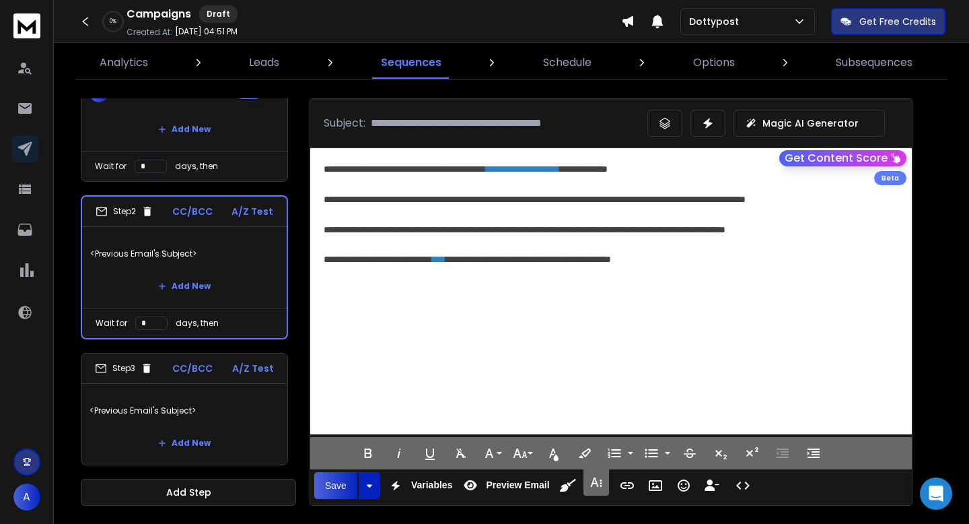
click at [222, 407] on p "<Previous Email's Subject>" at bounding box center [184, 411] width 190 height 38
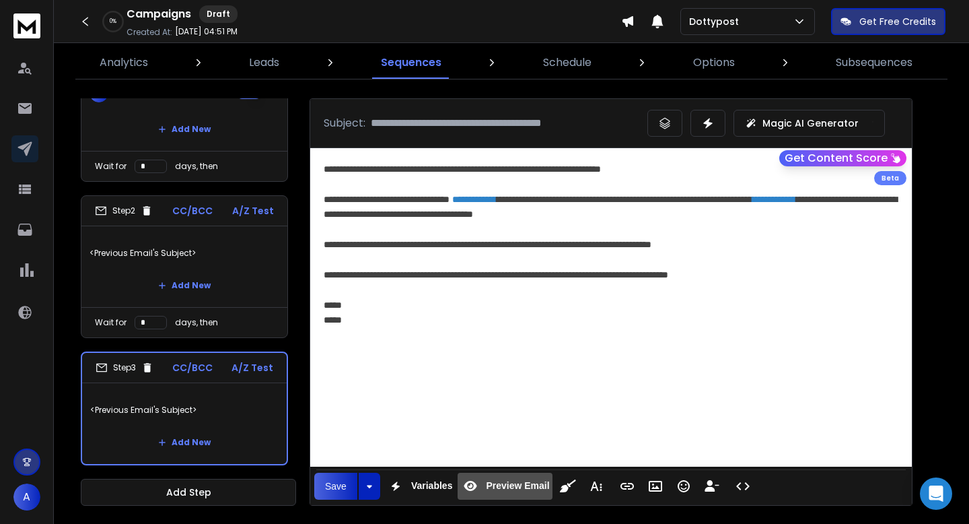
click at [503, 478] on div "Preview Email" at bounding box center [505, 485] width 94 height 22
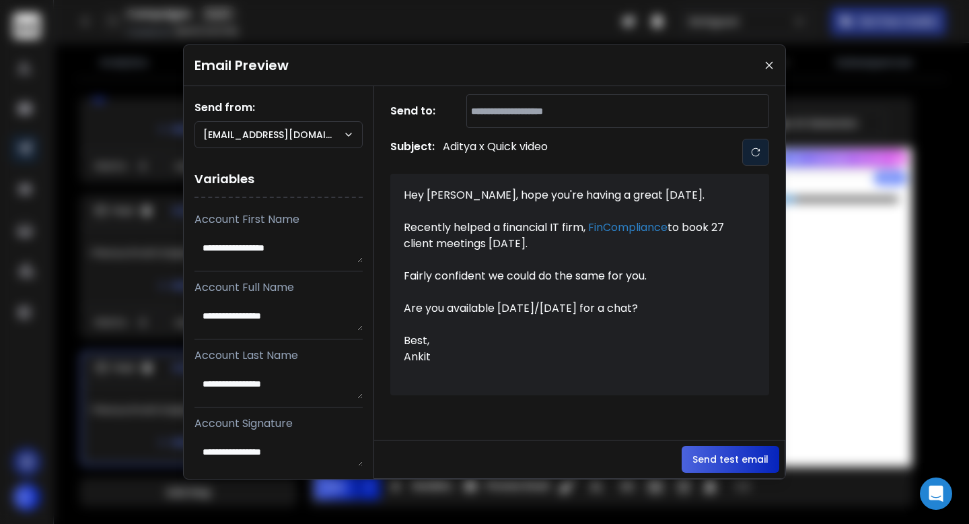
click at [756, 153] on icon at bounding box center [755, 151] width 9 height 9
click at [767, 65] on icon at bounding box center [769, 65] width 11 height 11
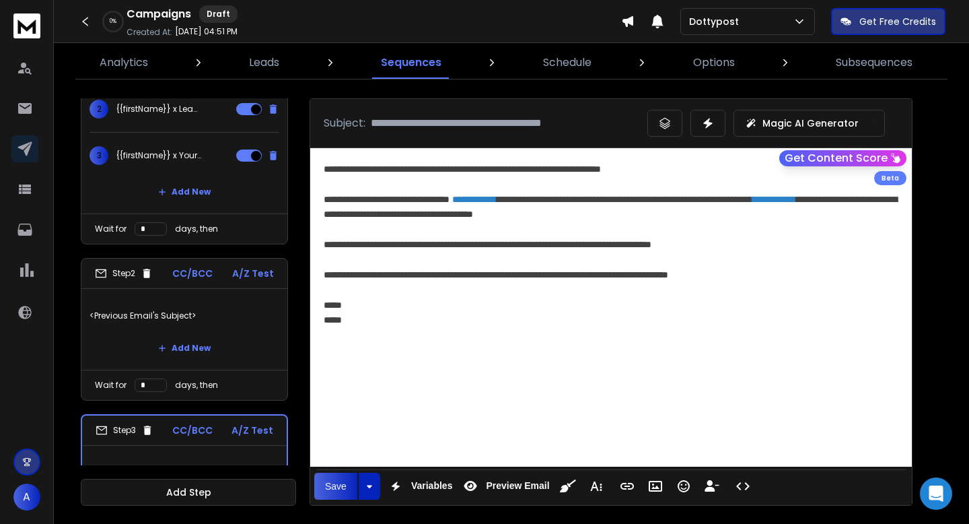
scroll to position [0, 0]
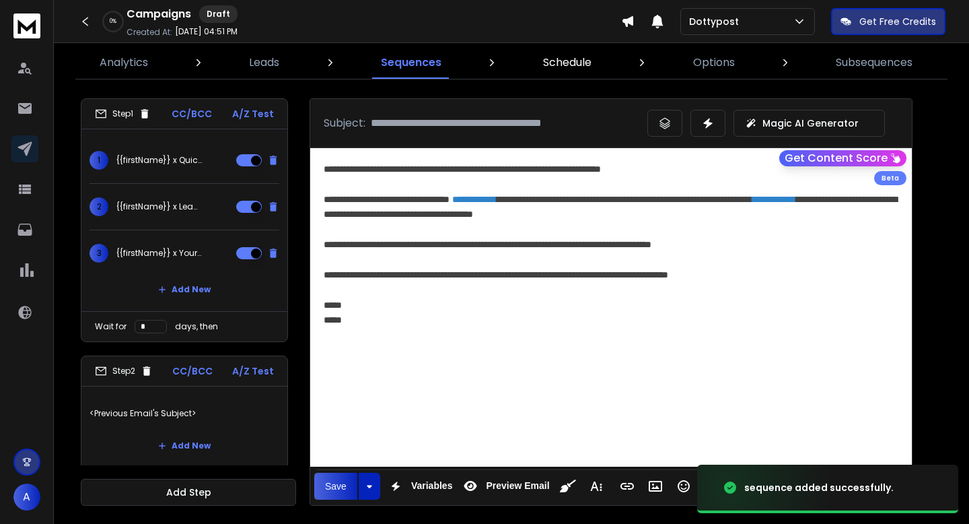
click at [573, 66] on p "Schedule" at bounding box center [567, 63] width 48 height 16
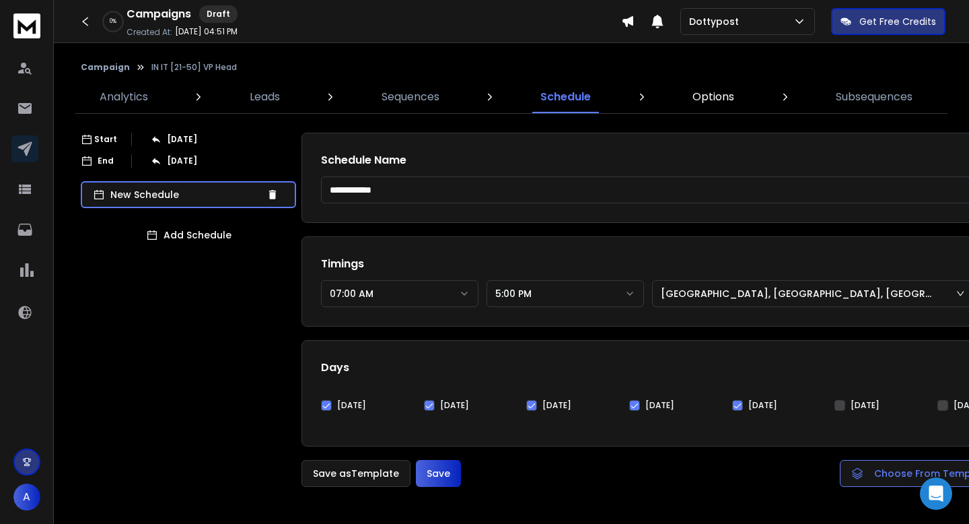
click at [708, 106] on link "Options" at bounding box center [713, 97] width 58 height 32
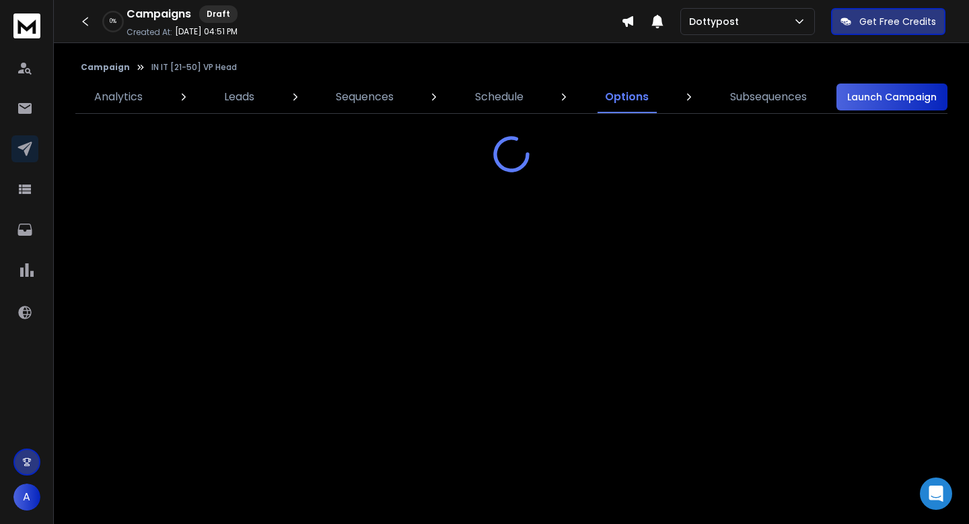
select select "*"
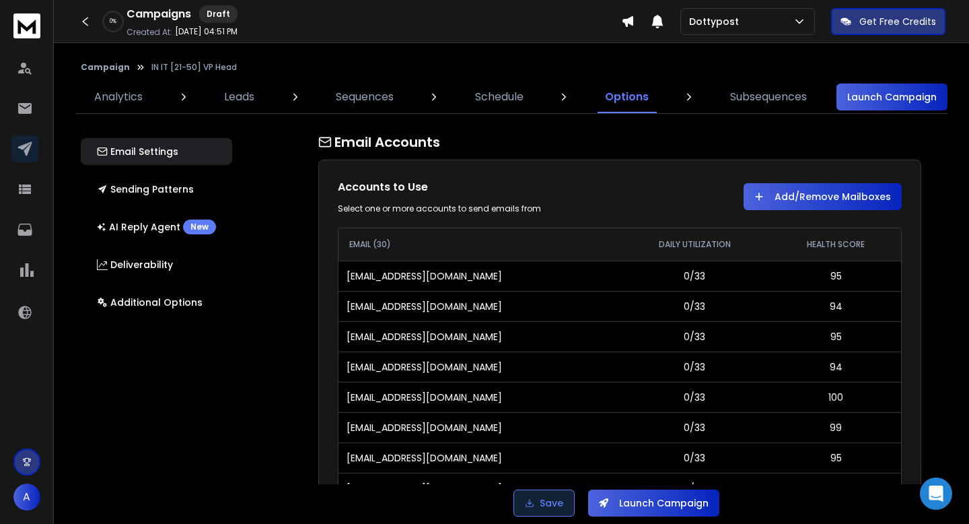
click at [542, 503] on button "Save" at bounding box center [543, 502] width 61 height 27
click at [642, 507] on button "Launch Campaign" at bounding box center [653, 502] width 131 height 27
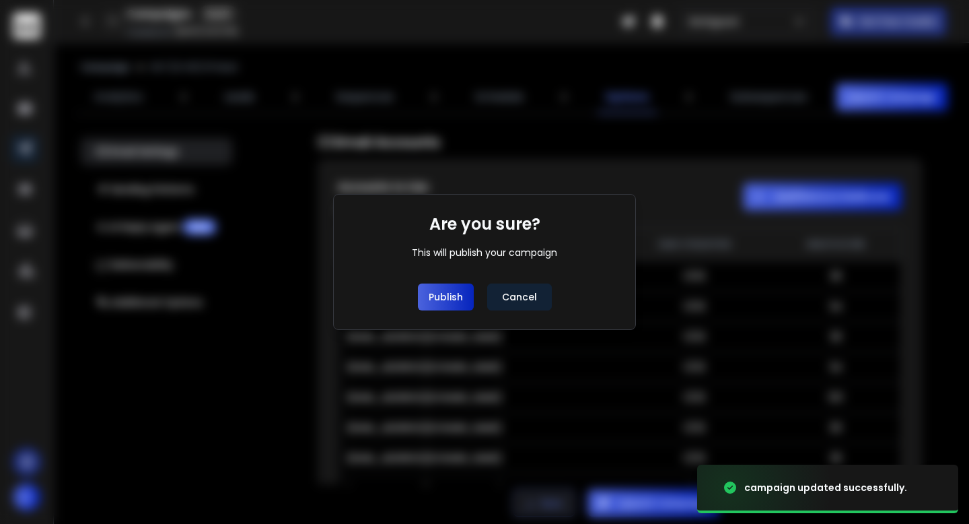
click at [440, 290] on button "Publish" at bounding box center [446, 296] width 56 height 27
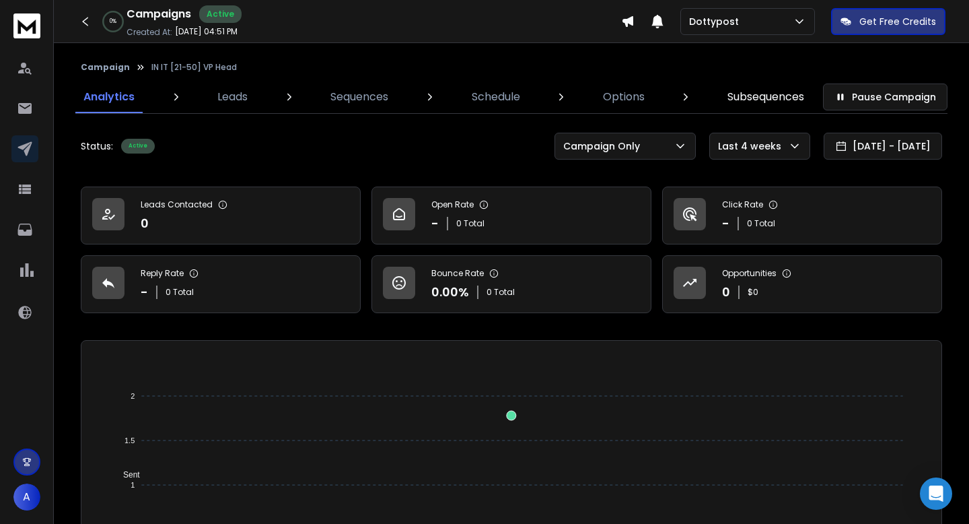
click at [771, 100] on p "Subsequences" at bounding box center [765, 97] width 77 height 16
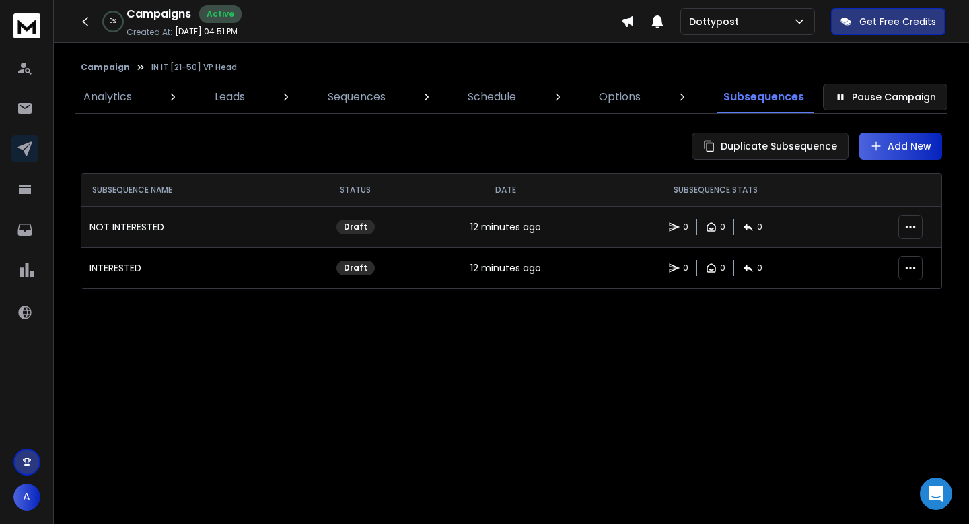
click at [296, 227] on td "NOT INTERESTED" at bounding box center [189, 226] width 216 height 41
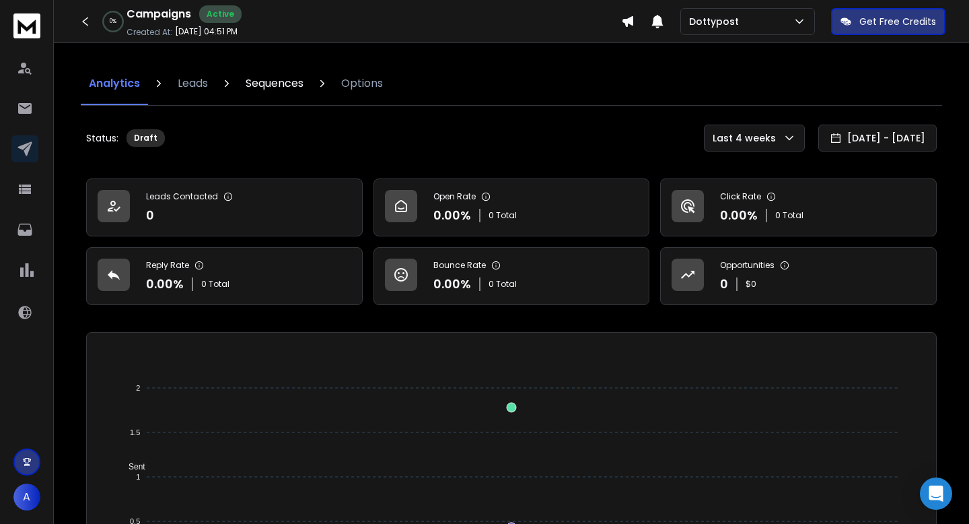
click at [282, 79] on p "Sequences" at bounding box center [275, 83] width 58 height 16
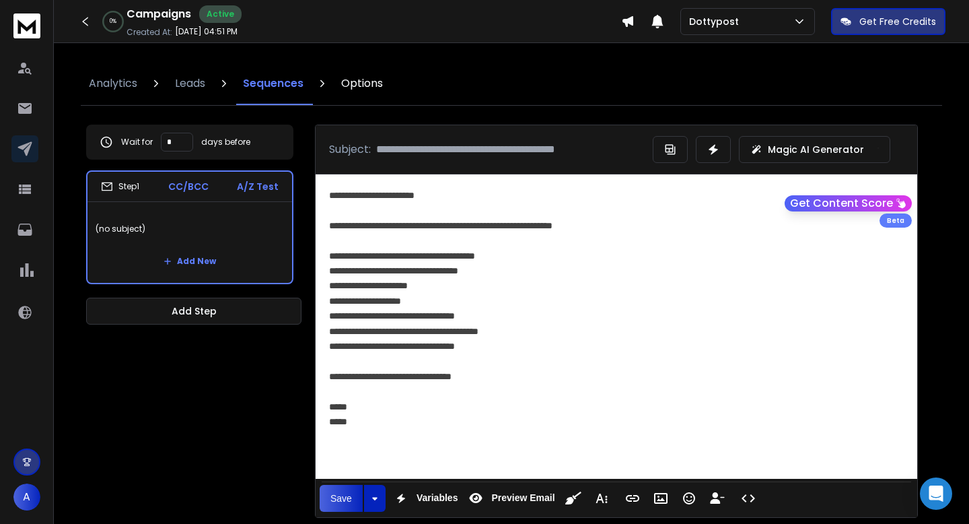
click at [358, 83] on p "Options" at bounding box center [362, 83] width 42 height 16
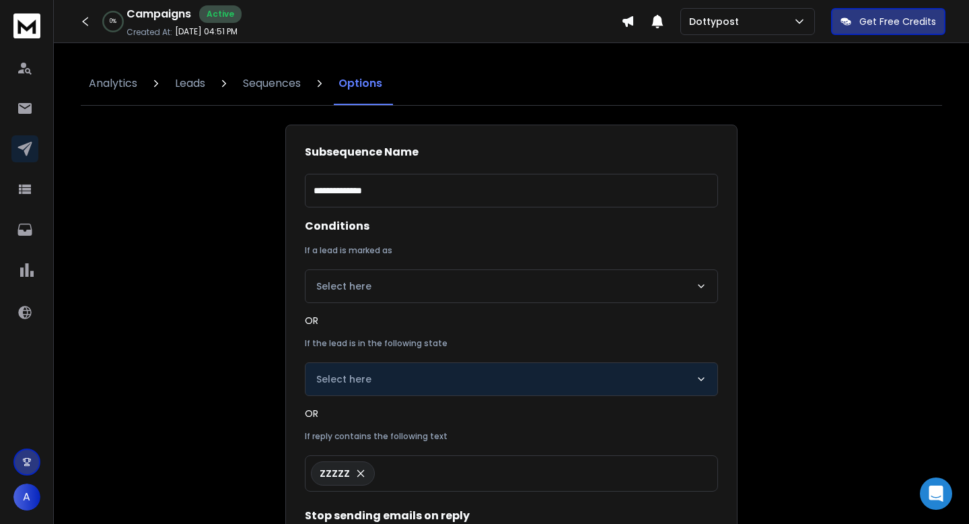
scroll to position [159, 0]
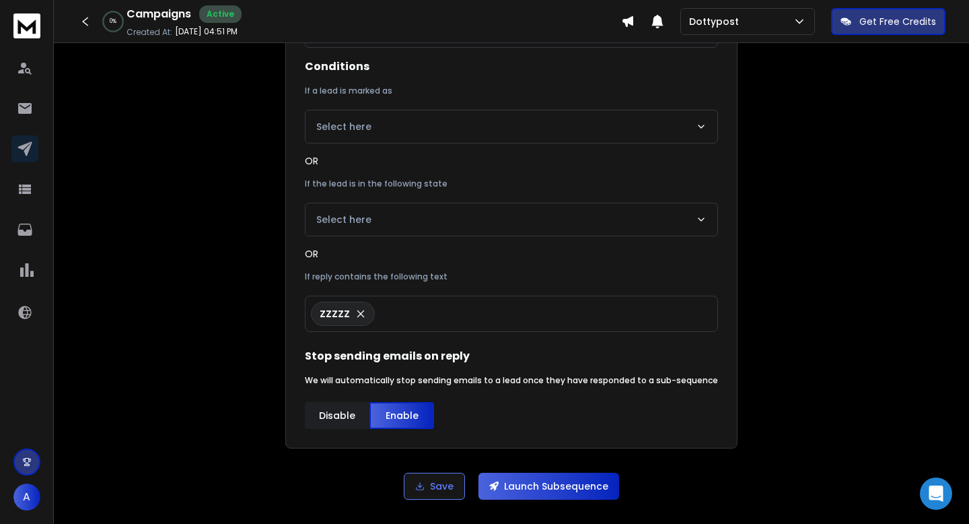
click at [520, 479] on button "Launch Subsequence" at bounding box center [548, 485] width 141 height 27
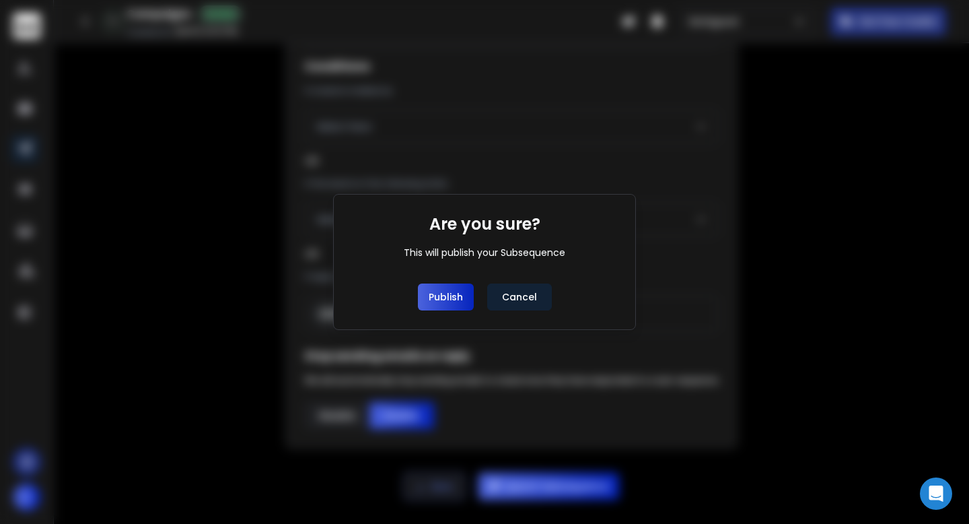
click at [460, 295] on button "Publish" at bounding box center [446, 296] width 56 height 27
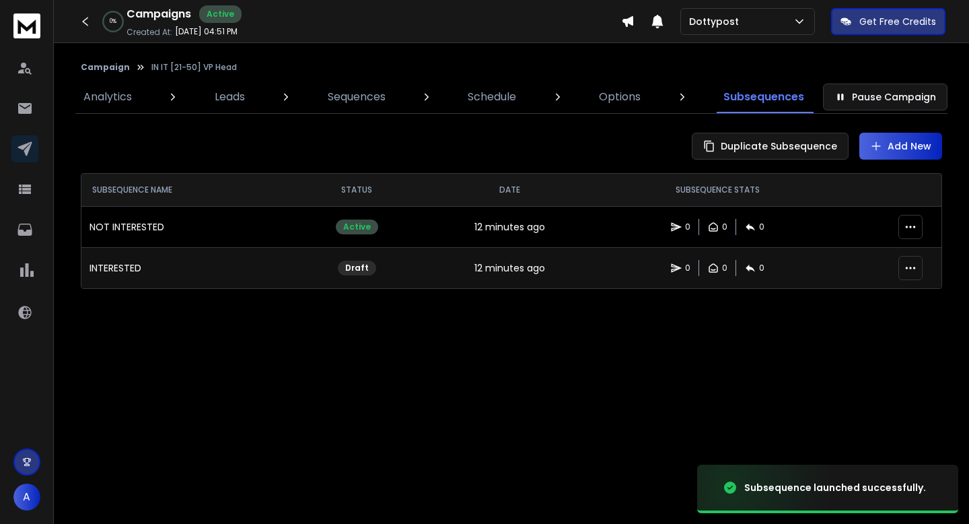
click at [429, 274] on td "12 minutes ago" at bounding box center [510, 267] width 183 height 41
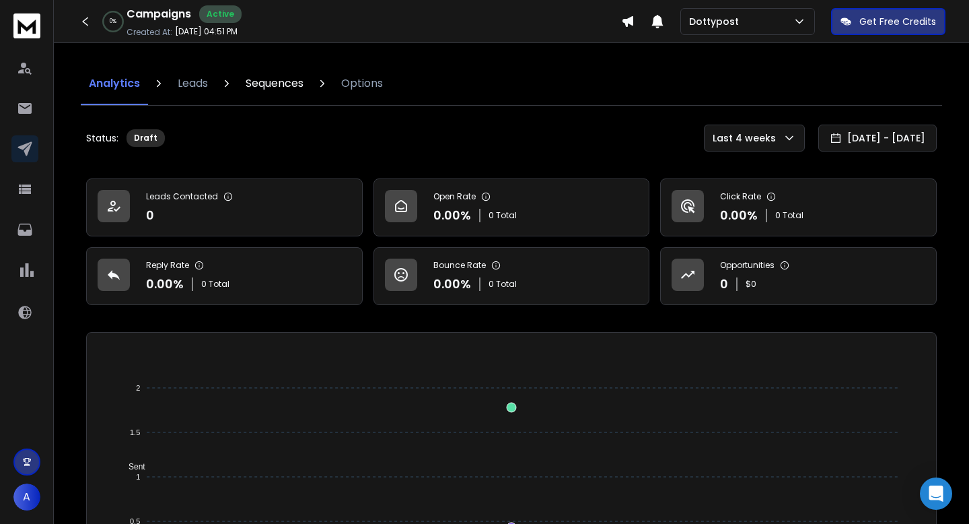
click at [290, 86] on p "Sequences" at bounding box center [275, 83] width 58 height 16
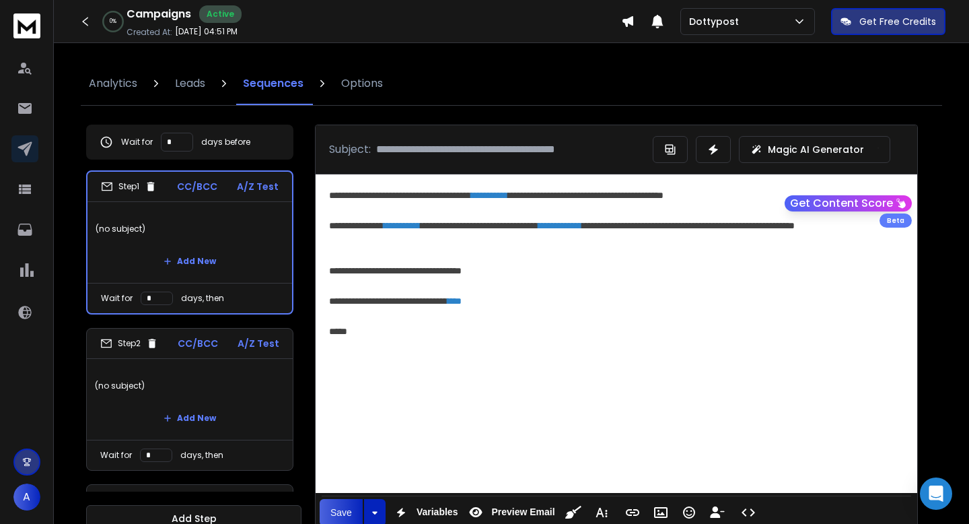
click at [197, 229] on p "(no subject)" at bounding box center [190, 229] width 188 height 38
click at [510, 227] on div "**********" at bounding box center [616, 218] width 575 height 61
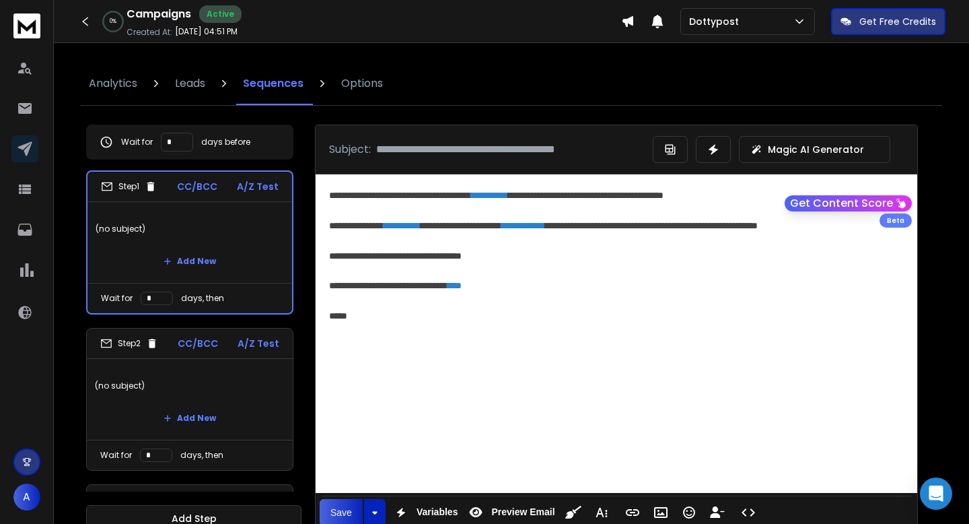
click at [645, 225] on div "**********" at bounding box center [616, 210] width 575 height 45
click at [626, 266] on div at bounding box center [616, 270] width 575 height 15
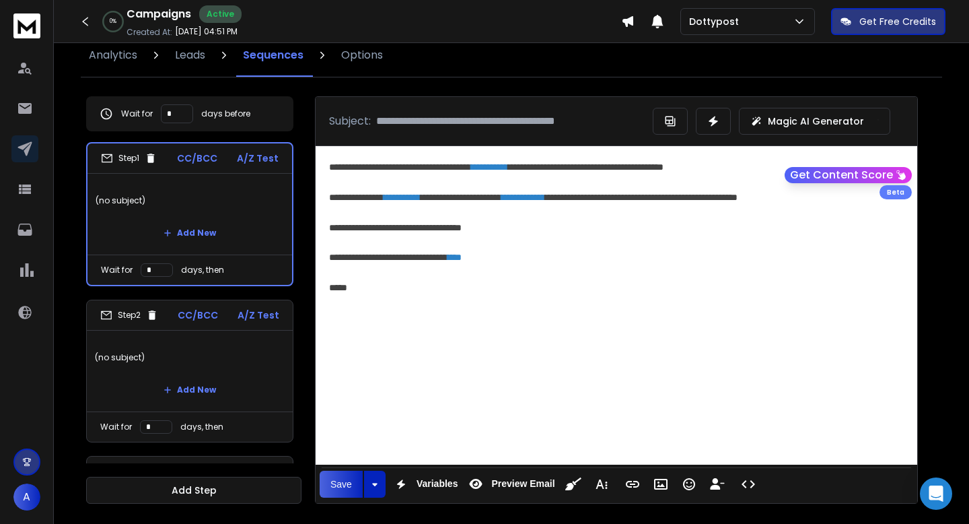
scroll to position [32, 0]
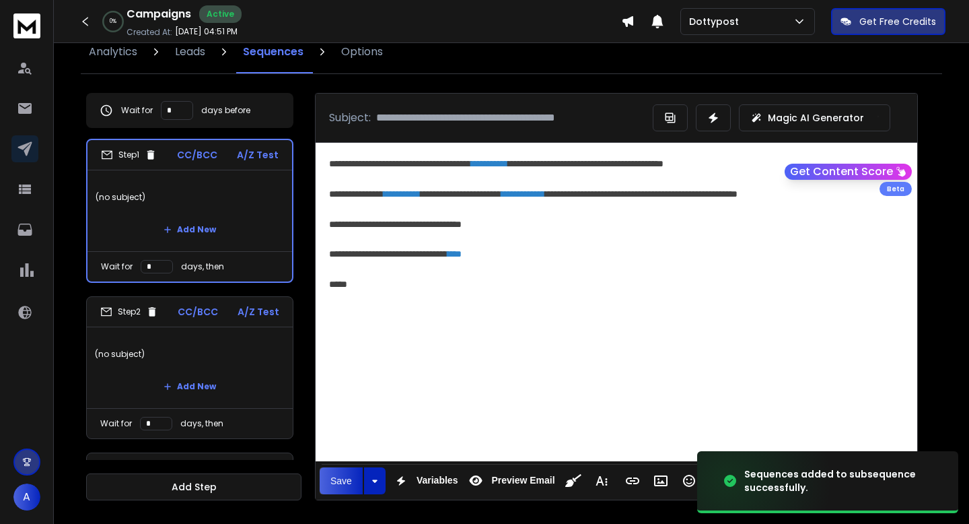
click at [254, 362] on p "(no subject)" at bounding box center [190, 354] width 190 height 38
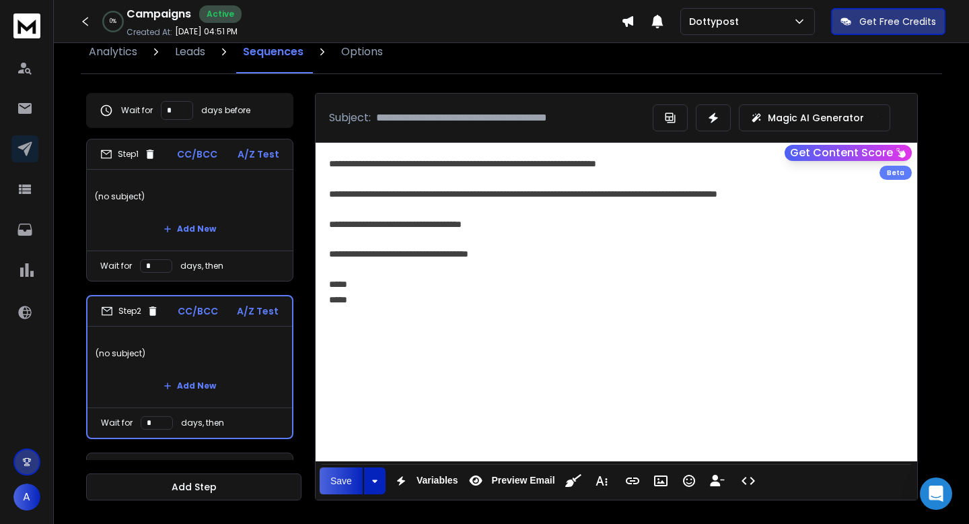
click at [556, 166] on div "**********" at bounding box center [616, 163] width 575 height 15
click at [452, 211] on div "**********" at bounding box center [616, 216] width 575 height 30
click at [461, 196] on div "**********" at bounding box center [616, 193] width 575 height 15
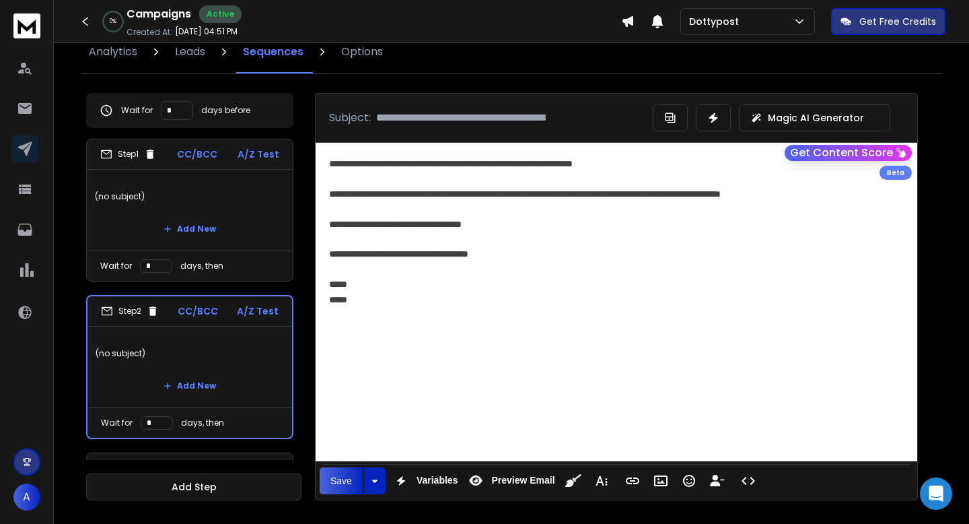
click at [563, 223] on div "**********" at bounding box center [616, 216] width 575 height 30
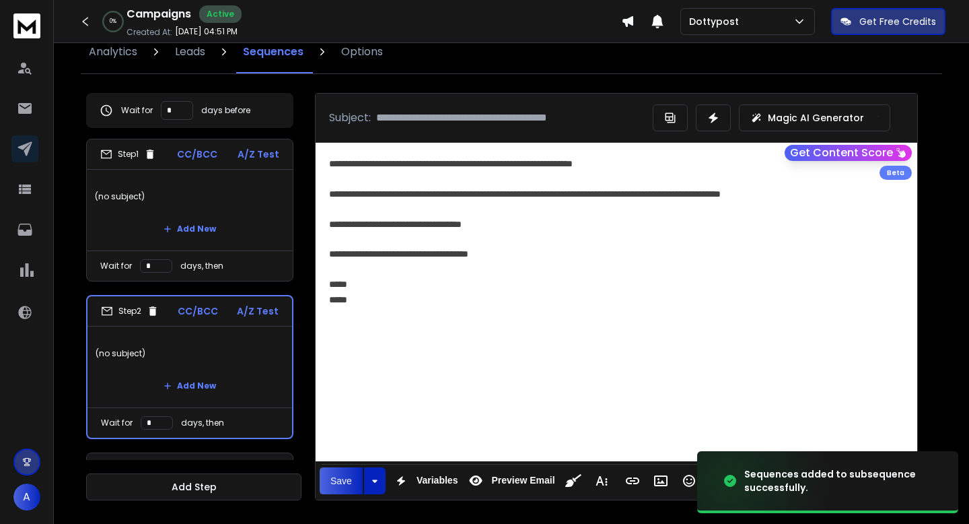
scroll to position [105, 0]
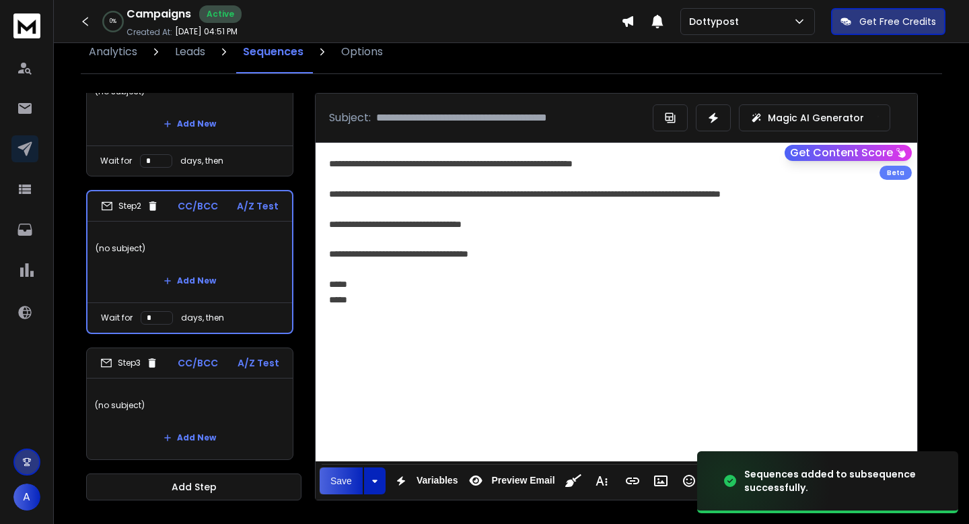
click at [167, 399] on p "(no subject)" at bounding box center [190, 405] width 190 height 38
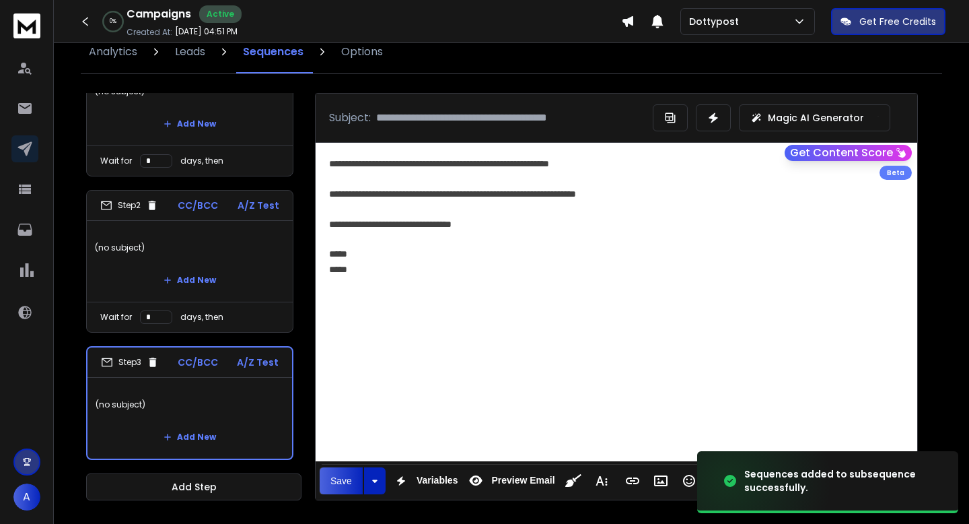
click at [262, 266] on div "Add New" at bounding box center [190, 279] width 190 height 27
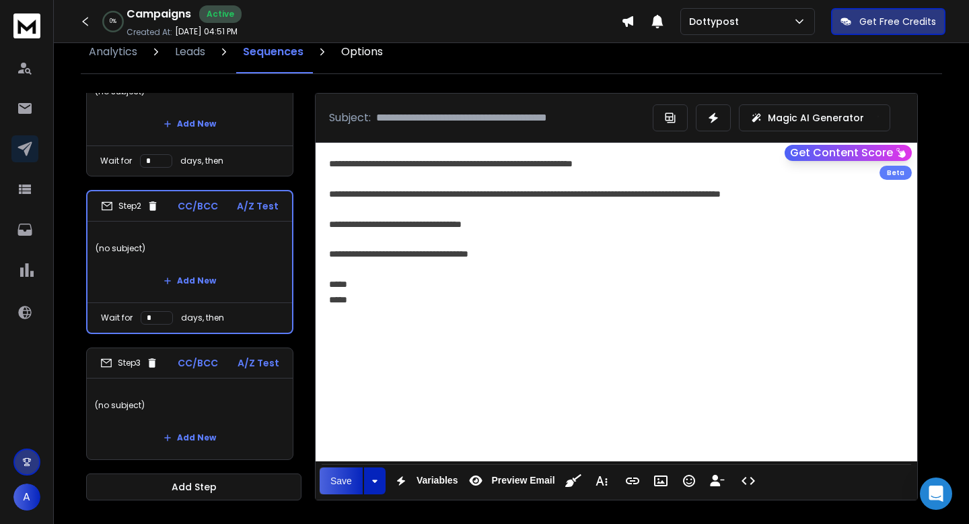
click at [367, 46] on p "Options" at bounding box center [362, 52] width 42 height 16
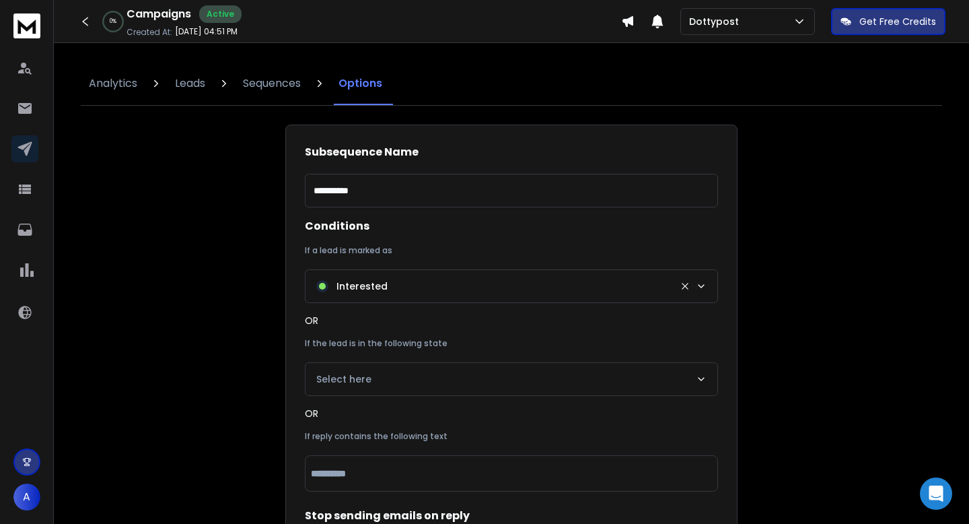
scroll to position [159, 0]
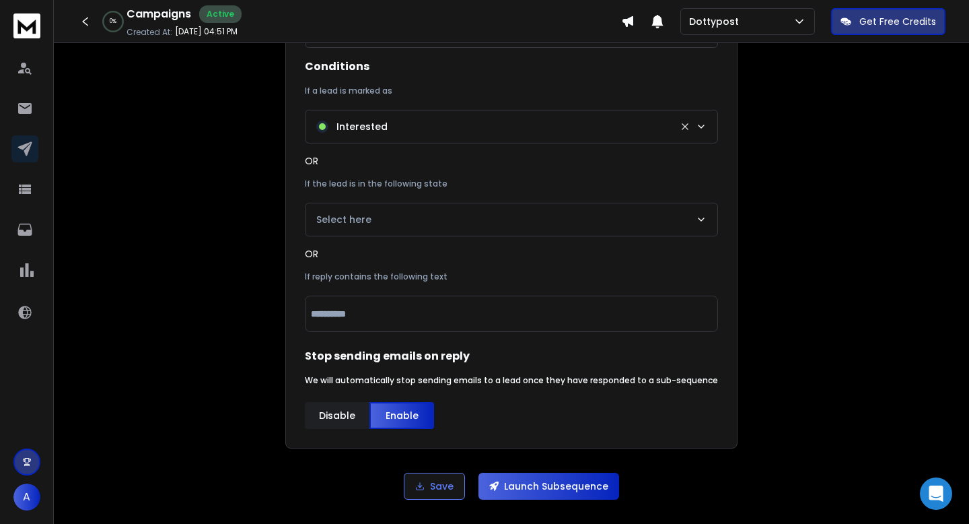
click at [516, 482] on button "Launch Subsequence" at bounding box center [548, 485] width 141 height 27
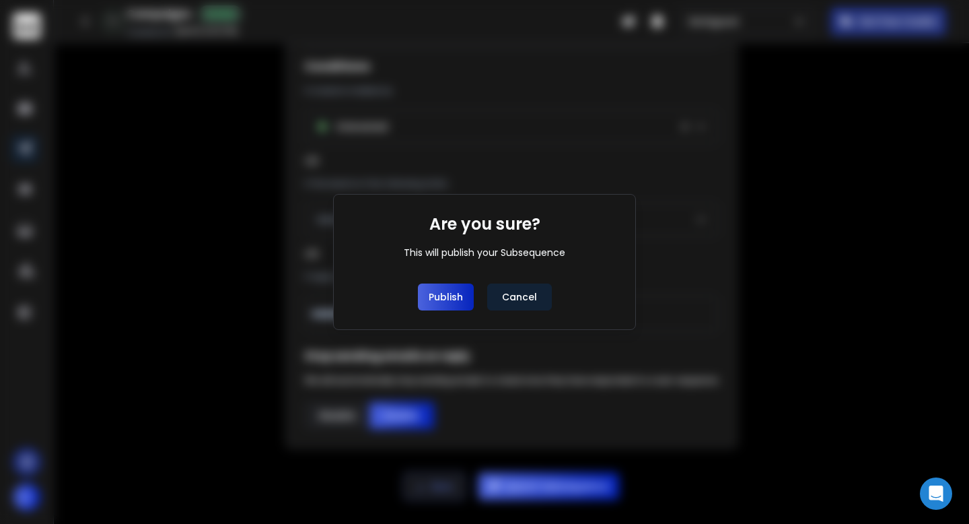
click at [449, 298] on button "Publish" at bounding box center [446, 296] width 56 height 27
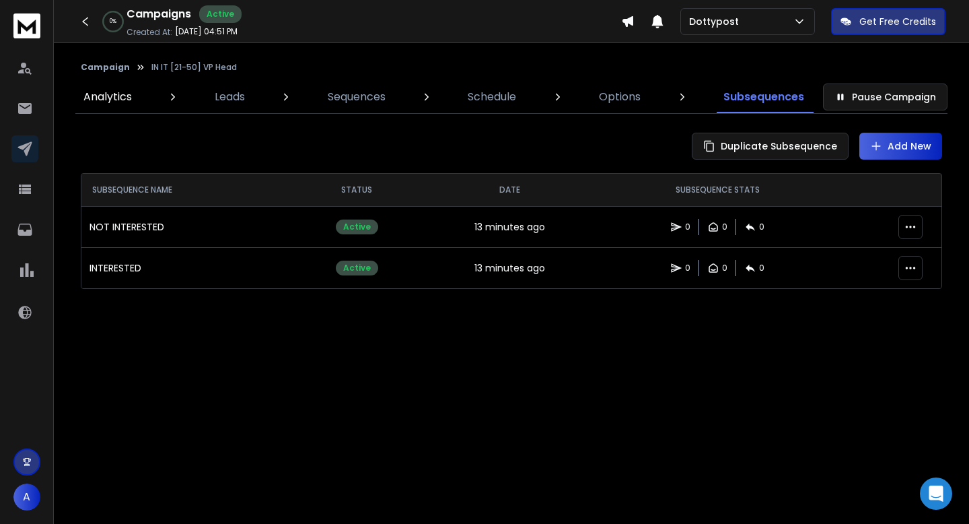
click at [121, 98] on p "Analytics" at bounding box center [107, 97] width 48 height 16
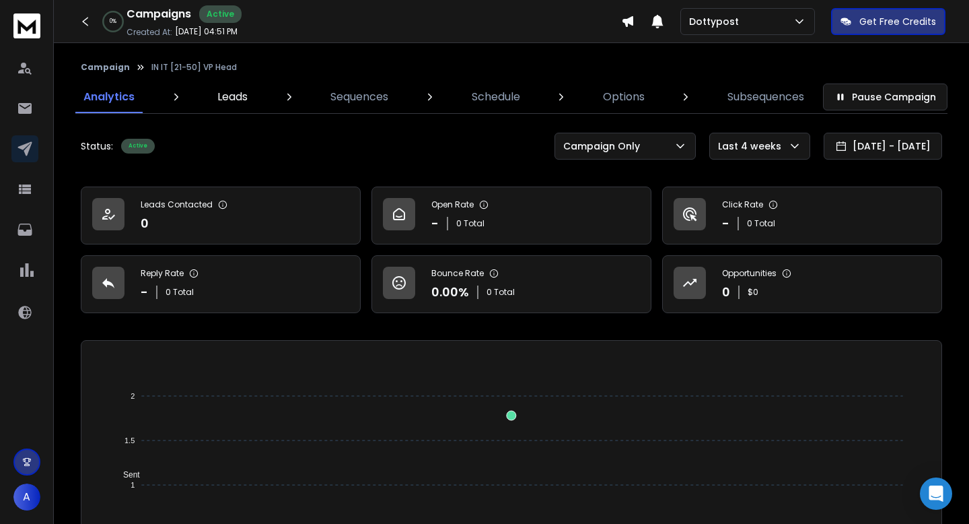
click at [236, 102] on p "Leads" at bounding box center [232, 97] width 30 height 16
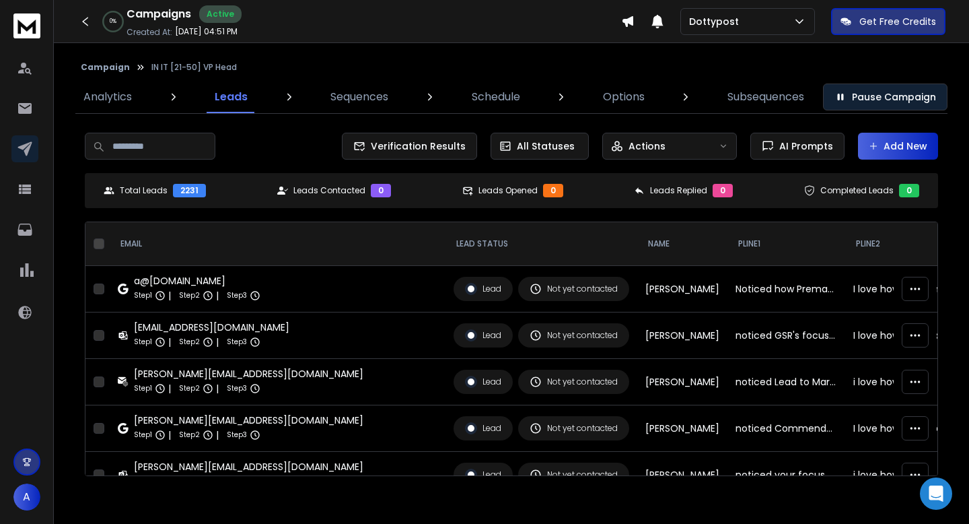
click at [853, 102] on button "Pause Campaign" at bounding box center [885, 96] width 124 height 27
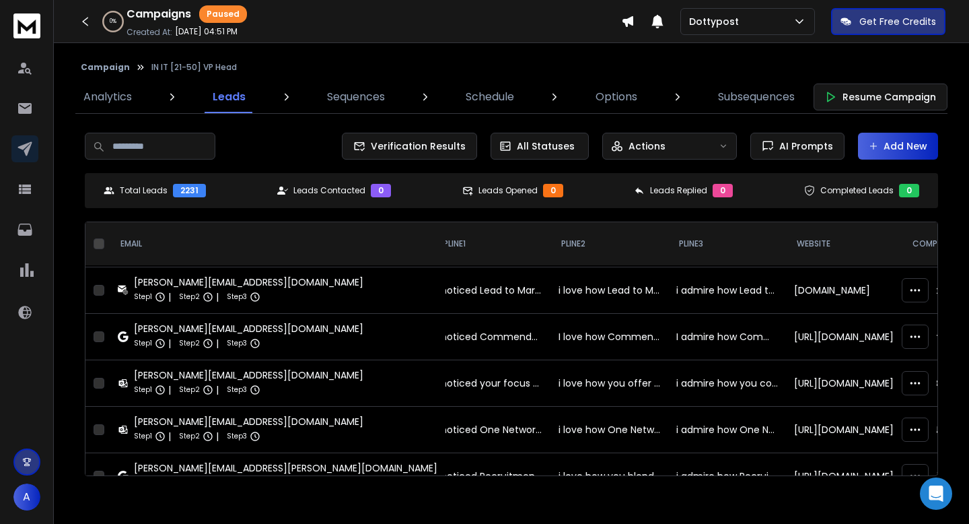
scroll to position [0, 295]
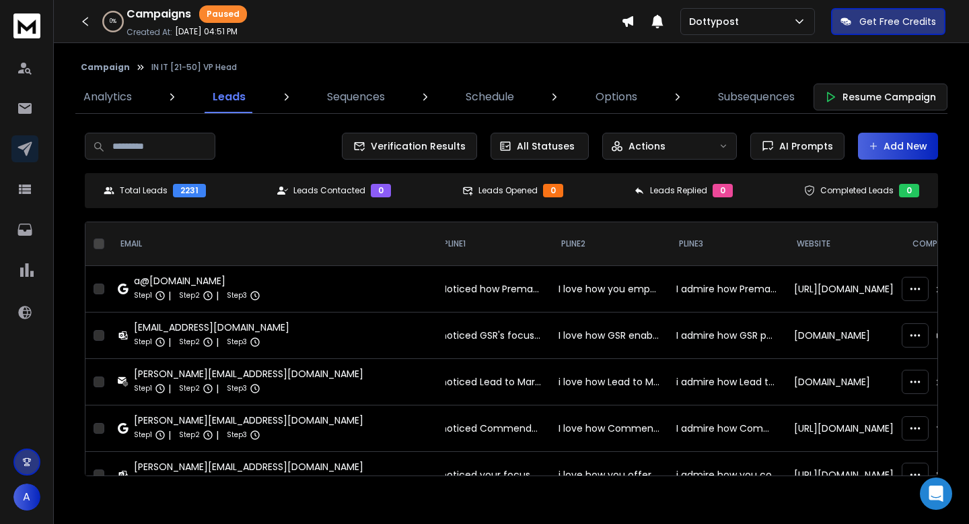
click at [423, 50] on div "Campaign IN IT [21-50] VP Head Analytics Leads Sequences Schedule Options Subse…" at bounding box center [511, 262] width 915 height 438
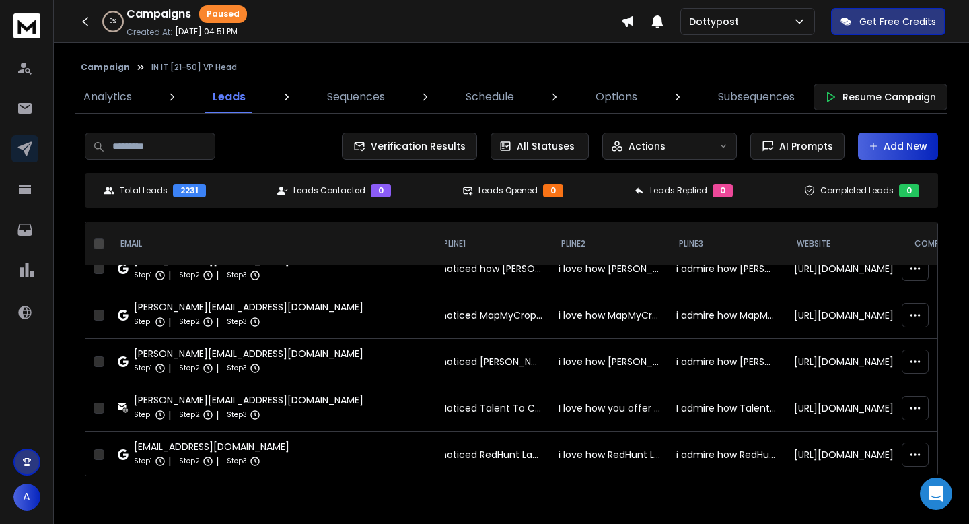
scroll to position [1875, 295]
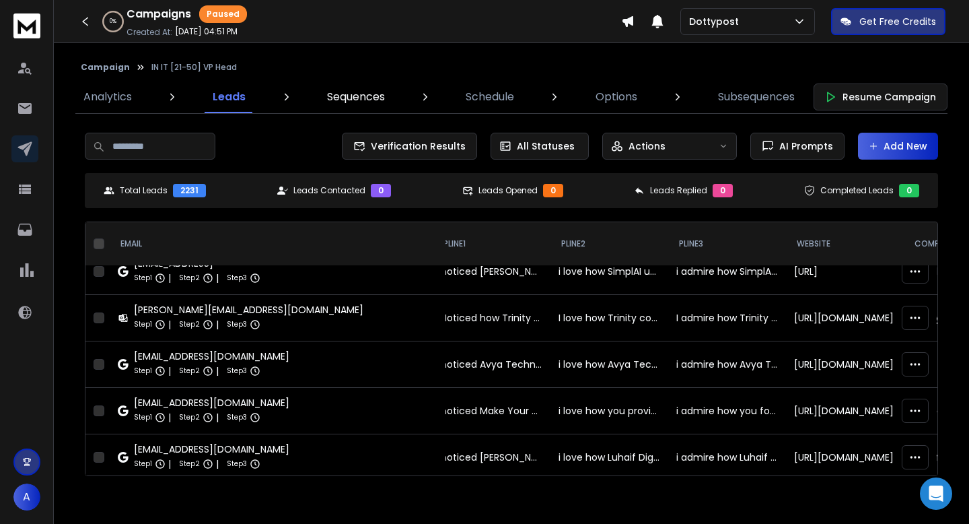
click at [345, 95] on p "Sequences" at bounding box center [356, 97] width 58 height 16
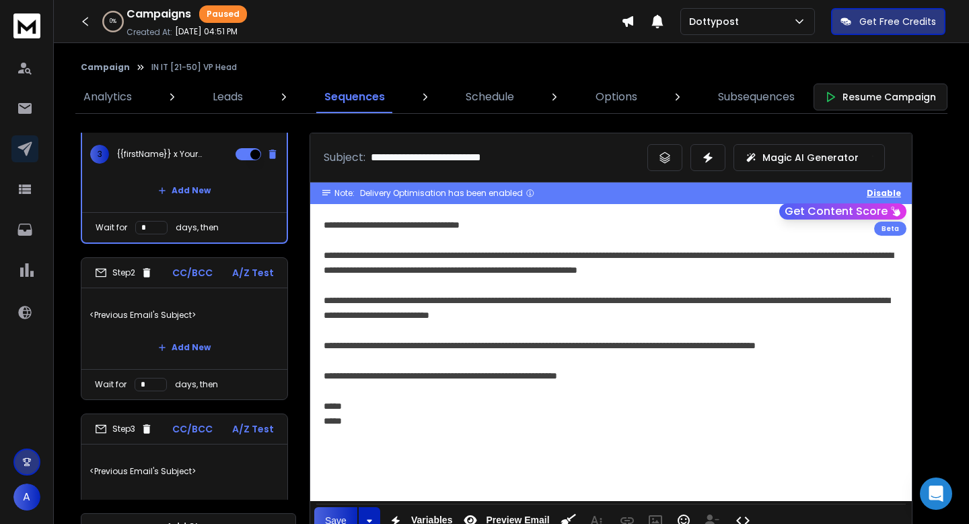
scroll to position [160, 0]
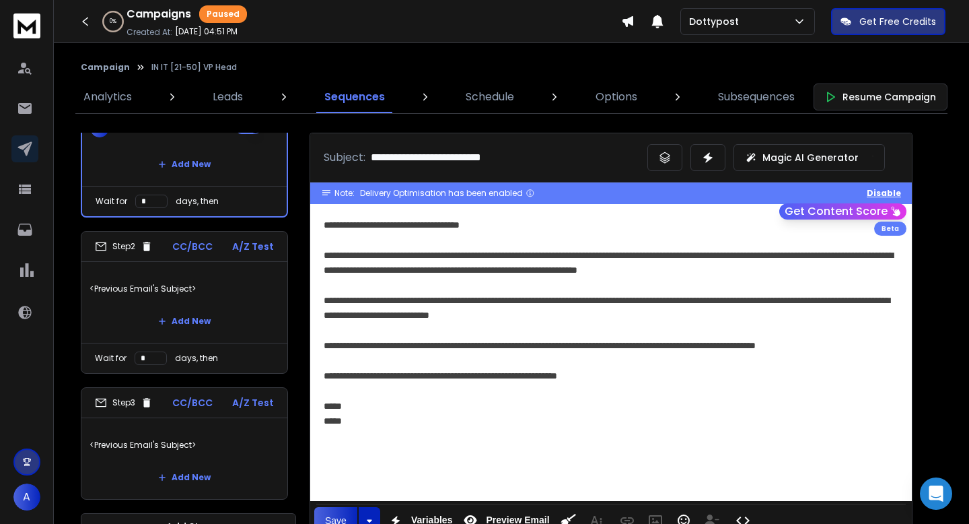
click at [228, 300] on p "<Previous Email's Subject>" at bounding box center [184, 289] width 190 height 38
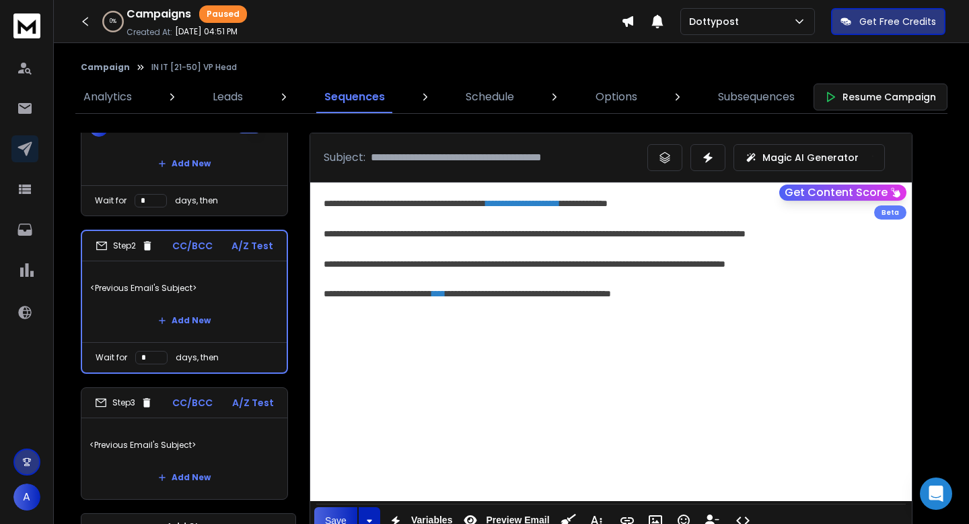
click at [447, 238] on div "**********" at bounding box center [611, 233] width 575 height 15
click at [420, 520] on span "Variables" at bounding box center [431, 519] width 47 height 11
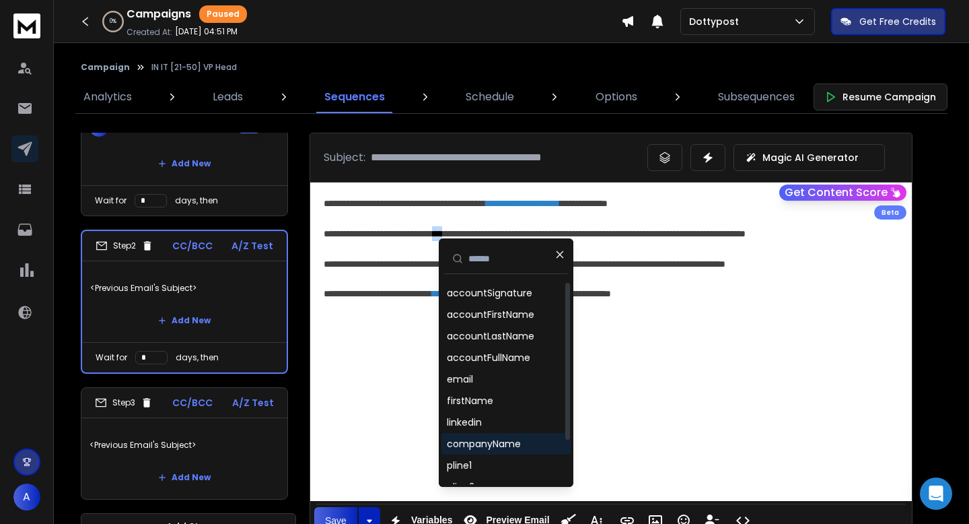
click at [485, 437] on div "companyName" at bounding box center [484, 443] width 74 height 13
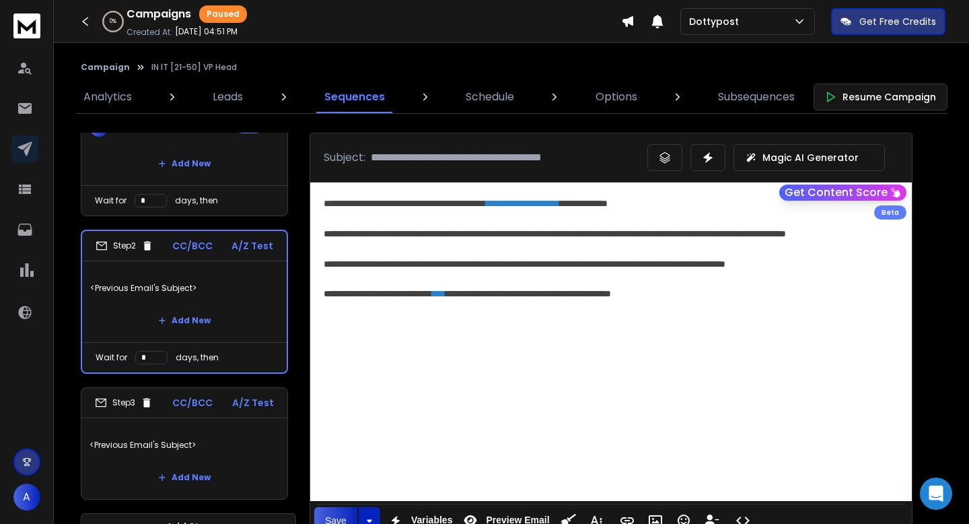
click at [724, 237] on div "**********" at bounding box center [611, 233] width 575 height 15
click at [431, 517] on span "Variables" at bounding box center [431, 519] width 47 height 11
click at [417, 522] on span "Variables" at bounding box center [431, 519] width 47 height 11
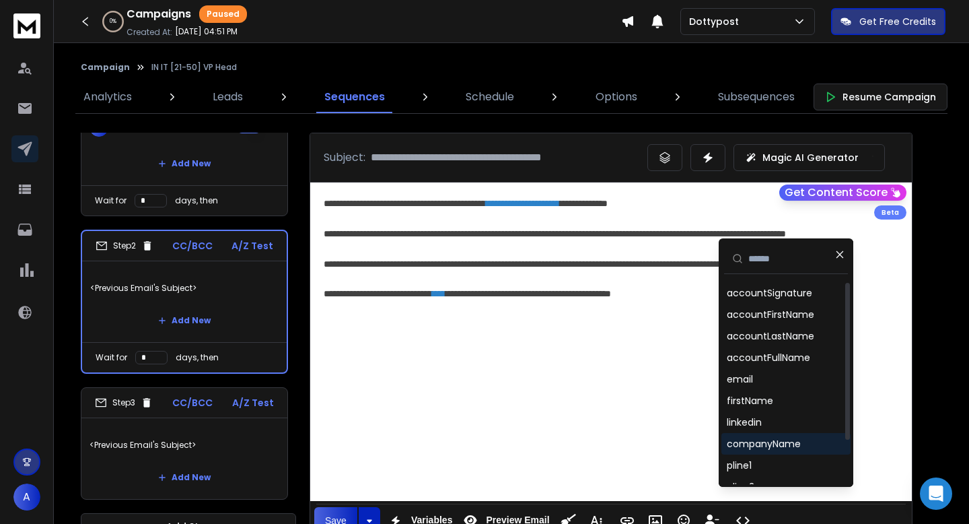
click at [764, 437] on div "companyName" at bounding box center [764, 443] width 74 height 13
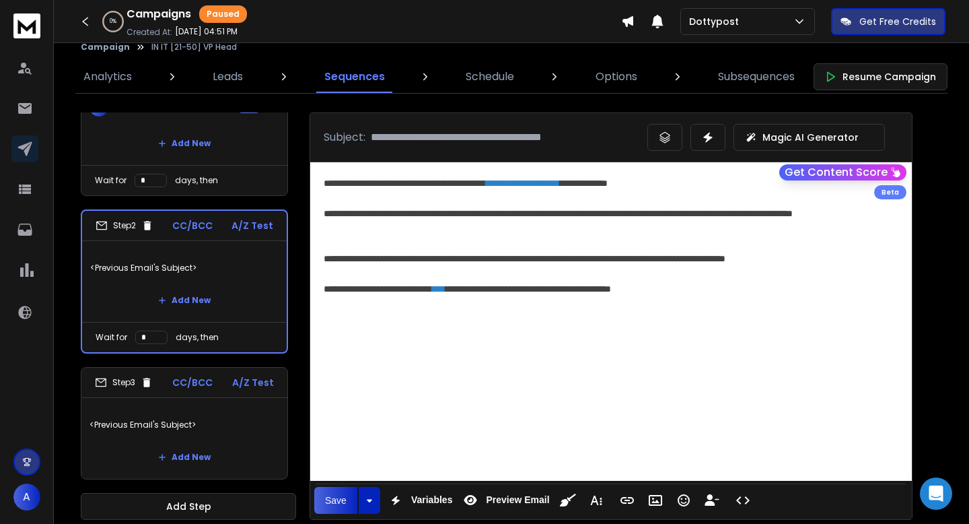
scroll to position [22, 0]
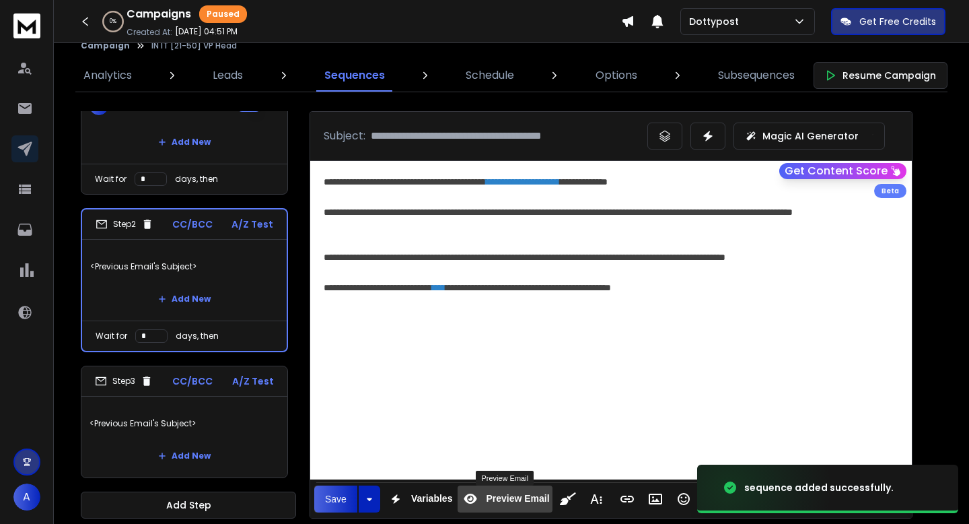
click at [514, 501] on span "Preview Email" at bounding box center [517, 498] width 69 height 11
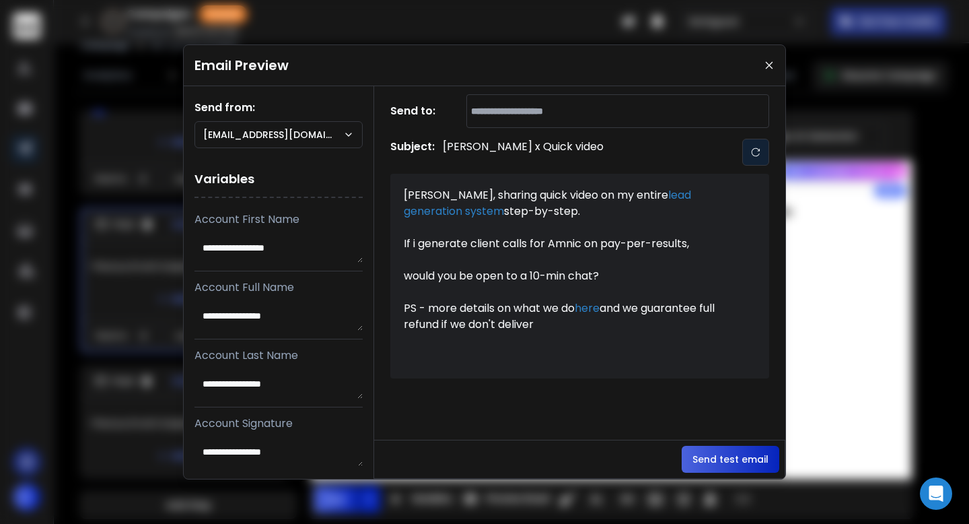
click at [760, 151] on icon at bounding box center [755, 151] width 9 height 9
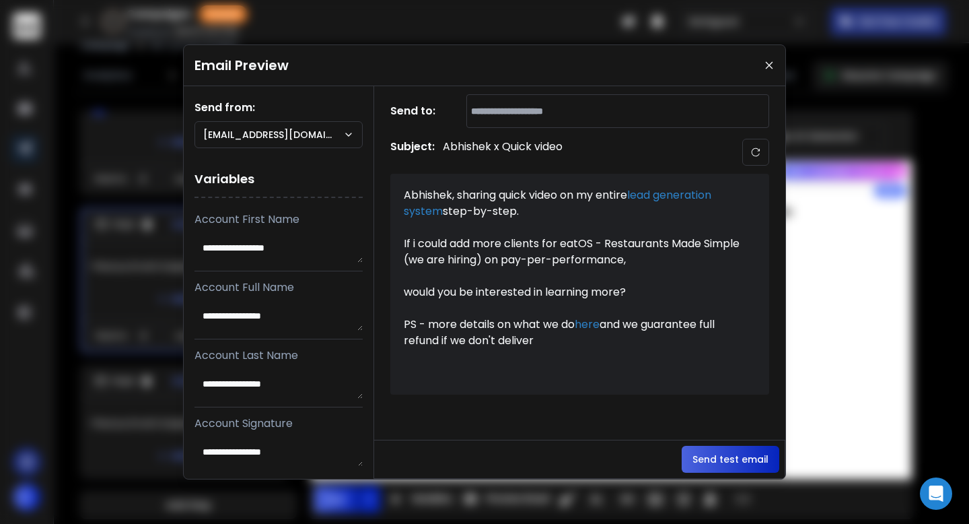
click at [769, 64] on icon at bounding box center [769, 65] width 11 height 11
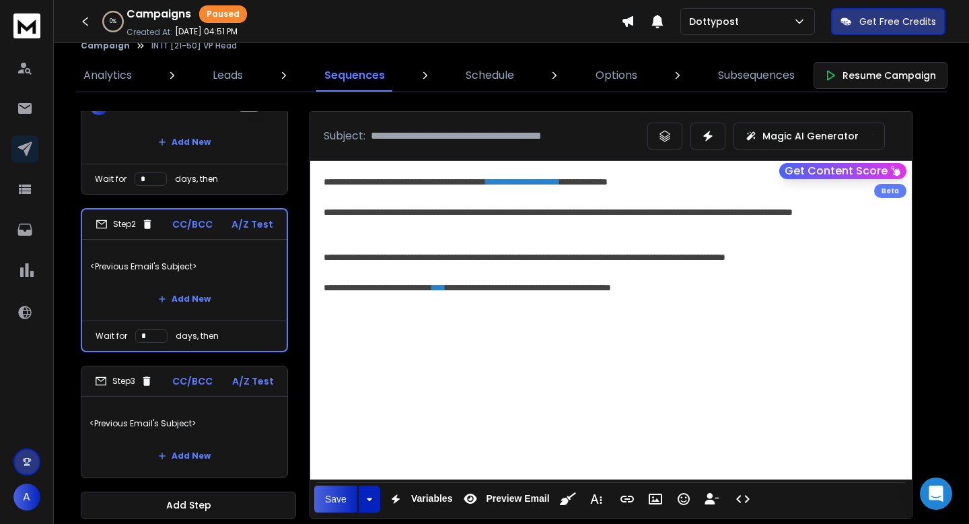
scroll to position [0, 0]
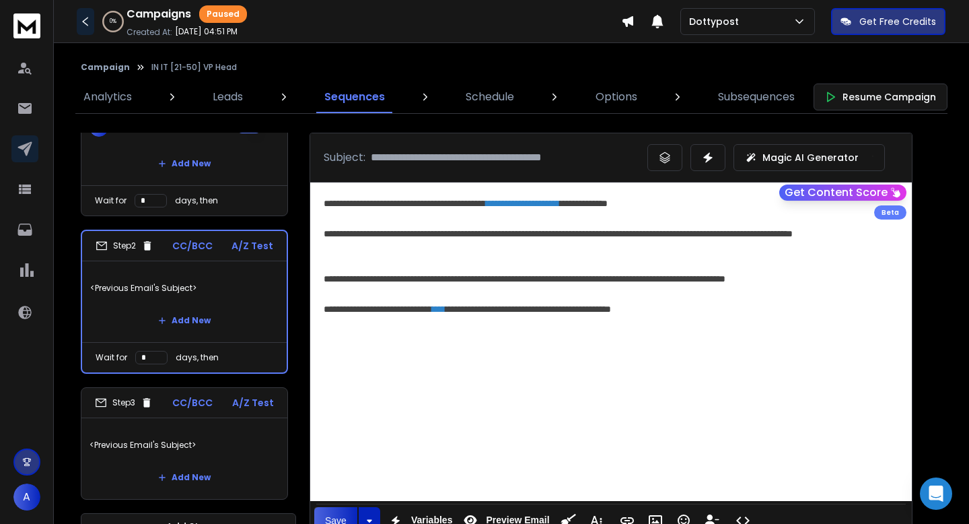
click at [83, 24] on icon at bounding box center [85, 21] width 12 height 12
